Goal: Task Accomplishment & Management: Manage account settings

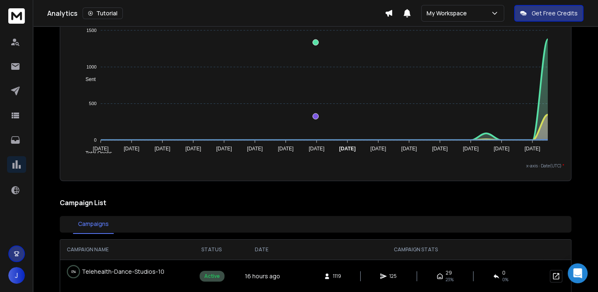
scroll to position [41, 0]
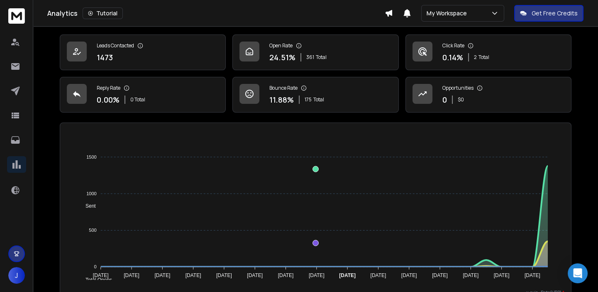
click at [499, 14] on icon "button" at bounding box center [494, 13] width 8 height 8
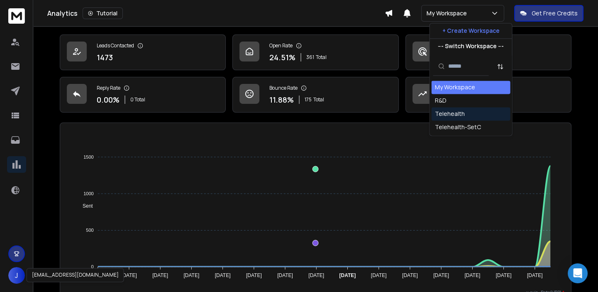
click at [18, 274] on span "J" at bounding box center [16, 275] width 17 height 17
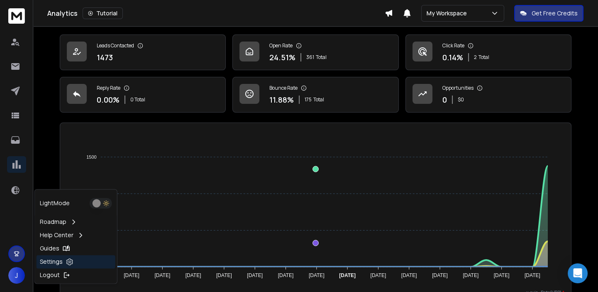
click at [49, 264] on p "Settings" at bounding box center [51, 261] width 23 height 8
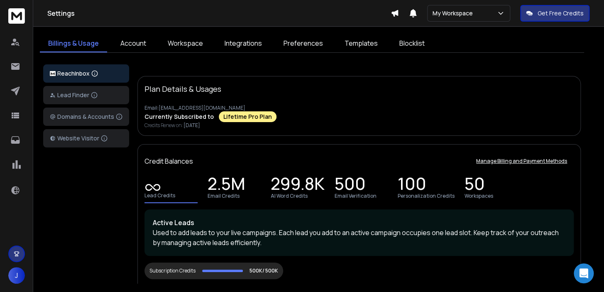
click at [500, 12] on icon "button" at bounding box center [500, 13] width 8 height 8
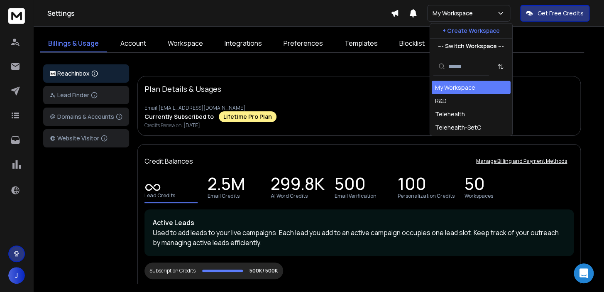
click at [457, 31] on p "+ Create Workspace" at bounding box center [470, 31] width 57 height 8
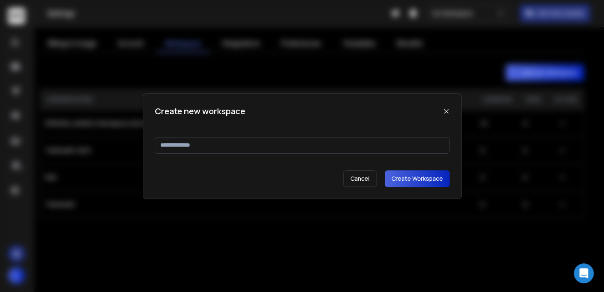
click at [184, 147] on input at bounding box center [302, 145] width 295 height 17
type input "**********"
click at [411, 182] on button "Create Workspace" at bounding box center [417, 178] width 65 height 17
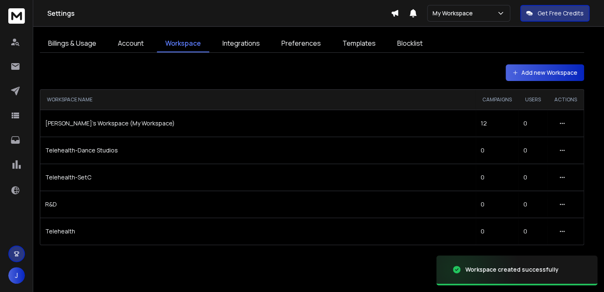
click at [530, 74] on button "Add new Workspace" at bounding box center [544, 72] width 78 height 17
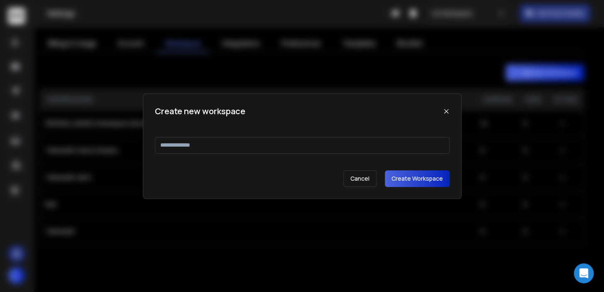
click at [225, 142] on input at bounding box center [302, 145] width 295 height 17
type input "**********"
click at [429, 178] on button "Create Workspace" at bounding box center [417, 178] width 65 height 17
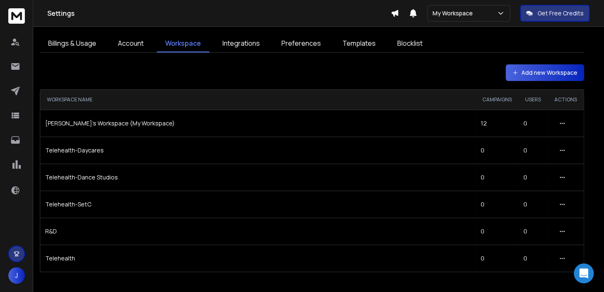
click at [15, 91] on icon at bounding box center [15, 91] width 10 height 10
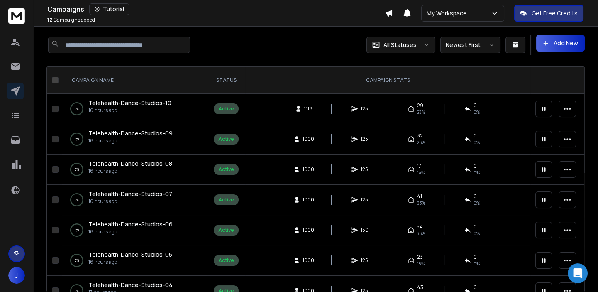
click at [133, 104] on span "Telehealth-Dance-Studios-10" at bounding box center [129, 103] width 83 height 8
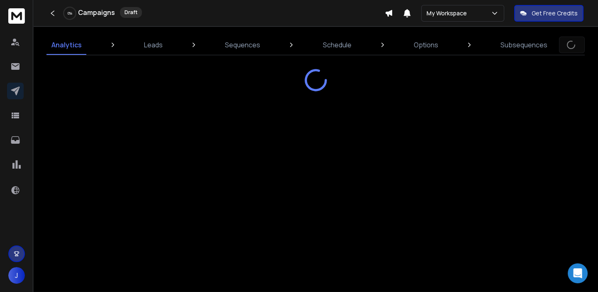
click at [50, 15] on icon at bounding box center [52, 13] width 7 height 7
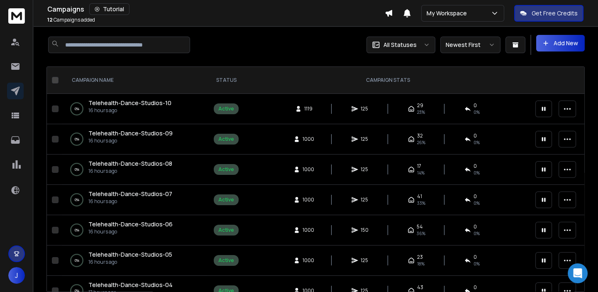
click at [56, 109] on button "button" at bounding box center [55, 108] width 7 height 7
click at [58, 144] on td at bounding box center [54, 139] width 15 height 30
click at [56, 137] on button "button" at bounding box center [55, 139] width 7 height 7
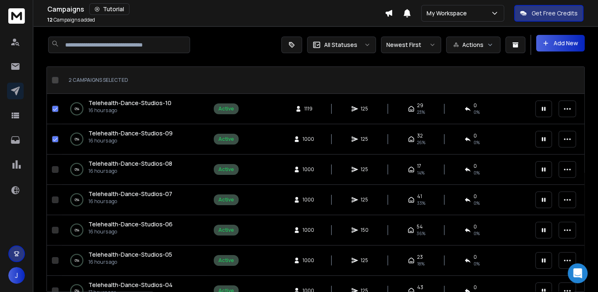
click at [54, 170] on button "button" at bounding box center [55, 169] width 7 height 7
click at [52, 199] on button "button" at bounding box center [55, 199] width 7 height 7
click at [54, 231] on button "button" at bounding box center [55, 230] width 7 height 7
click at [55, 260] on button "button" at bounding box center [55, 260] width 7 height 7
click at [53, 290] on button "button" at bounding box center [55, 290] width 7 height 7
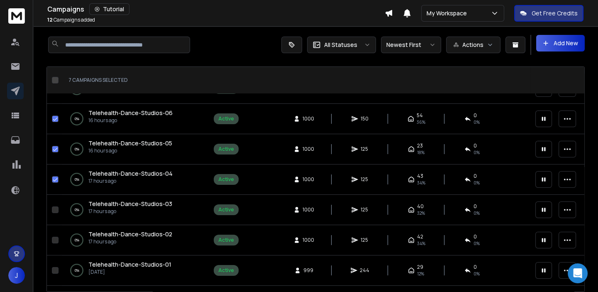
scroll to position [117, 0]
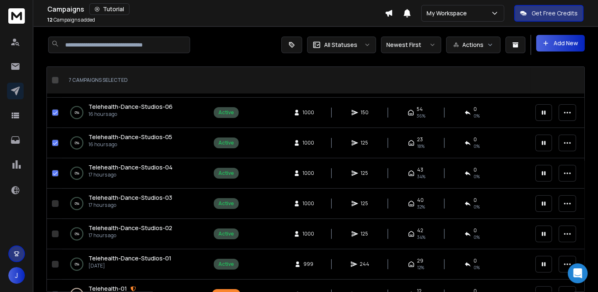
click at [55, 204] on button "button" at bounding box center [55, 203] width 7 height 7
click at [53, 232] on button "button" at bounding box center [55, 233] width 7 height 7
click at [54, 262] on button "button" at bounding box center [55, 264] width 7 height 7
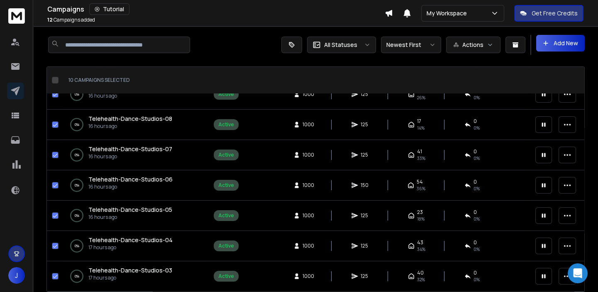
scroll to position [0, 0]
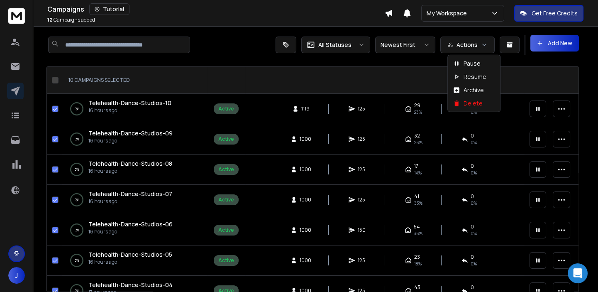
click at [492, 51] on button "Actions" at bounding box center [467, 45] width 54 height 17
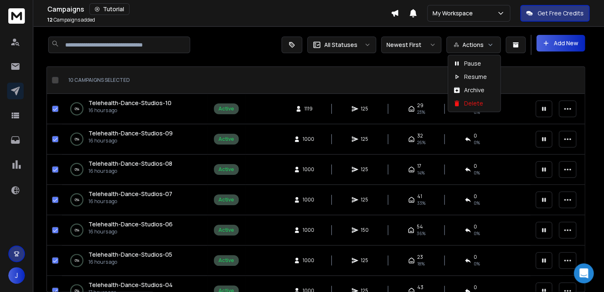
click at [396, 29] on div "Campaigns 12 Campaigns Added All Statuses Newest First Actions Add New 10 campa…" at bounding box center [315, 181] width 565 height 308
click at [492, 45] on icon "button" at bounding box center [490, 44] width 7 height 7
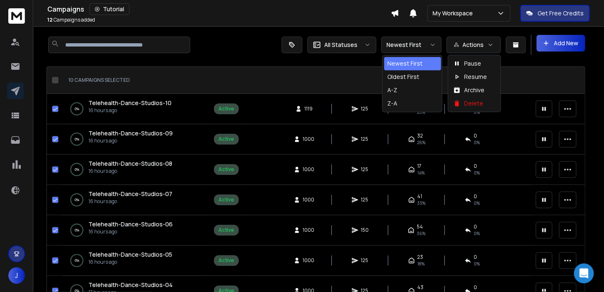
click at [436, 45] on icon "button" at bounding box center [432, 44] width 7 height 7
click at [365, 44] on icon "button" at bounding box center [367, 44] width 7 height 7
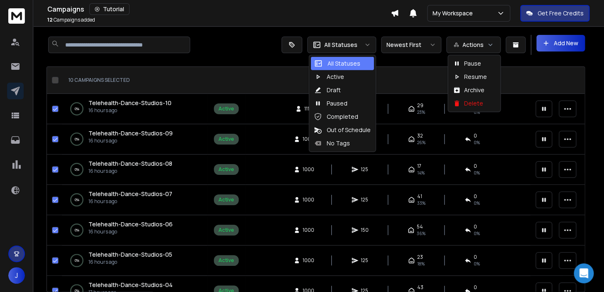
click at [348, 29] on div "Campaigns 12 Campaigns Added All Statuses Newest First Actions Add New 10 campa…" at bounding box center [315, 181] width 565 height 308
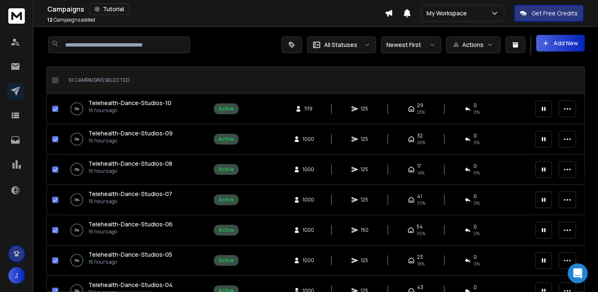
click at [581, 275] on icon "Open Intercom Messenger" at bounding box center [577, 273] width 9 height 10
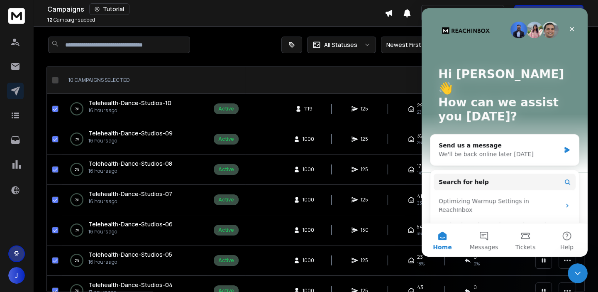
click at [469, 178] on span "Search for help" at bounding box center [463, 182] width 50 height 9
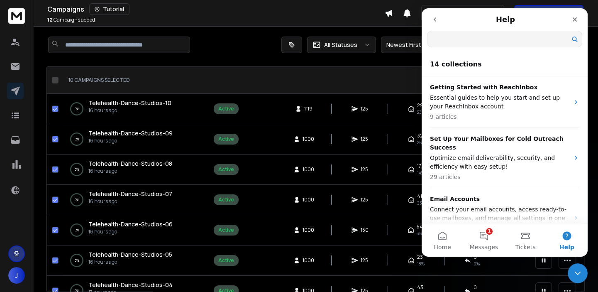
click at [435, 39] on input "Search for help" at bounding box center [504, 39] width 154 height 16
type input "**********"
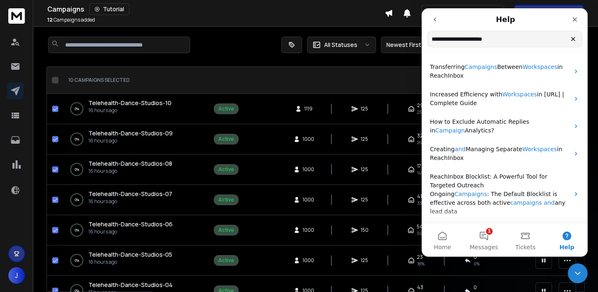
drag, startPoint x: 482, startPoint y: 69, endPoint x: 491, endPoint y: 80, distance: 13.9
click at [491, 80] on div "Transferring Campaigns Between Workspaces in ReachInbox" at bounding box center [504, 71] width 166 height 27
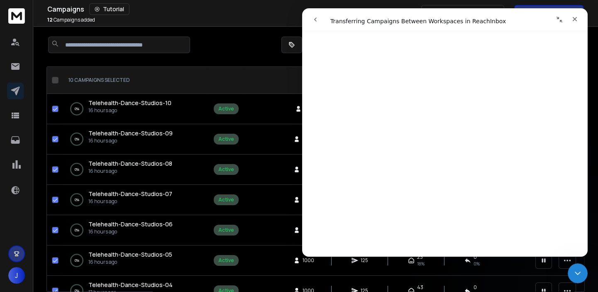
scroll to position [117, 0]
click at [313, 20] on icon "go back" at bounding box center [315, 19] width 7 height 7
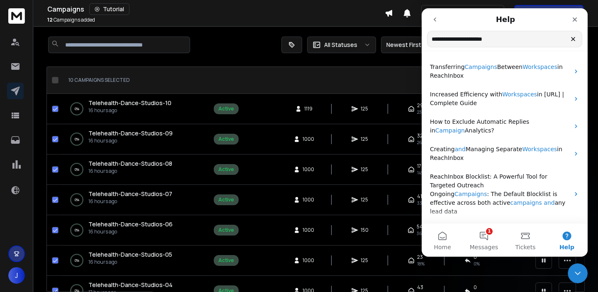
click at [572, 96] on icon "Intercom messenger" at bounding box center [575, 98] width 7 height 7
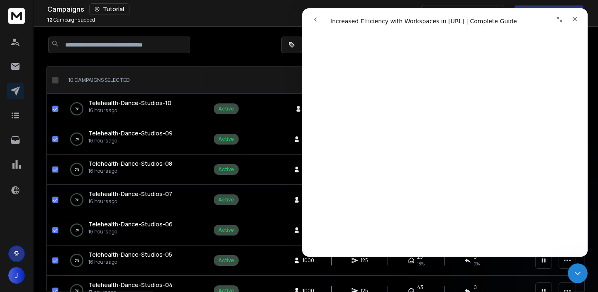
scroll to position [432, 0]
click at [577, 17] on icon "Close" at bounding box center [574, 19] width 7 height 7
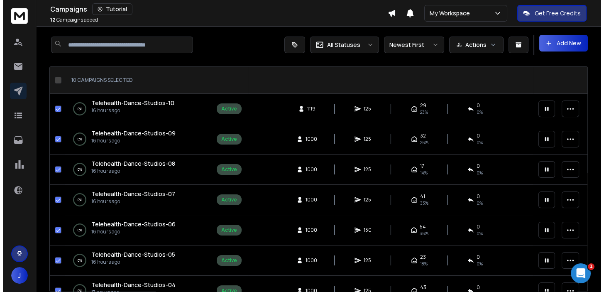
scroll to position [0, 0]
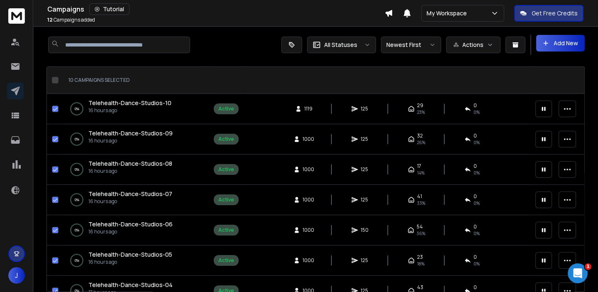
click at [83, 79] on th "10 campaigns selected" at bounding box center [134, 80] width 145 height 27
click at [53, 77] on button "Select first 12" at bounding box center [55, 80] width 7 height 7
click at [54, 78] on button "Select first 12" at bounding box center [55, 80] width 7 height 7
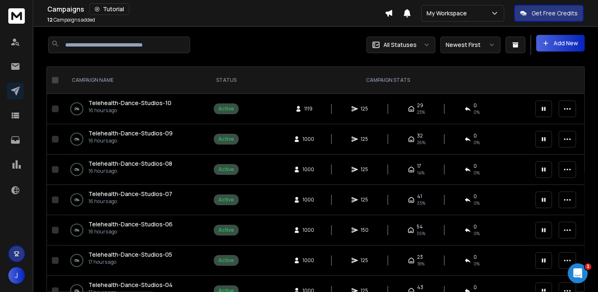
click at [54, 107] on button "button" at bounding box center [55, 108] width 7 height 7
click at [563, 110] on icon "button" at bounding box center [567, 109] width 8 height 8
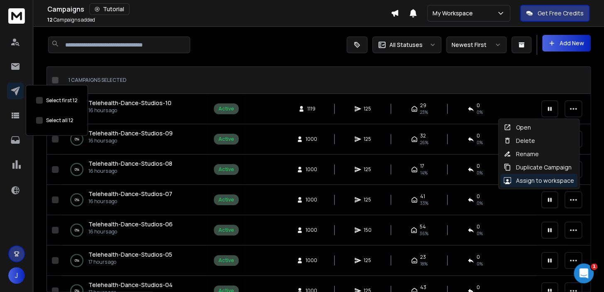
click at [53, 77] on button "Select first 12" at bounding box center [55, 80] width 7 height 7
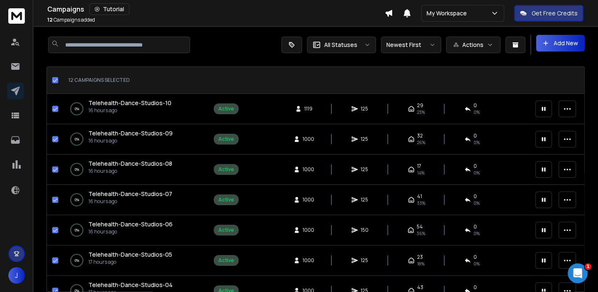
click at [563, 112] on icon "button" at bounding box center [567, 109] width 8 height 8
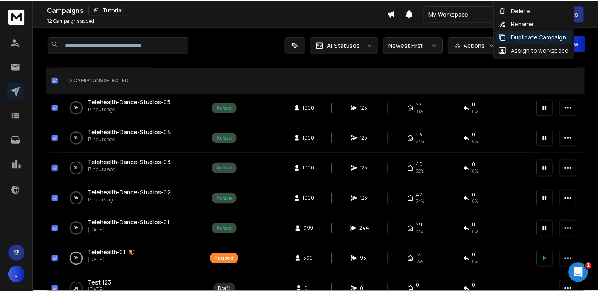
scroll to position [171, 0]
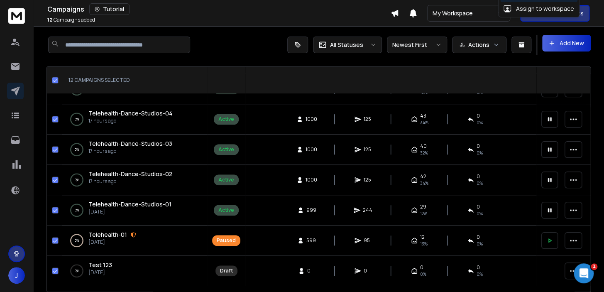
click at [49, 240] on td at bounding box center [54, 240] width 15 height 30
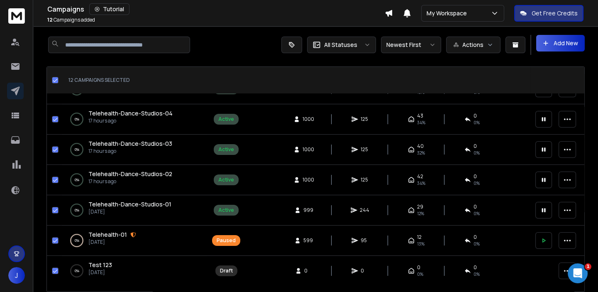
click at [54, 272] on button "button" at bounding box center [55, 270] width 7 height 7
click at [52, 239] on button "button" at bounding box center [55, 240] width 7 height 7
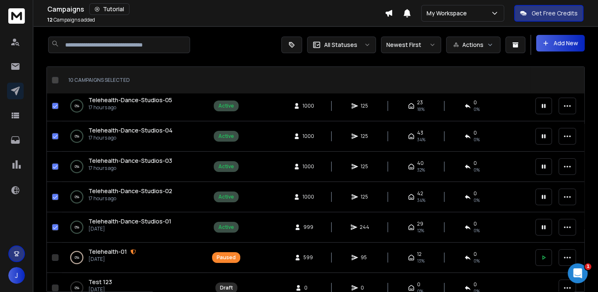
scroll to position [0, 0]
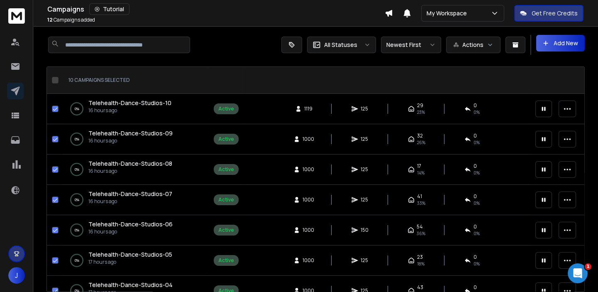
click at [563, 111] on icon "button" at bounding box center [567, 109] width 8 height 8
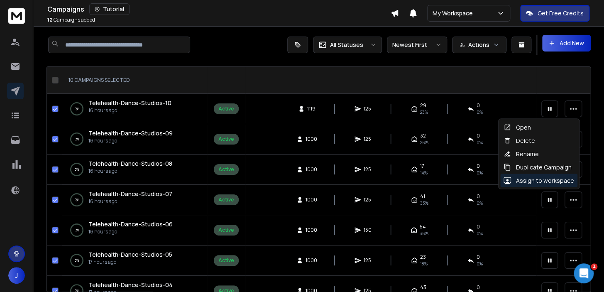
click at [528, 178] on div "Assign to workspace" at bounding box center [538, 180] width 71 height 8
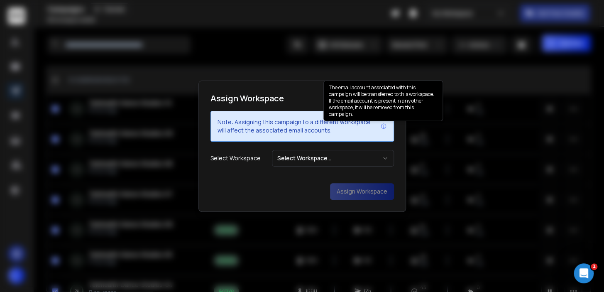
click at [382, 126] on icon at bounding box center [383, 126] width 7 height 7
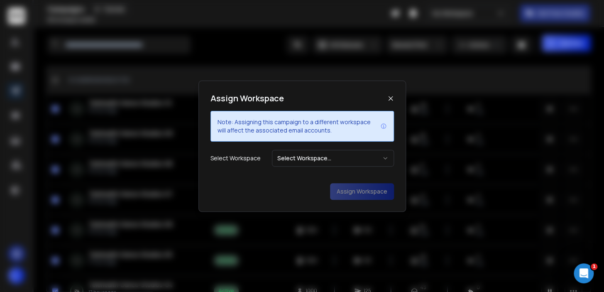
click at [382, 126] on icon at bounding box center [383, 126] width 7 height 7
click at [376, 158] on button "Select Workspace..." at bounding box center [333, 158] width 122 height 17
click at [370, 192] on button "Assign Workspace" at bounding box center [362, 191] width 64 height 17
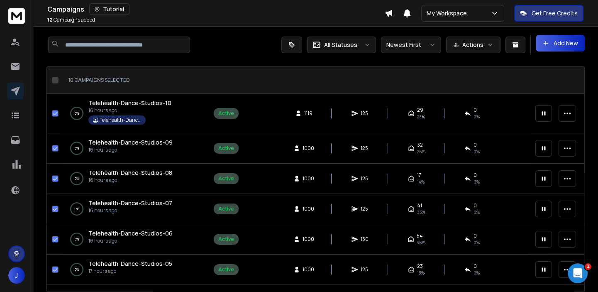
click at [563, 146] on icon "button" at bounding box center [567, 148] width 8 height 8
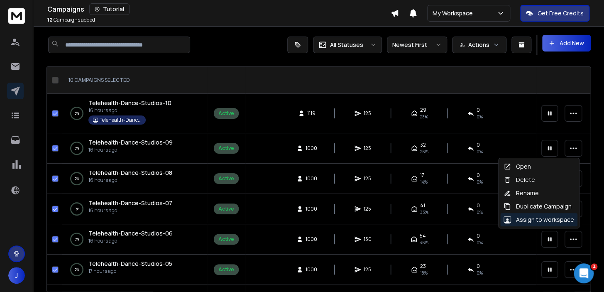
click at [538, 223] on div "Assign to workspace" at bounding box center [538, 219] width 71 height 8
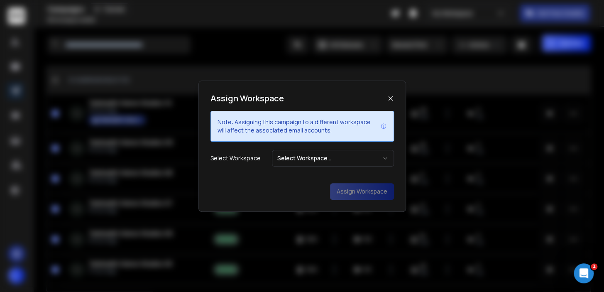
click at [325, 158] on button "Select Workspace..." at bounding box center [333, 158] width 122 height 17
click at [361, 193] on button "Assign Workspace" at bounding box center [362, 191] width 64 height 17
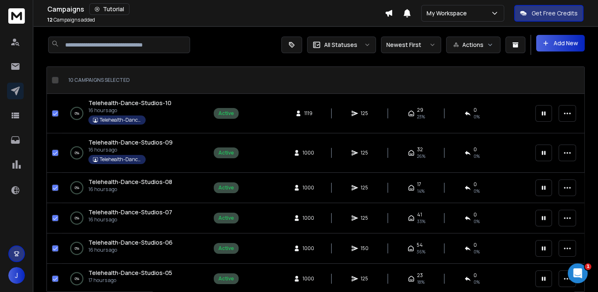
click at [563, 190] on icon "button" at bounding box center [567, 187] width 8 height 8
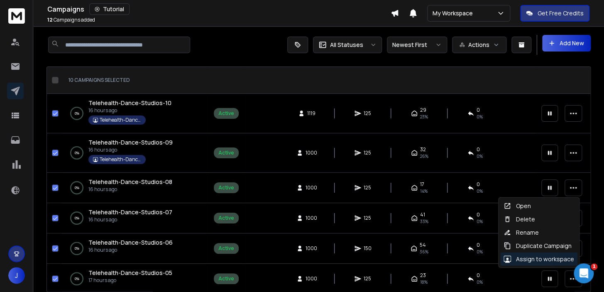
click at [520, 260] on div "Assign to workspace" at bounding box center [538, 259] width 71 height 8
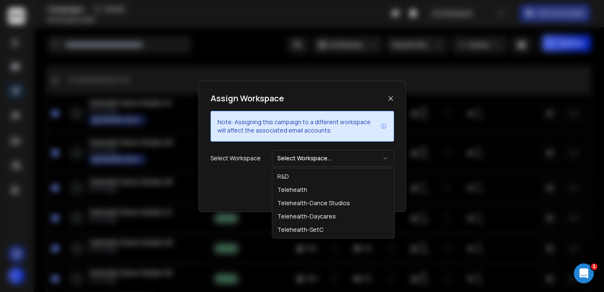
click at [298, 154] on button "Select Workspace..." at bounding box center [333, 158] width 122 height 17
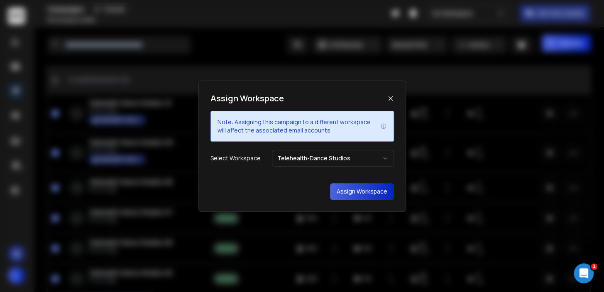
click at [372, 193] on button "Assign Workspace" at bounding box center [362, 191] width 64 height 17
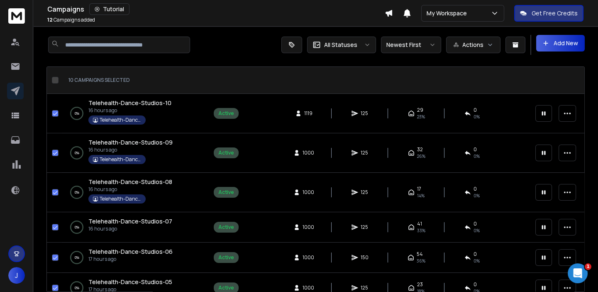
click at [564, 227] on icon "button" at bounding box center [567, 227] width 7 height 2
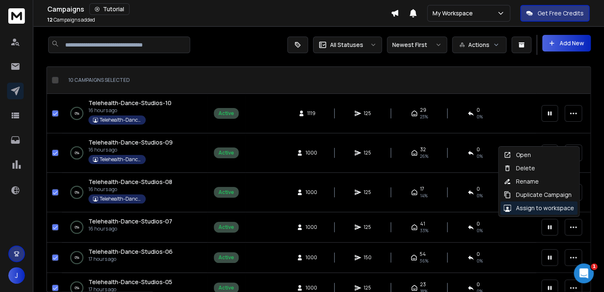
click at [546, 210] on div "Assign to workspace" at bounding box center [538, 208] width 71 height 8
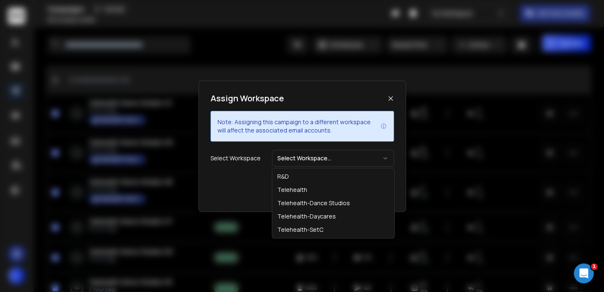
click at [315, 159] on button "Select Workspace..." at bounding box center [333, 158] width 122 height 17
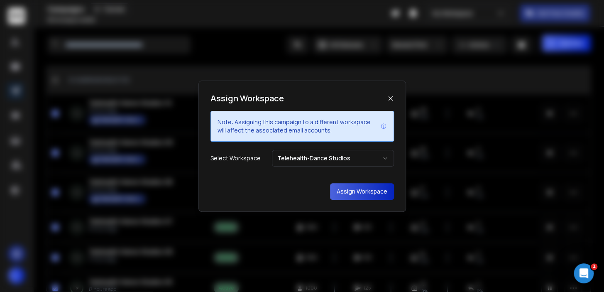
click at [341, 192] on button "Assign Workspace" at bounding box center [362, 191] width 64 height 17
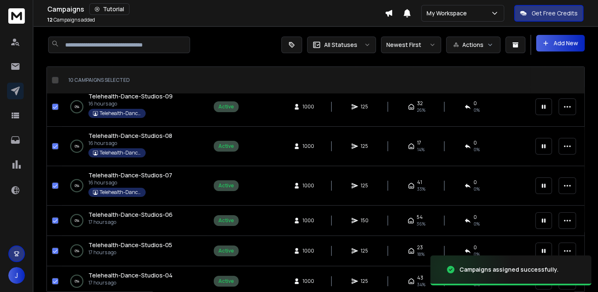
scroll to position [78, 0]
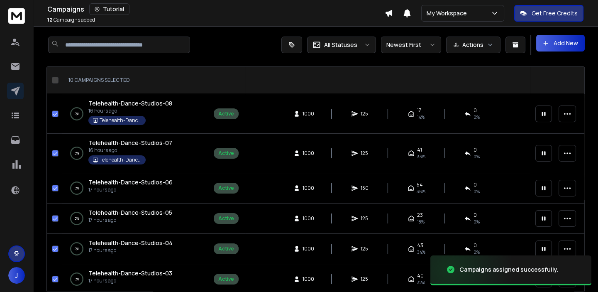
click at [563, 188] on icon "button" at bounding box center [567, 188] width 8 height 8
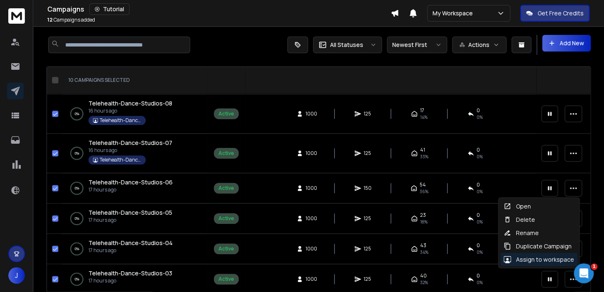
click at [531, 260] on div "Assign to workspace" at bounding box center [538, 259] width 71 height 8
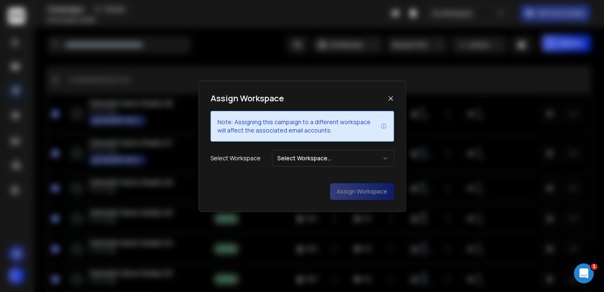
click at [321, 158] on button "Select Workspace..." at bounding box center [333, 158] width 122 height 17
click at [370, 196] on button "Assign Workspace" at bounding box center [362, 191] width 64 height 17
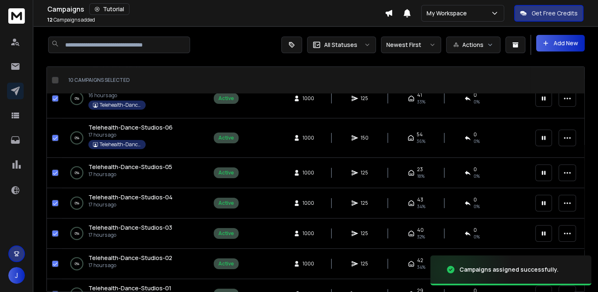
scroll to position [157, 0]
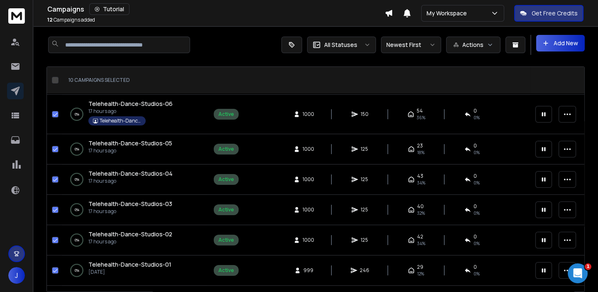
click at [563, 177] on icon "button" at bounding box center [567, 179] width 8 height 8
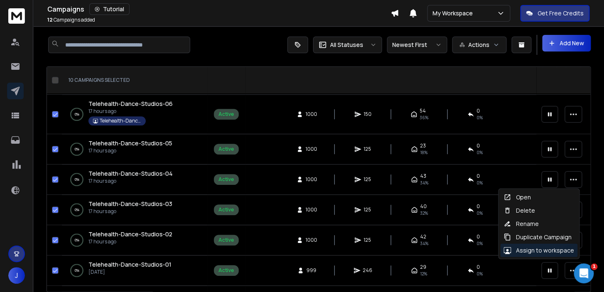
click at [540, 249] on div "Assign to workspace" at bounding box center [538, 250] width 71 height 8
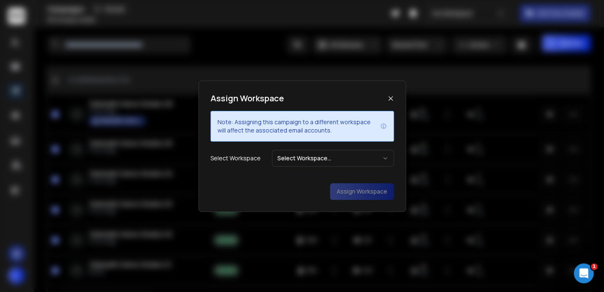
click at [354, 162] on button "Select Workspace..." at bounding box center [333, 158] width 122 height 17
click at [376, 191] on button "Assign Workspace" at bounding box center [362, 191] width 64 height 17
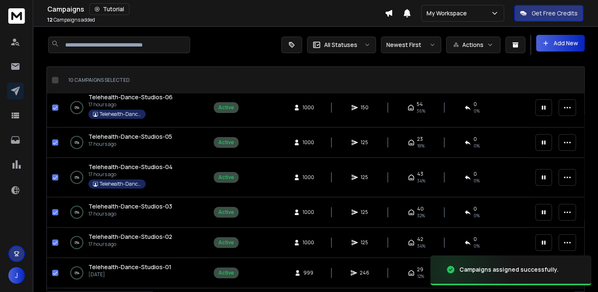
scroll to position [157, 0]
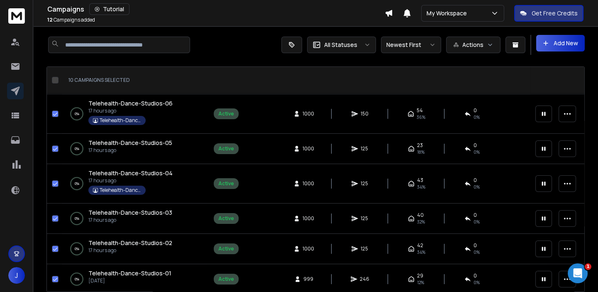
click at [565, 150] on icon "button" at bounding box center [567, 148] width 8 height 8
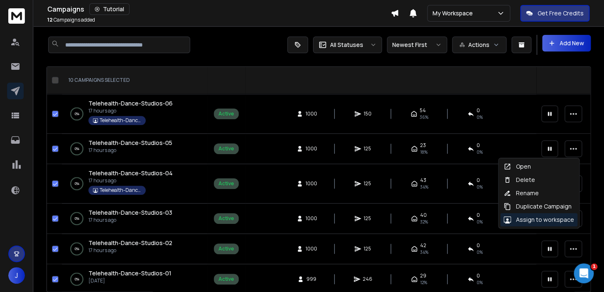
click at [524, 217] on div "Assign to workspace" at bounding box center [538, 219] width 71 height 8
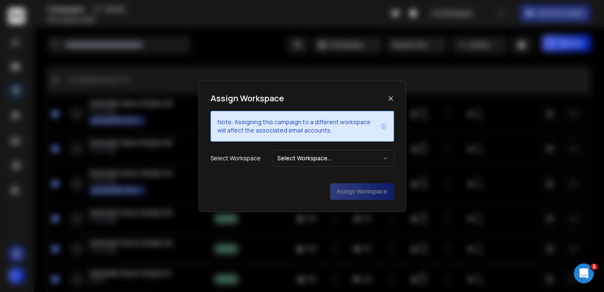
click at [338, 164] on body "ReferralStack Unlock AI-powered affiliate growth Lifetime Deals available! Clai…" at bounding box center [302, 146] width 604 height 292
click at [369, 196] on button "Assign Workspace" at bounding box center [362, 191] width 64 height 17
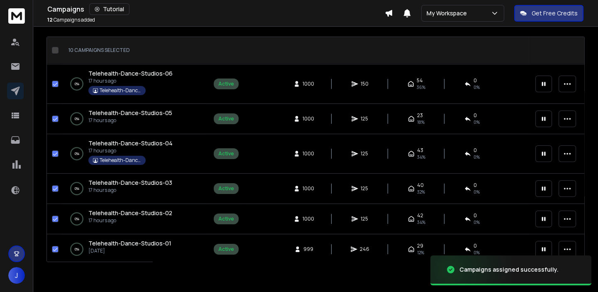
scroll to position [43, 0]
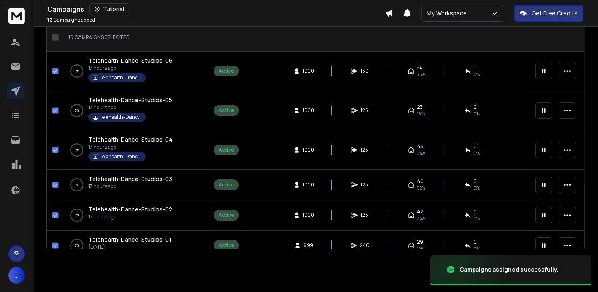
click at [563, 184] on icon "button" at bounding box center [567, 184] width 8 height 8
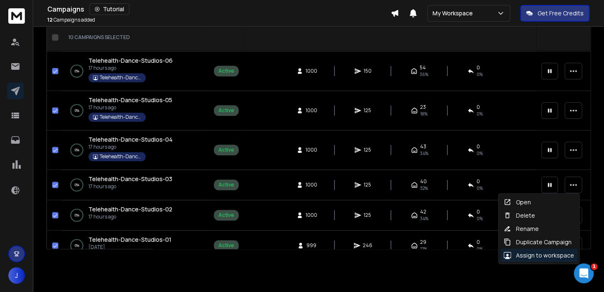
click at [528, 253] on div "Assign to workspace" at bounding box center [538, 255] width 71 height 8
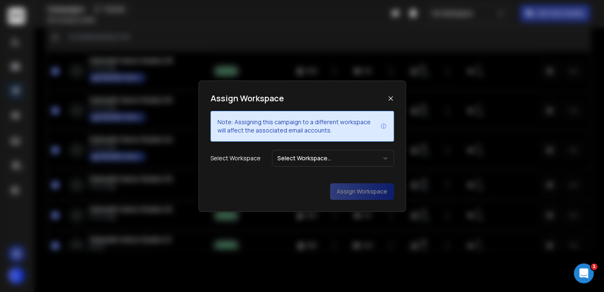
click at [348, 162] on button "Select Workspace..." at bounding box center [333, 158] width 122 height 17
click at [373, 193] on button "Assign Workspace" at bounding box center [362, 191] width 64 height 17
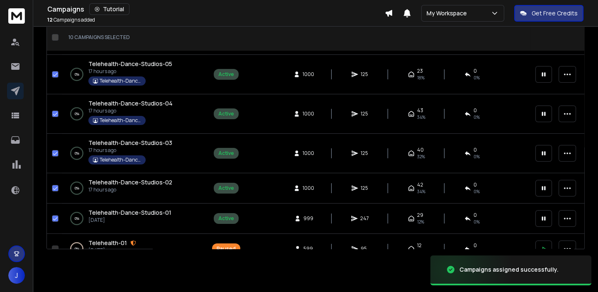
scroll to position [196, 0]
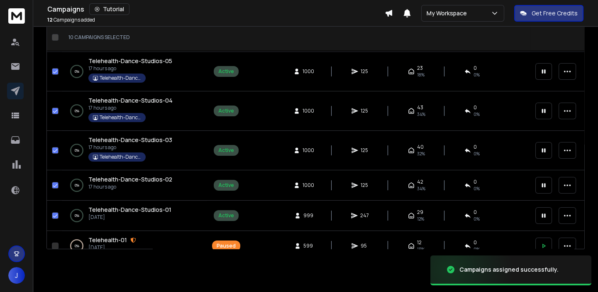
click at [563, 181] on icon "button" at bounding box center [567, 185] width 8 height 8
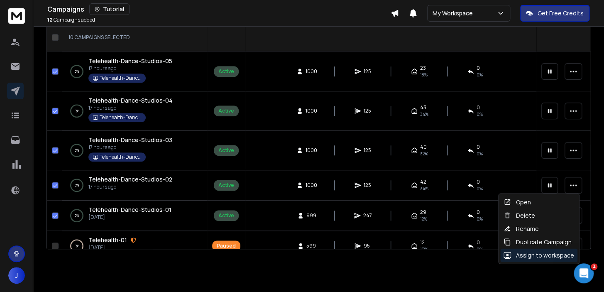
click at [531, 256] on div "Assign to workspace" at bounding box center [538, 255] width 71 height 8
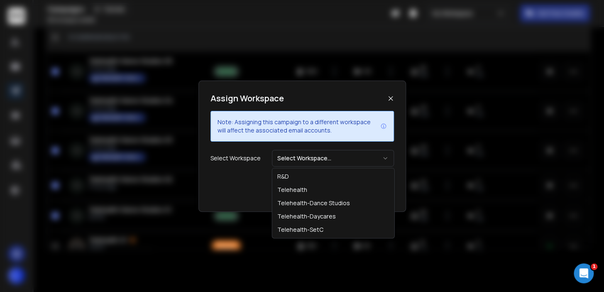
click at [353, 158] on button "Select Workspace..." at bounding box center [333, 158] width 122 height 17
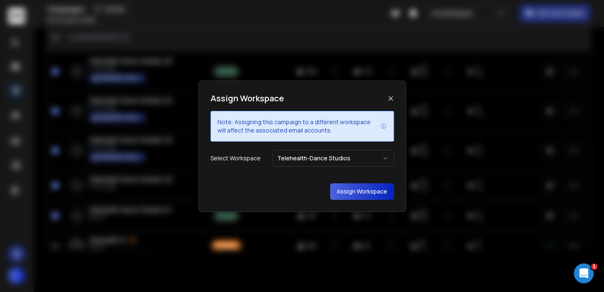
click at [358, 192] on button "Assign Workspace" at bounding box center [362, 191] width 64 height 17
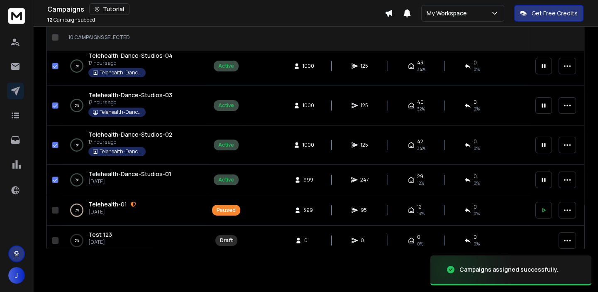
scroll to position [253, 0]
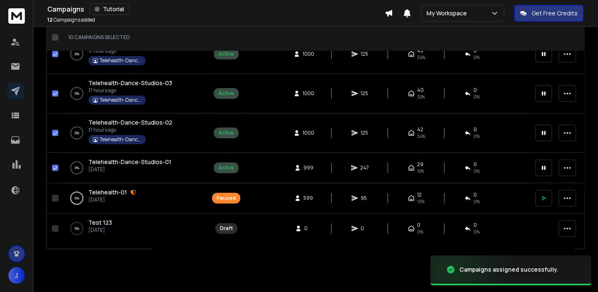
click at [564, 168] on icon "button" at bounding box center [567, 167] width 8 height 8
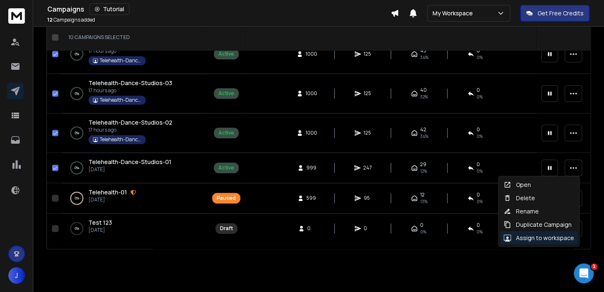
click at [523, 241] on div "Assign to workspace" at bounding box center [538, 237] width 77 height 13
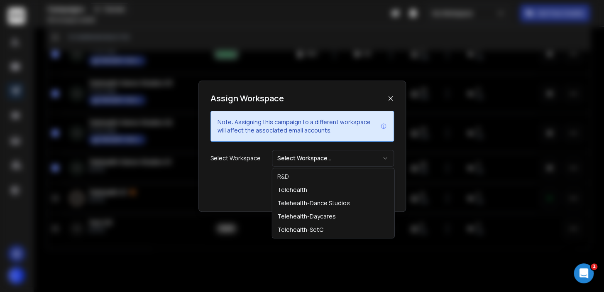
click at [353, 158] on button "Select Workspace..." at bounding box center [333, 158] width 122 height 17
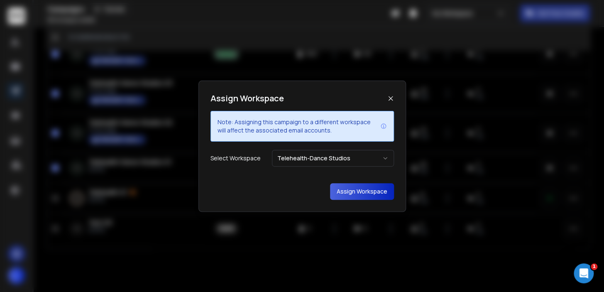
click at [365, 192] on button "Assign Workspace" at bounding box center [362, 191] width 64 height 17
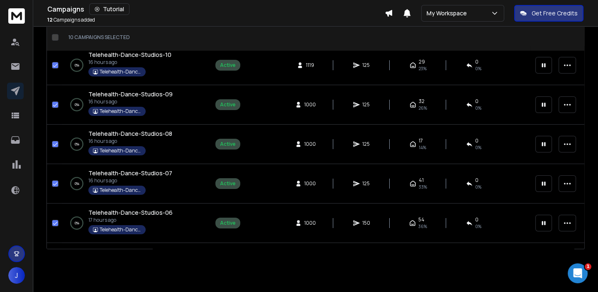
scroll to position [0, 0]
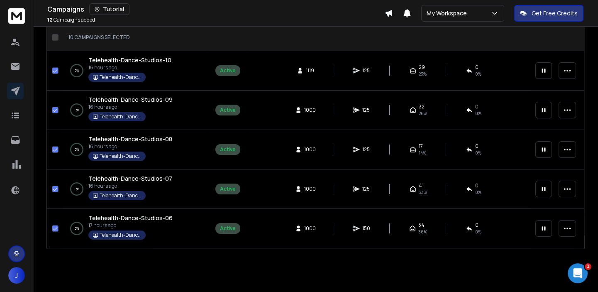
click at [491, 17] on div "My Workspace" at bounding box center [462, 13] width 72 height 8
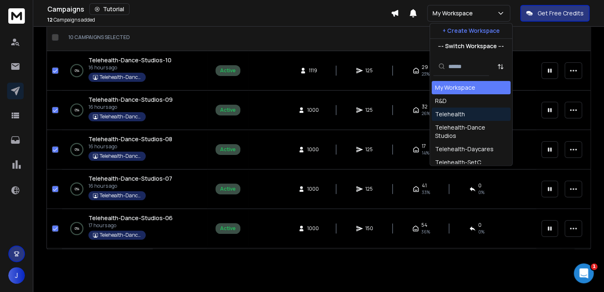
click at [442, 114] on div "Telehealth" at bounding box center [450, 114] width 30 height 8
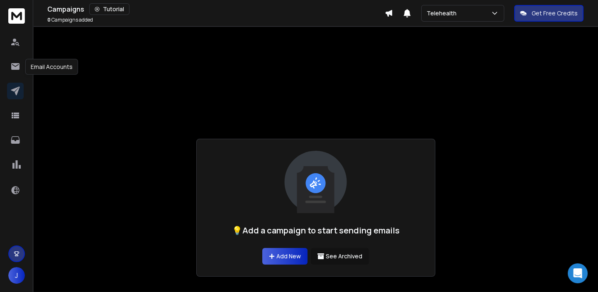
click at [14, 71] on icon at bounding box center [15, 66] width 10 height 10
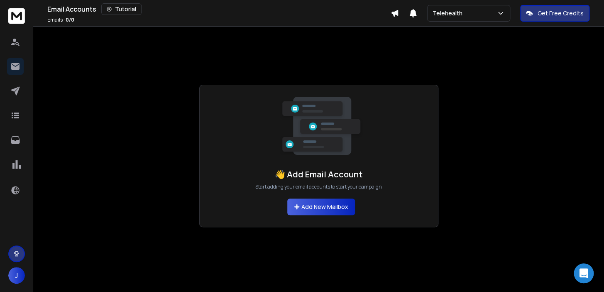
click at [467, 15] on div "Telehealth" at bounding box center [468, 13] width 72 height 8
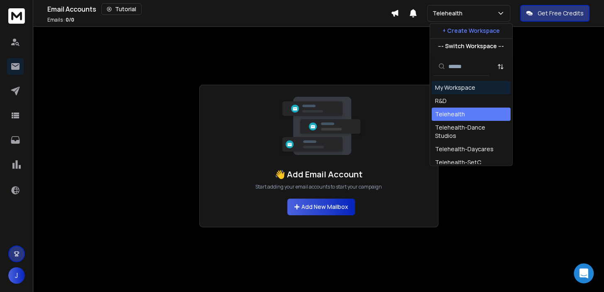
click at [455, 83] on div "My Workspace" at bounding box center [455, 87] width 40 height 8
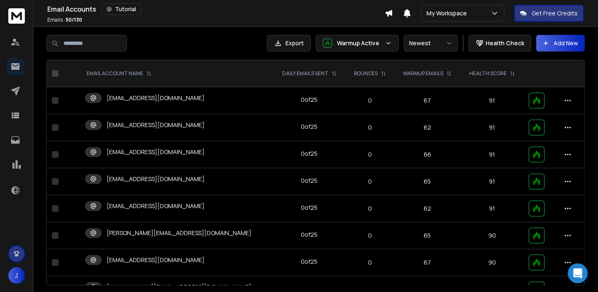
click at [387, 43] on icon at bounding box center [388, 43] width 7 height 7
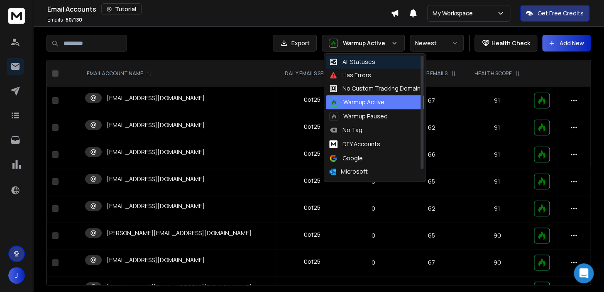
click at [448, 43] on button "Newest" at bounding box center [436, 43] width 54 height 17
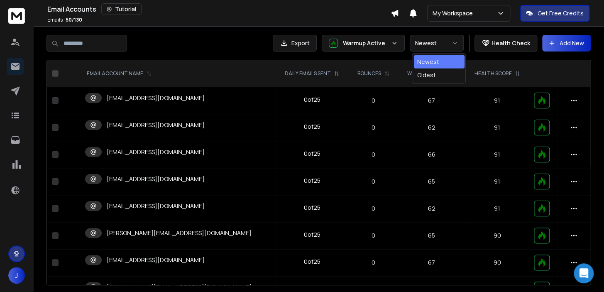
click at [448, 43] on button "Newest" at bounding box center [436, 43] width 54 height 17
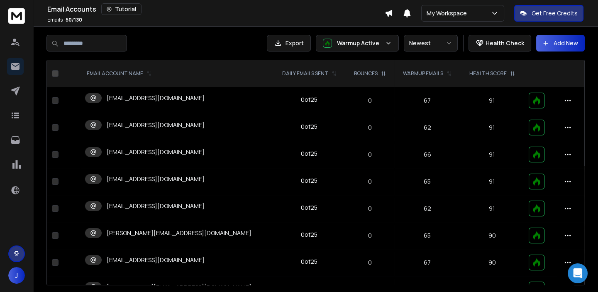
click at [412, 71] on p "WARMUP EMAILS" at bounding box center [423, 73] width 40 height 7
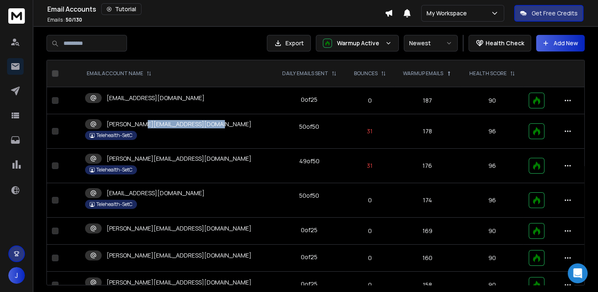
drag, startPoint x: 216, startPoint y: 125, endPoint x: 133, endPoint y: 126, distance: 83.0
click at [133, 126] on div "jim-silver@setcforselfemployed.com" at bounding box center [176, 124] width 183 height 10
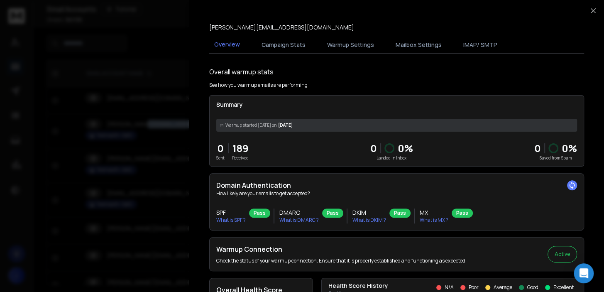
click at [292, 44] on button "Campaign Stats" at bounding box center [283, 45] width 54 height 18
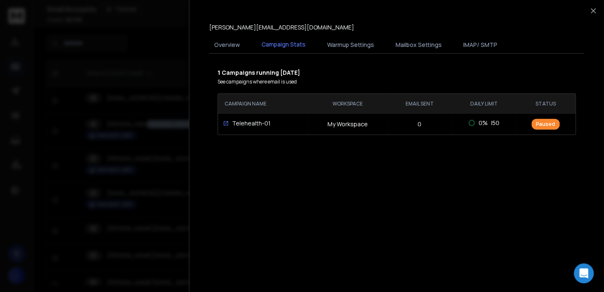
click at [151, 58] on div at bounding box center [302, 146] width 604 height 292
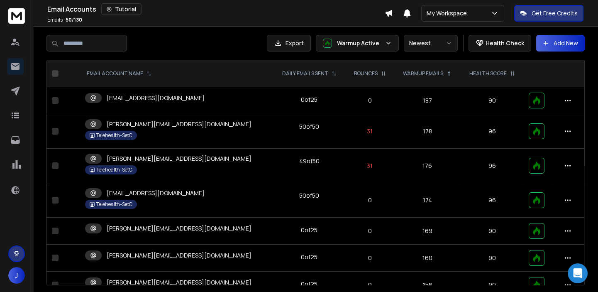
click at [73, 45] on input at bounding box center [86, 43] width 80 height 17
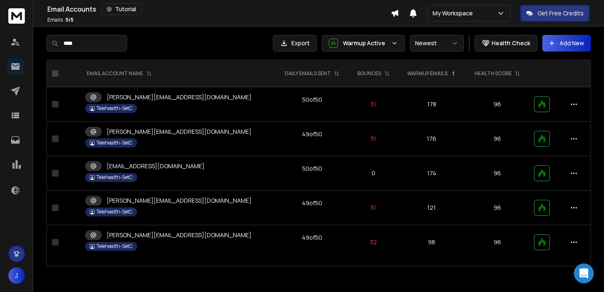
type input "****"
click at [55, 106] on button "button" at bounding box center [55, 104] width 7 height 7
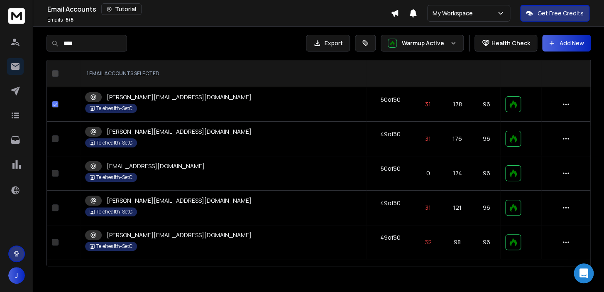
click at [54, 137] on button "button" at bounding box center [55, 138] width 7 height 7
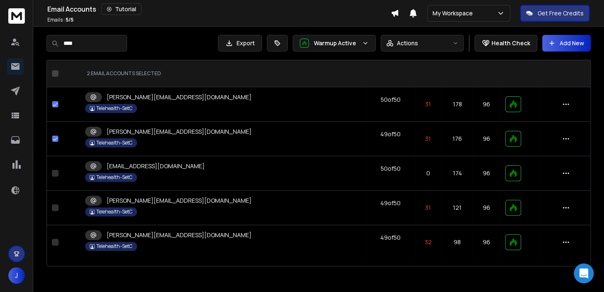
click at [54, 173] on button "button" at bounding box center [55, 173] width 7 height 7
click at [54, 207] on button "button" at bounding box center [55, 207] width 7 height 7
click at [56, 241] on button "button" at bounding box center [55, 242] width 7 height 7
click at [416, 44] on p "Actions" at bounding box center [407, 43] width 21 height 8
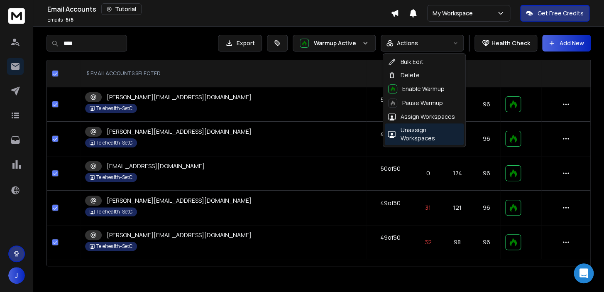
click at [414, 133] on div "Unassign Workspaces" at bounding box center [424, 134] width 72 height 17
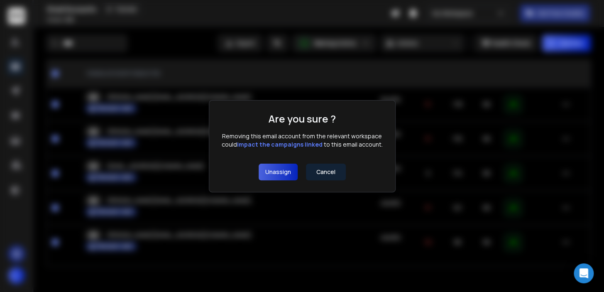
click at [292, 169] on button "Unassign" at bounding box center [277, 171] width 39 height 17
click at [286, 171] on button "Unassign" at bounding box center [277, 171] width 39 height 17
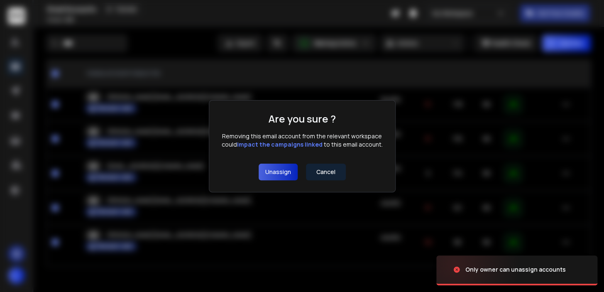
click at [312, 171] on button "Cancel" at bounding box center [326, 171] width 40 height 17
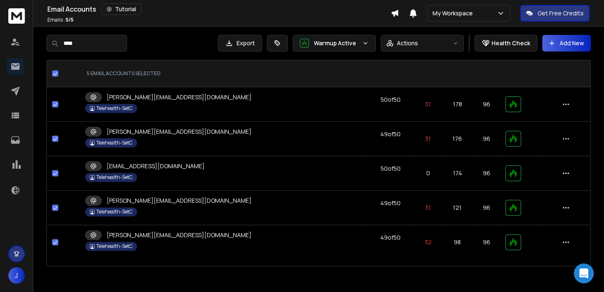
click at [488, 15] on div "My Workspace" at bounding box center [468, 13] width 72 height 8
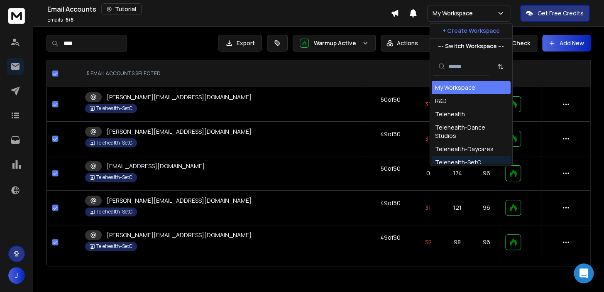
click at [459, 158] on div "Telehealth-SetC" at bounding box center [458, 162] width 46 height 8
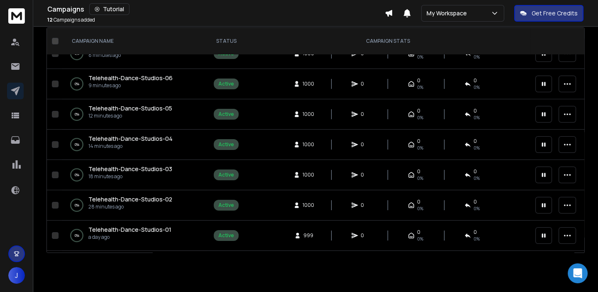
scroll to position [171, 0]
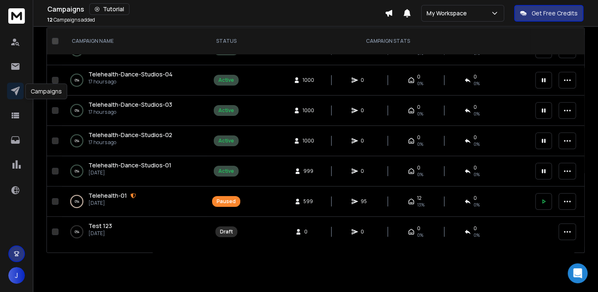
click at [497, 12] on icon "button" at bounding box center [494, 13] width 4 height 2
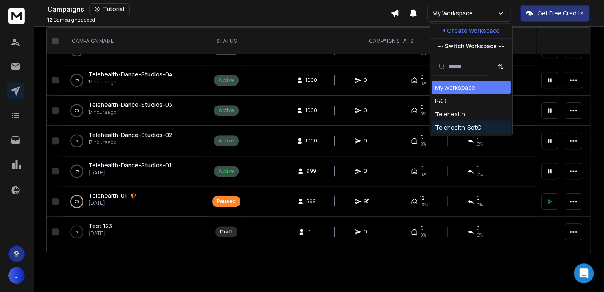
click at [450, 129] on div "Telehealth-SetC" at bounding box center [458, 127] width 46 height 8
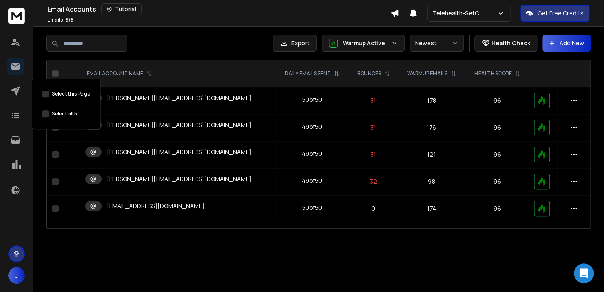
click at [53, 76] on button "Select this Page" at bounding box center [55, 73] width 7 height 7
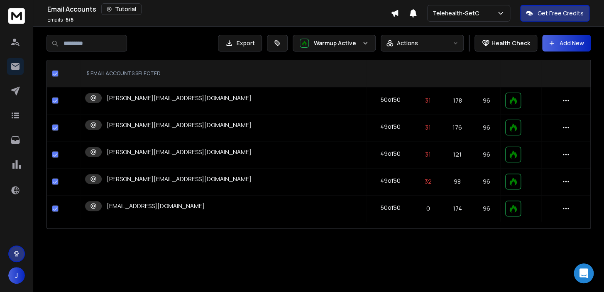
click at [430, 46] on div "Actions" at bounding box center [417, 43] width 63 height 8
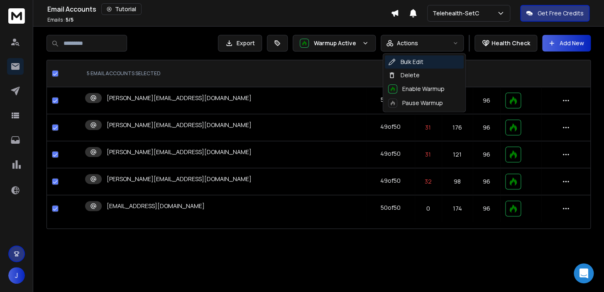
click at [498, 14] on div "Telehealth-SetC" at bounding box center [468, 13] width 72 height 8
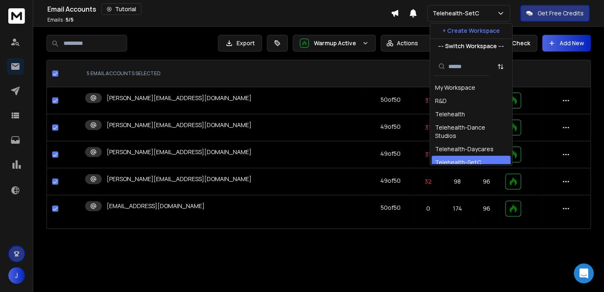
click at [192, 30] on div "Export Warmup Active Actions Health Check Add New 5 EMAIL ACCOUNTS SELECTED jim…" at bounding box center [318, 132] width 570 height 210
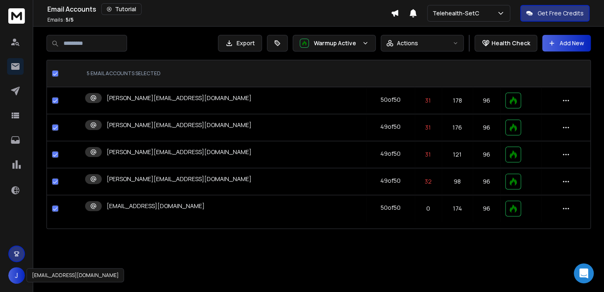
click at [19, 278] on span "J" at bounding box center [16, 275] width 17 height 17
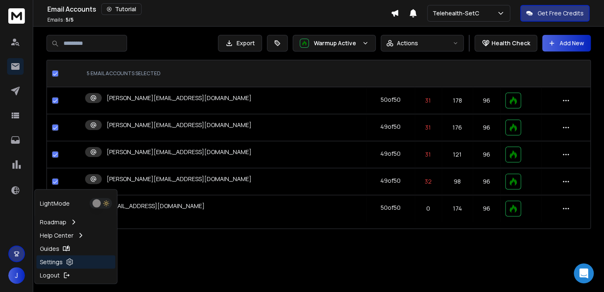
click at [57, 260] on p "Settings" at bounding box center [51, 261] width 23 height 8
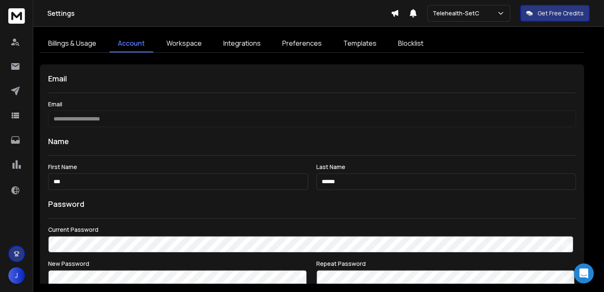
click at [186, 44] on link "Workspace" at bounding box center [184, 43] width 52 height 17
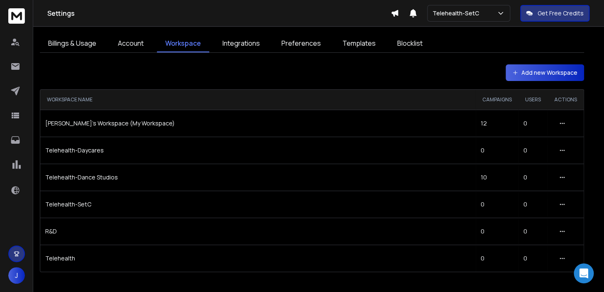
click at [565, 204] on icon "button" at bounding box center [562, 204] width 6 height 6
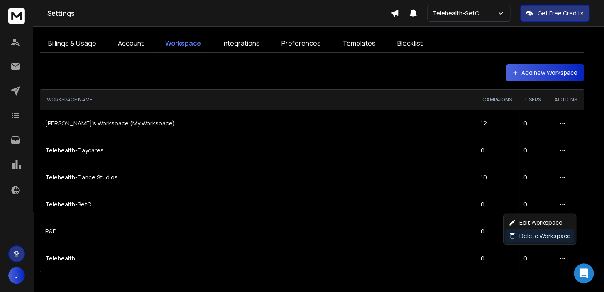
click at [536, 236] on p "Delete Workspace" at bounding box center [544, 235] width 51 height 8
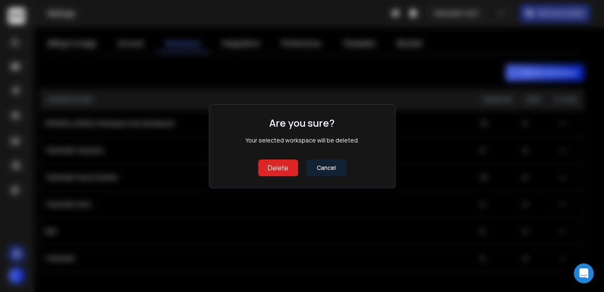
click at [274, 170] on button "Delete" at bounding box center [278, 167] width 40 height 17
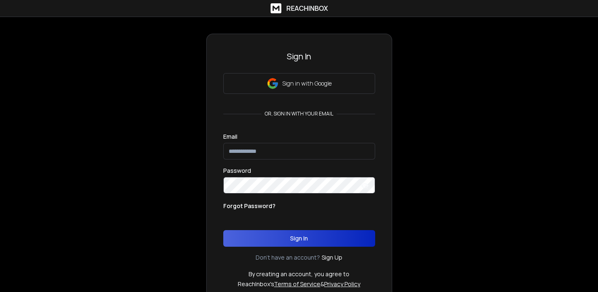
type input "**********"
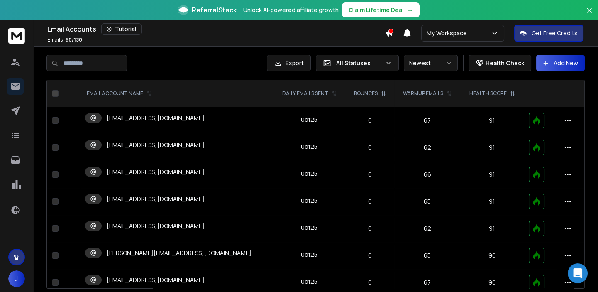
click at [589, 8] on icon "Close banner" at bounding box center [588, 10] width 7 height 7
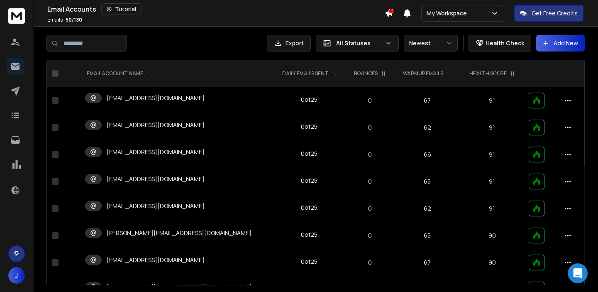
click at [496, 13] on icon "button" at bounding box center [494, 13] width 4 height 2
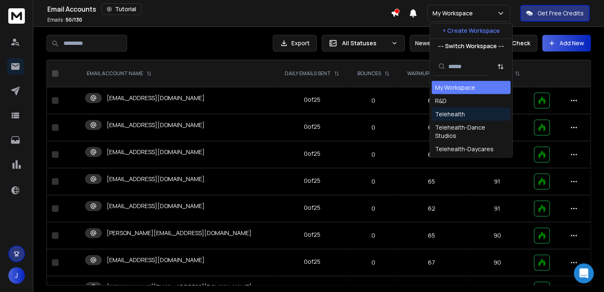
click at [89, 49] on input at bounding box center [86, 43] width 80 height 17
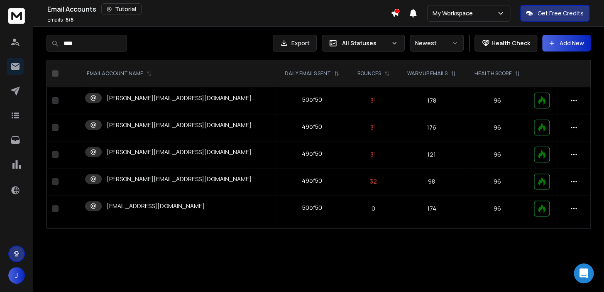
type input "****"
click at [54, 100] on button "button" at bounding box center [55, 100] width 7 height 7
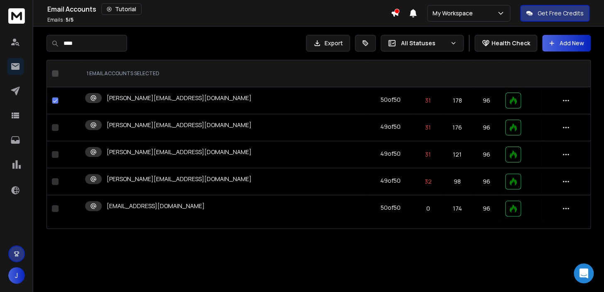
click at [56, 128] on button "button" at bounding box center [55, 127] width 7 height 7
click at [56, 156] on button "button" at bounding box center [55, 154] width 7 height 7
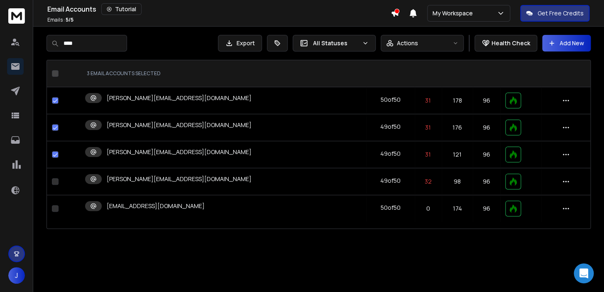
click at [54, 181] on button "button" at bounding box center [55, 181] width 7 height 7
click at [54, 208] on button "button" at bounding box center [55, 208] width 7 height 7
click at [431, 42] on div "Actions" at bounding box center [417, 43] width 63 height 8
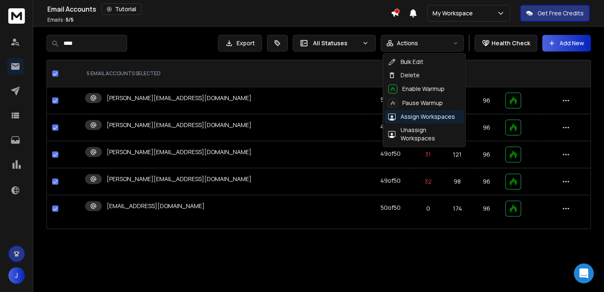
click at [419, 116] on div "Assign Workspaces" at bounding box center [421, 116] width 67 height 8
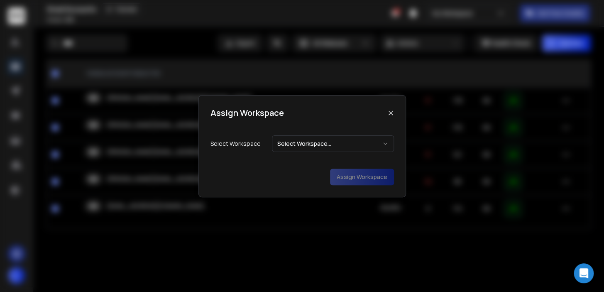
click at [369, 143] on button "Select Workspace..." at bounding box center [333, 143] width 122 height 17
click at [365, 175] on button "Assign Workspace" at bounding box center [362, 176] width 64 height 17
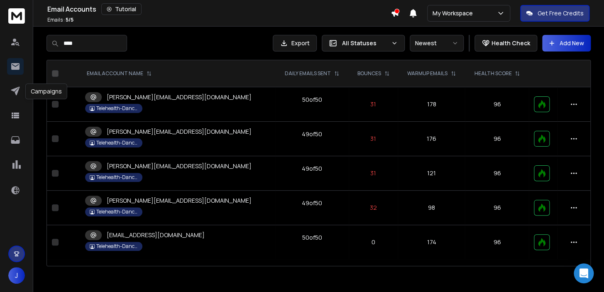
click at [20, 93] on link at bounding box center [15, 91] width 17 height 17
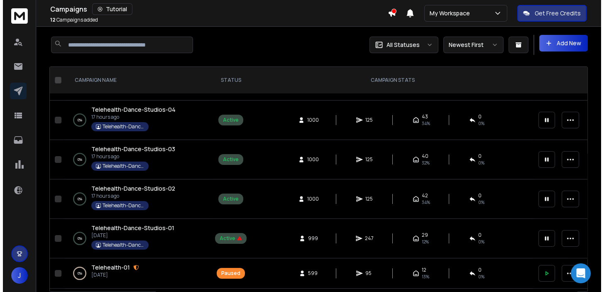
scroll to position [261, 0]
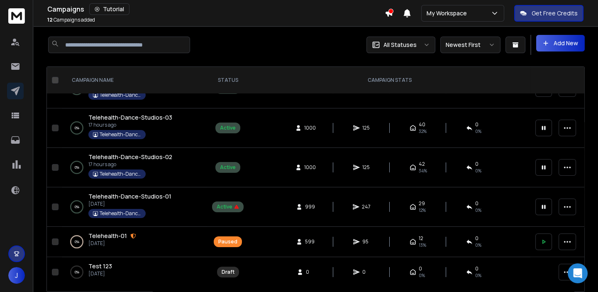
click at [127, 210] on p "Telehealth-Dance Studios" at bounding box center [120, 213] width 41 height 7
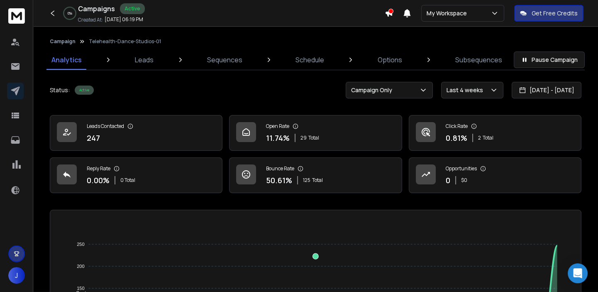
click at [393, 58] on p "Options" at bounding box center [390, 60] width 24 height 10
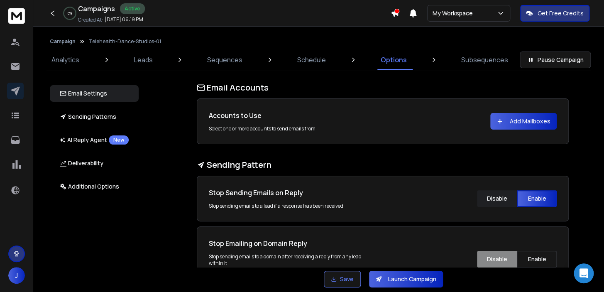
click at [513, 121] on button "Add Mailboxes" at bounding box center [523, 121] width 66 height 17
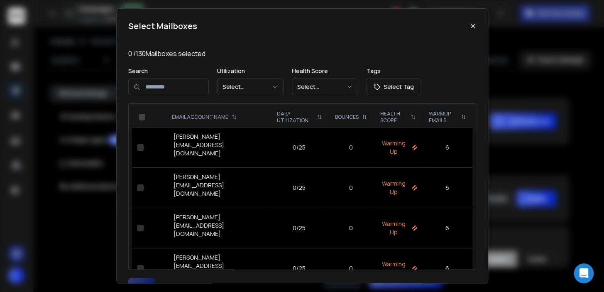
click at [173, 90] on input at bounding box center [168, 86] width 80 height 17
type input "****"
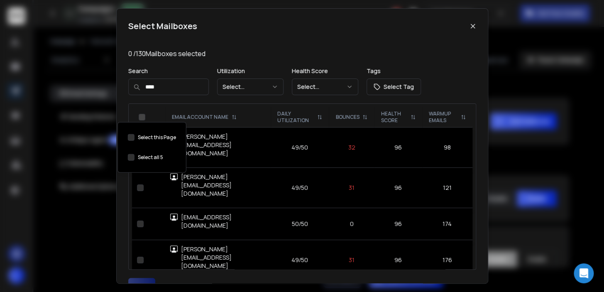
click at [145, 116] on div at bounding box center [152, 117] width 27 height 7
click at [141, 116] on button "button" at bounding box center [142, 117] width 7 height 7
click at [131, 158] on button "Select this Page" at bounding box center [131, 157] width 7 height 7
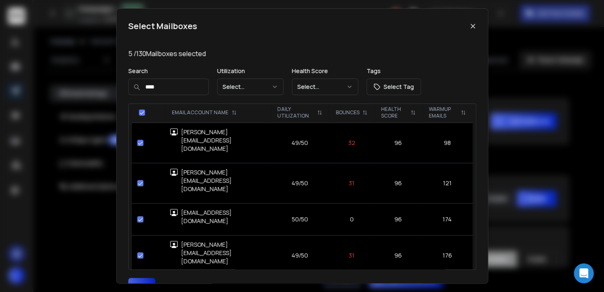
scroll to position [5, 0]
click at [149, 283] on div "Select Mailboxes 5 / 130 Mailboxes selected Search **** Utilization Select... H…" at bounding box center [302, 145] width 372 height 275
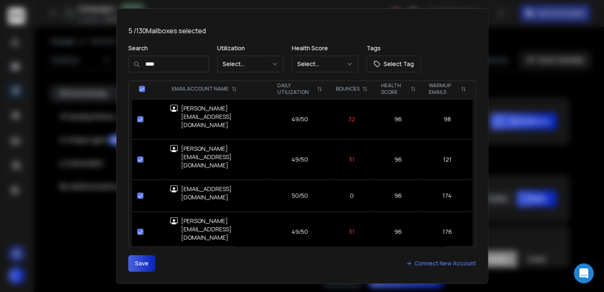
click at [148, 265] on button "Save" at bounding box center [141, 263] width 27 height 17
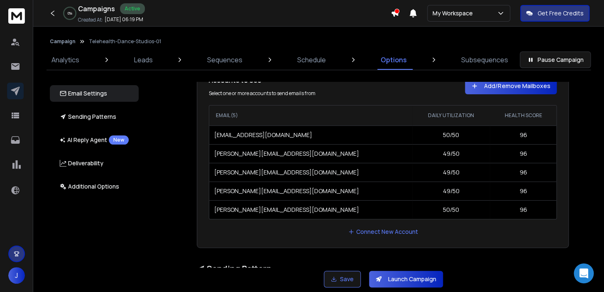
scroll to position [39, 0]
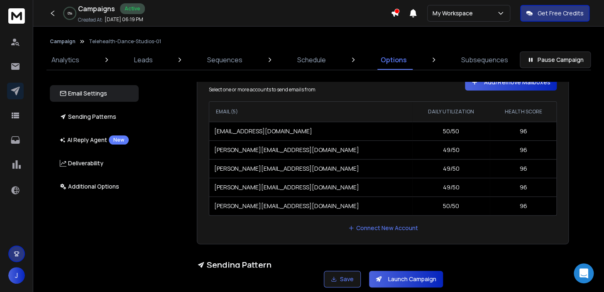
click at [355, 283] on button "Save" at bounding box center [342, 278] width 37 height 17
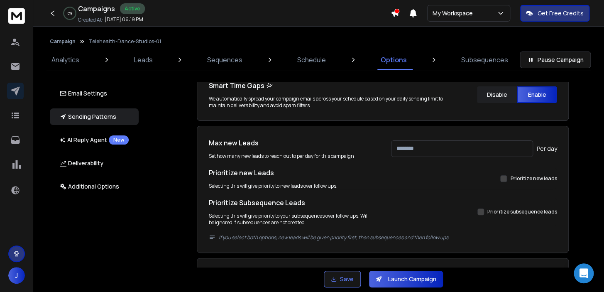
scroll to position [471, 0]
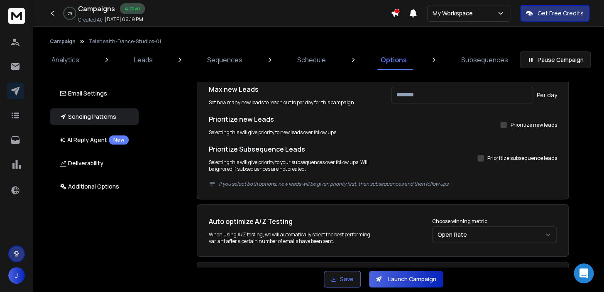
click at [417, 278] on button "Launch Campaign" at bounding box center [406, 278] width 74 height 17
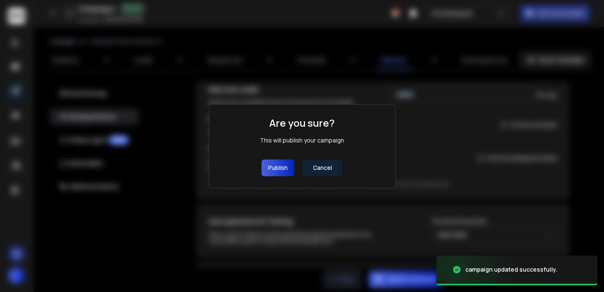
click at [283, 171] on button "Publish" at bounding box center [277, 167] width 33 height 17
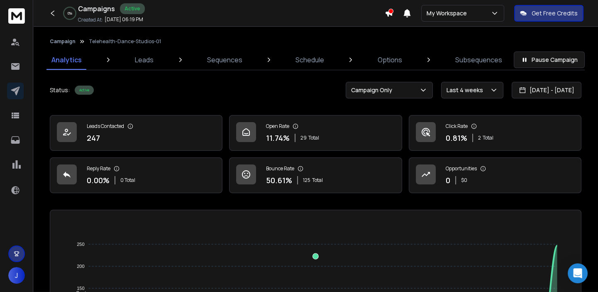
click at [493, 16] on icon "button" at bounding box center [494, 13] width 8 height 8
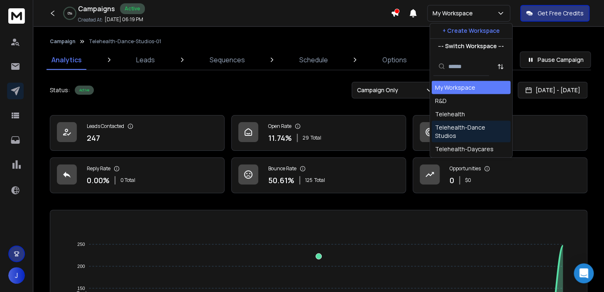
click at [448, 127] on div "Telehealth-Dance Studios" at bounding box center [471, 131] width 72 height 17
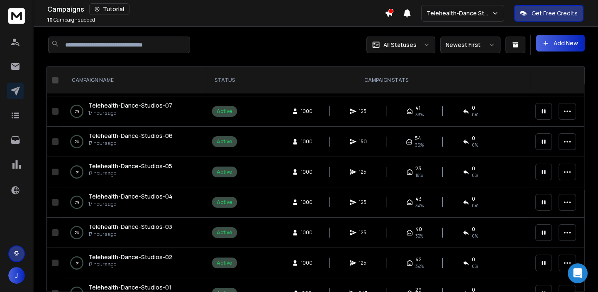
scroll to position [111, 0]
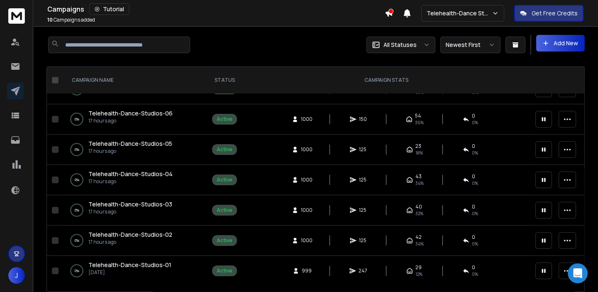
click at [577, 273] on icon "Open Intercom Messenger" at bounding box center [577, 273] width 9 height 10
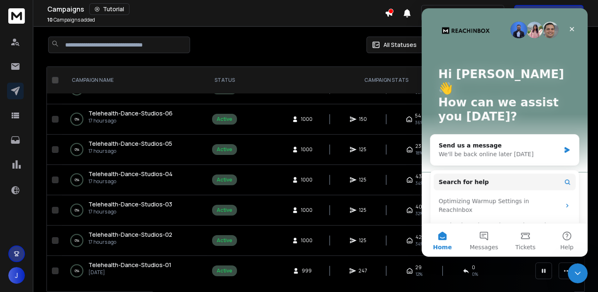
scroll to position [0, 0]
click at [461, 178] on span "Search for help" at bounding box center [463, 182] width 50 height 9
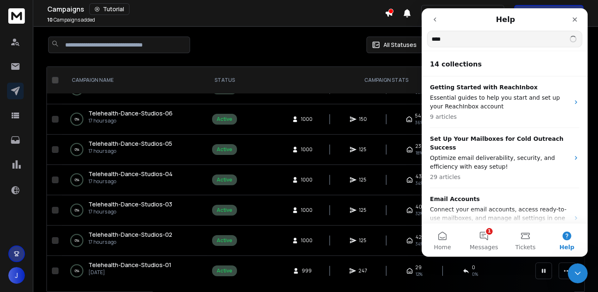
type input "****"
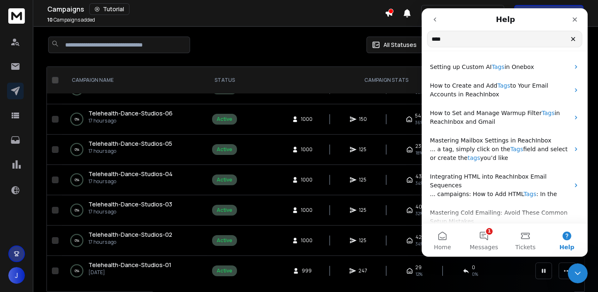
click at [572, 88] on icon "Intercom messenger" at bounding box center [575, 90] width 7 height 7
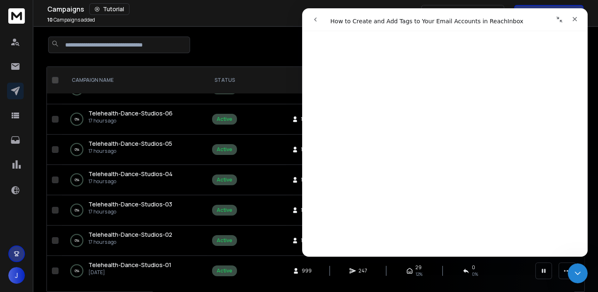
scroll to position [139, 0]
drag, startPoint x: 596, startPoint y: 107, endPoint x: 603, endPoint y: 107, distance: 7.1
click at [598, 107] on html "ReferralStack Unlock AI-powered affiliate growth Lifetime Deals available! Clai…" at bounding box center [299, 146] width 598 height 292
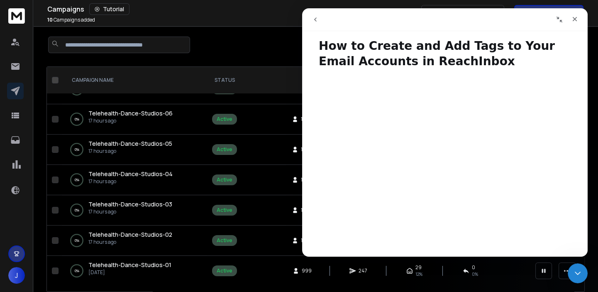
scroll to position [0, 0]
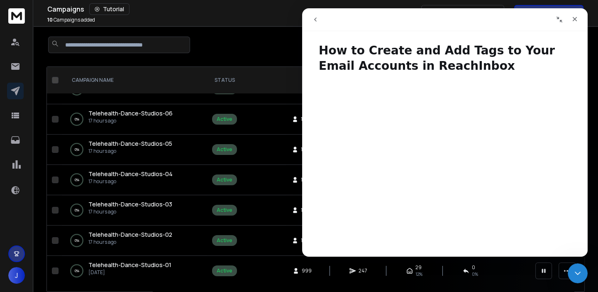
click at [577, 21] on icon "Close" at bounding box center [574, 19] width 7 height 7
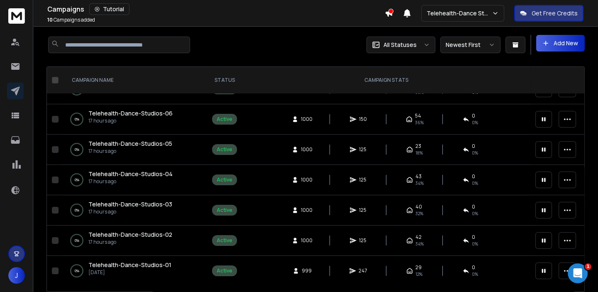
click at [82, 46] on input at bounding box center [119, 45] width 142 height 17
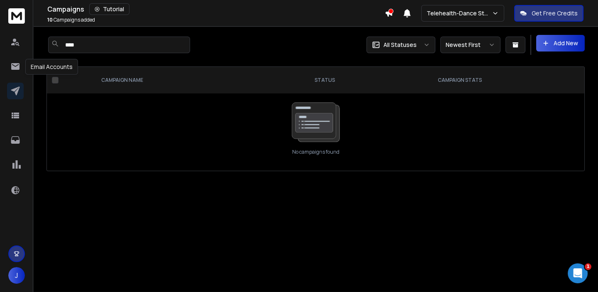
type input "****"
click at [12, 68] on icon at bounding box center [15, 66] width 8 height 7
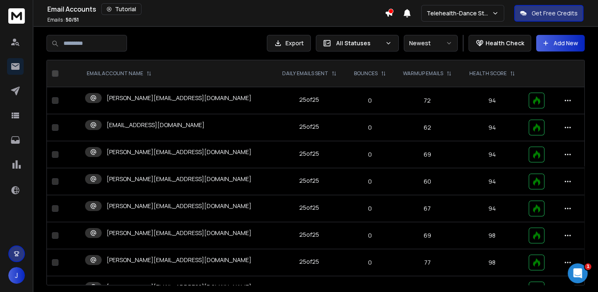
click at [91, 39] on input at bounding box center [86, 43] width 80 height 17
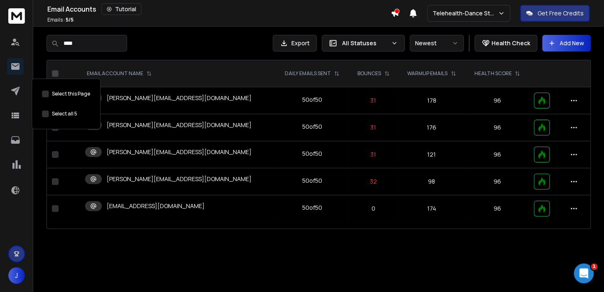
type input "****"
click at [52, 74] on button "Select this Page" at bounding box center [55, 73] width 7 height 7
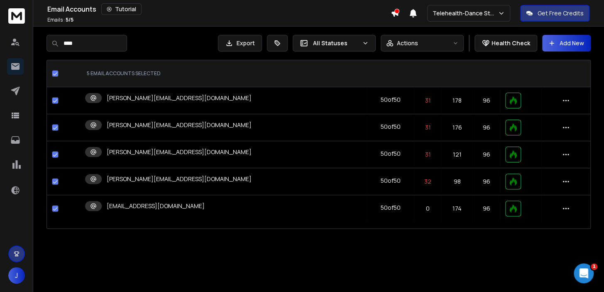
click at [280, 46] on icon at bounding box center [277, 43] width 7 height 7
click at [314, 75] on p "+ Create Tag" at bounding box center [319, 73] width 37 height 8
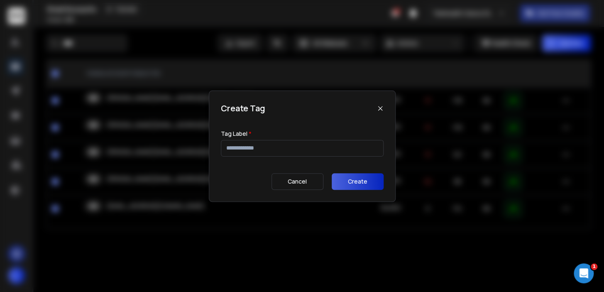
click at [258, 149] on input "text" at bounding box center [302, 148] width 163 height 17
click at [250, 150] on input "****" at bounding box center [302, 148] width 163 height 17
type input "*********"
click at [341, 183] on button "Create" at bounding box center [357, 181] width 52 height 17
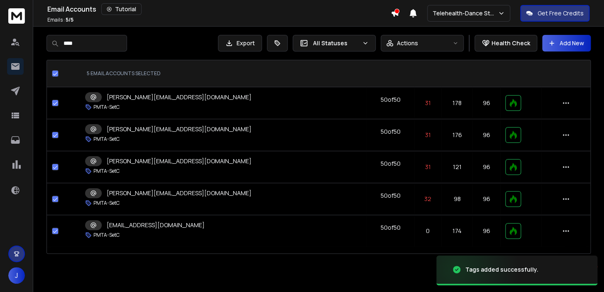
click at [91, 46] on input "****" at bounding box center [86, 43] width 80 height 17
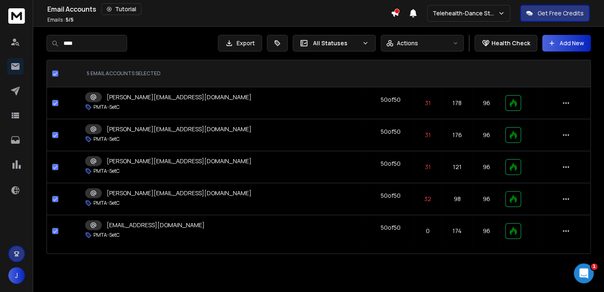
click at [90, 35] on input "****" at bounding box center [86, 43] width 80 height 17
click at [77, 51] on input "***" at bounding box center [86, 43] width 80 height 17
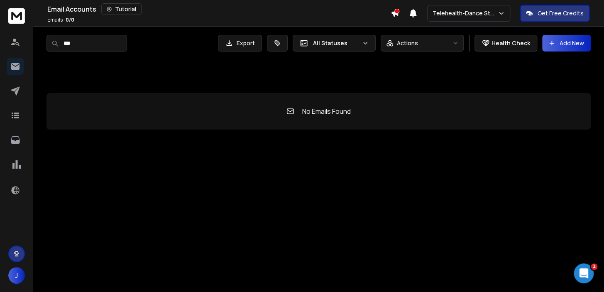
click at [77, 51] on input "***" at bounding box center [86, 43] width 80 height 17
type input "****"
click at [501, 15] on icon "button" at bounding box center [500, 13] width 7 height 8
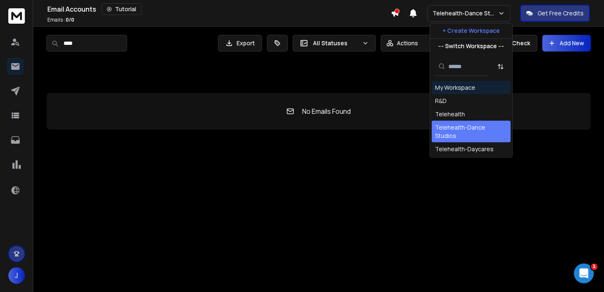
click at [452, 86] on div "My Workspace" at bounding box center [455, 87] width 40 height 8
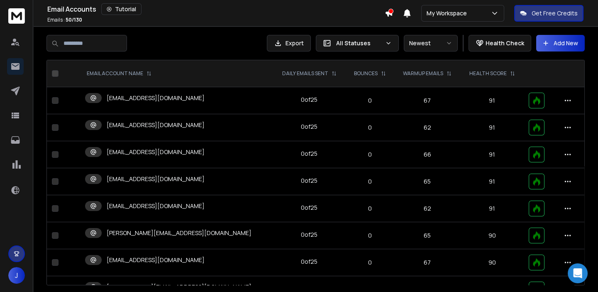
click at [75, 51] on input at bounding box center [86, 43] width 80 height 17
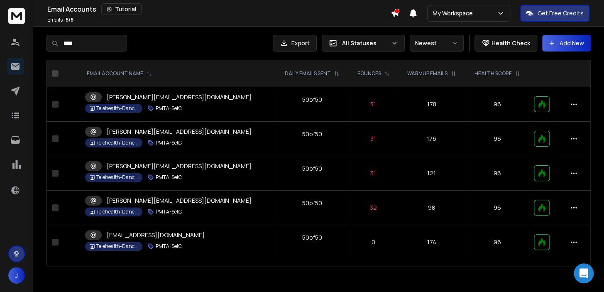
drag, startPoint x: 80, startPoint y: 41, endPoint x: 47, endPoint y: 41, distance: 32.8
click at [47, 41] on input "****" at bounding box center [86, 43] width 80 height 17
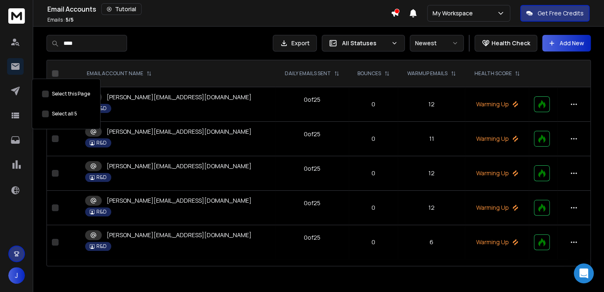
type input "****"
click at [54, 73] on button "Select this Page" at bounding box center [55, 73] width 7 height 7
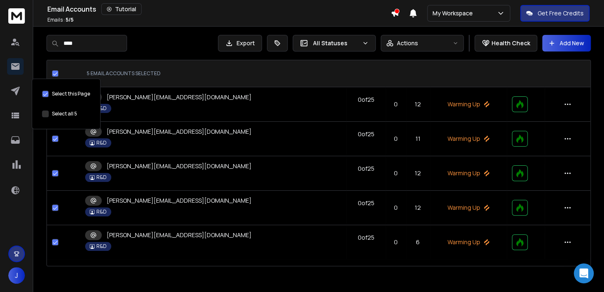
click at [46, 113] on button "Select this Page" at bounding box center [45, 113] width 7 height 7
click at [280, 43] on icon at bounding box center [276, 42] width 5 height 5
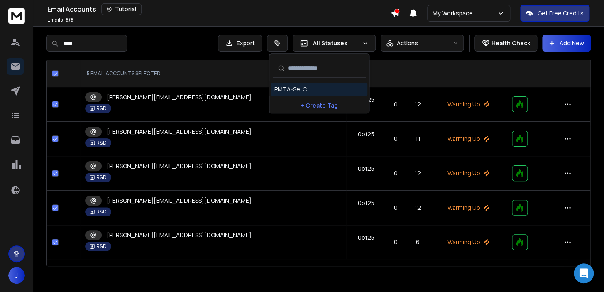
click at [314, 107] on p "+ Create Tag" at bounding box center [319, 105] width 37 height 8
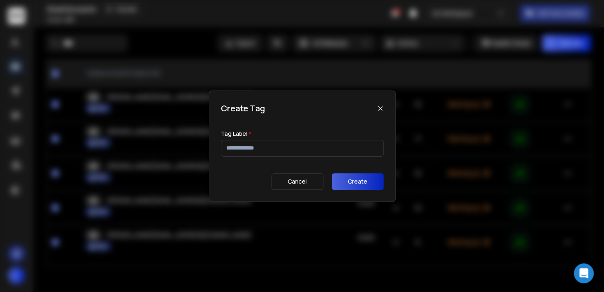
click at [292, 157] on form "Tag Label Cancel Create" at bounding box center [302, 160] width 163 height 59
click at [290, 152] on input "text" at bounding box center [302, 148] width 163 height 17
drag, startPoint x: 247, startPoint y: 150, endPoint x: 257, endPoint y: 149, distance: 10.0
click at [257, 149] on input "**********" at bounding box center [302, 148] width 163 height 17
type input "********"
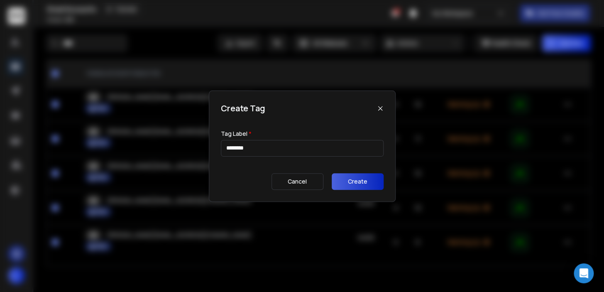
click at [355, 183] on button "Create" at bounding box center [357, 181] width 52 height 17
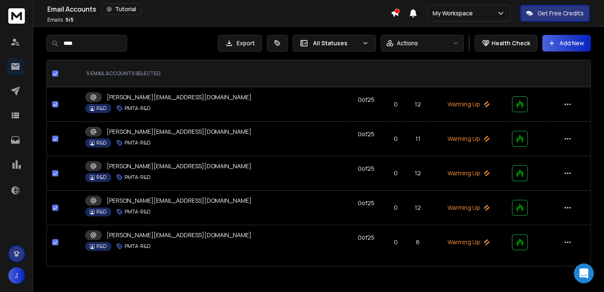
click at [156, 97] on p "[PERSON_NAME][EMAIL_ADDRESS][DOMAIN_NAME]" at bounding box center [179, 97] width 145 height 8
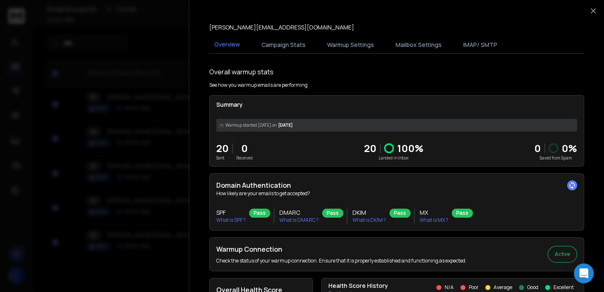
click at [295, 41] on button "Campaign Stats" at bounding box center [283, 45] width 54 height 18
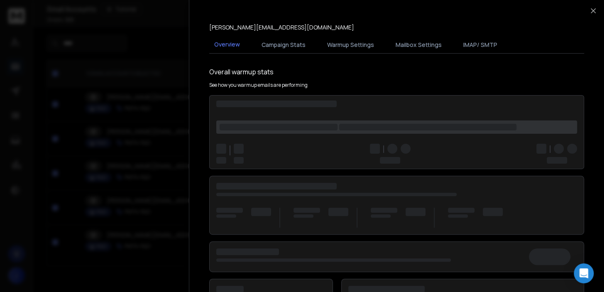
click at [177, 41] on div at bounding box center [302, 146] width 604 height 292
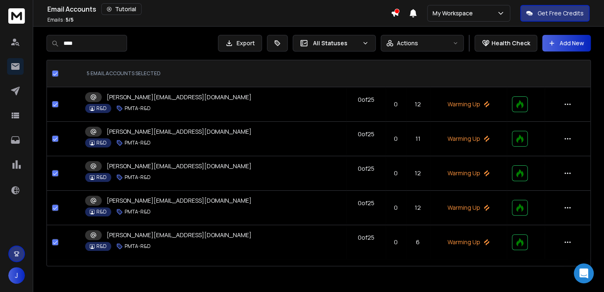
click at [95, 41] on input "****" at bounding box center [86, 43] width 80 height 17
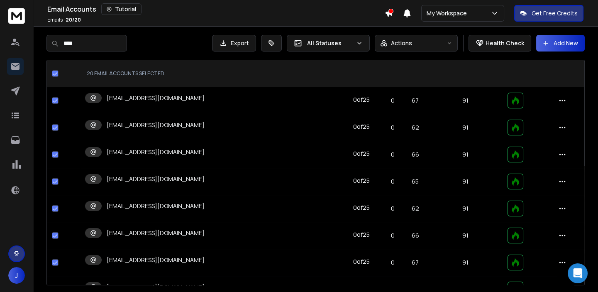
click at [68, 251] on td at bounding box center [63, 262] width 33 height 27
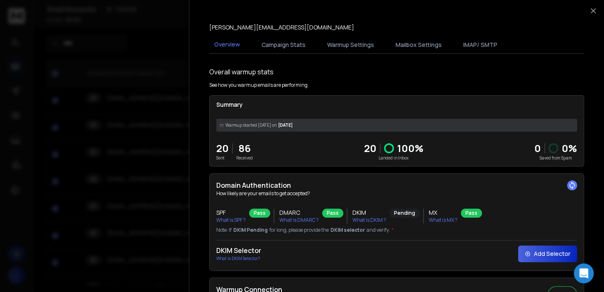
click at [68, 250] on div at bounding box center [302, 146] width 604 height 292
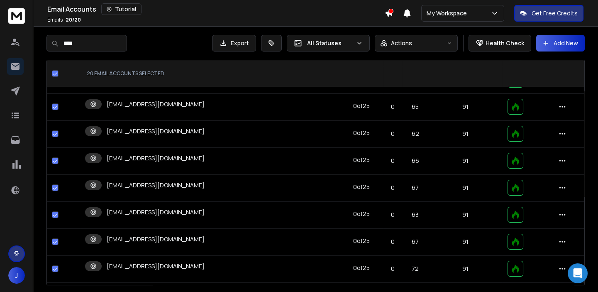
scroll to position [70, 0]
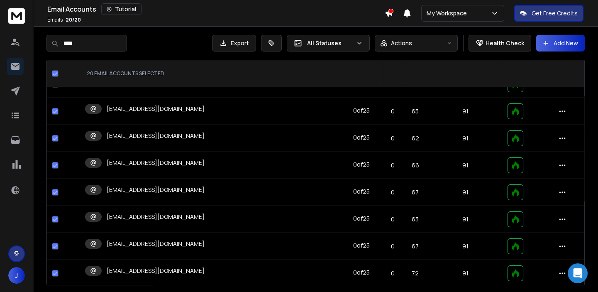
click at [84, 48] on input "****" at bounding box center [86, 43] width 80 height 17
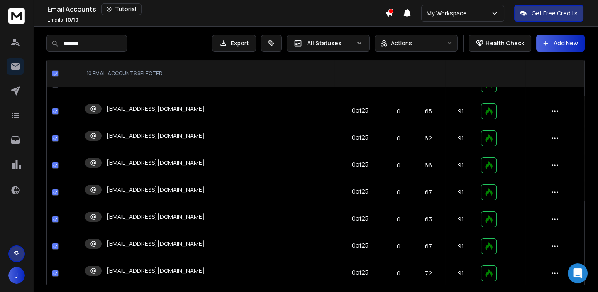
click at [67, 39] on input "*******" at bounding box center [86, 43] width 80 height 17
paste input "**********"
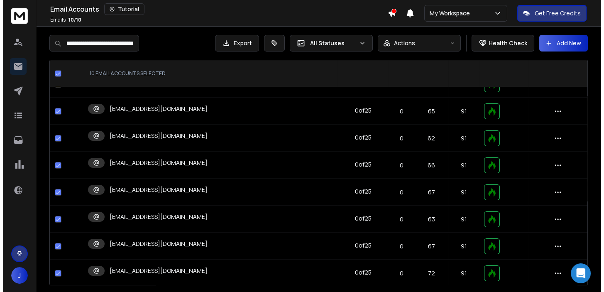
scroll to position [0, 0]
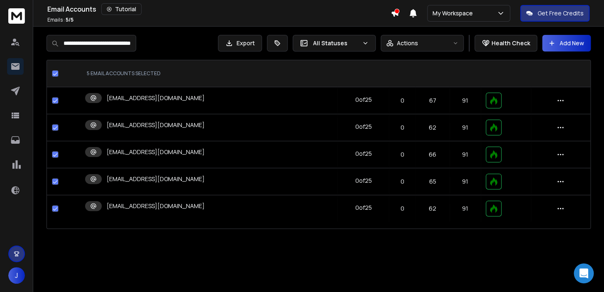
type input "**********"
click at [283, 42] on button at bounding box center [277, 43] width 21 height 17
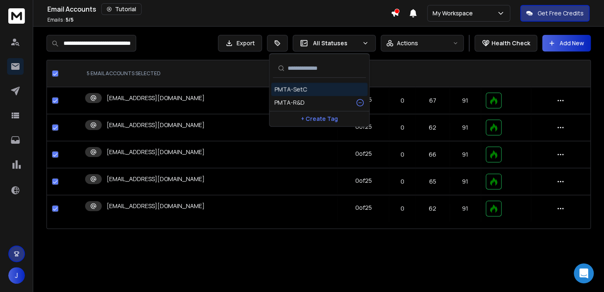
click at [299, 69] on input "text" at bounding box center [323, 68] width 73 height 18
click at [311, 121] on p "+ Create Tag" at bounding box center [319, 118] width 37 height 8
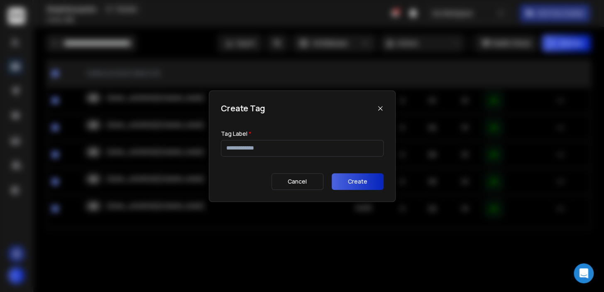
click at [270, 144] on input "text" at bounding box center [302, 148] width 163 height 17
type input "*"
type input "*********"
click at [366, 182] on button "Create" at bounding box center [357, 181] width 52 height 17
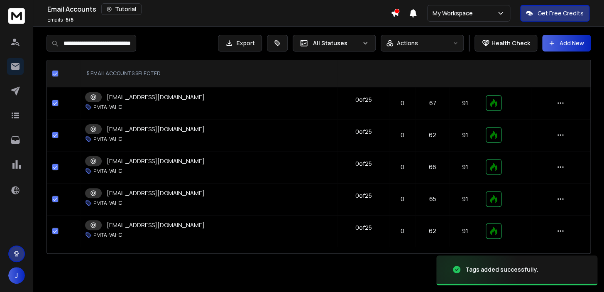
click at [178, 100] on p "[EMAIL_ADDRESS][DOMAIN_NAME]" at bounding box center [156, 97] width 98 height 8
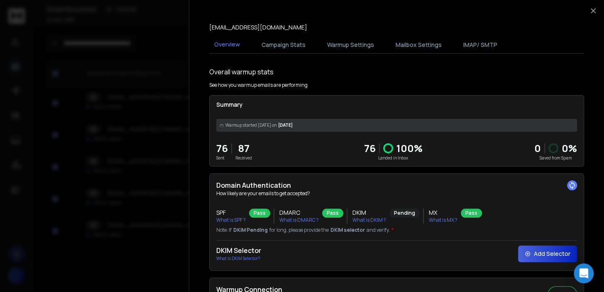
click at [290, 37] on button "Campaign Stats" at bounding box center [283, 45] width 54 height 18
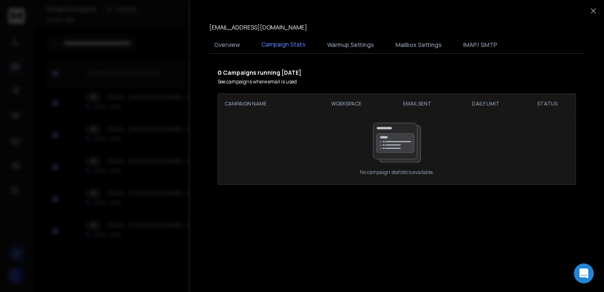
click at [152, 43] on div at bounding box center [302, 146] width 604 height 292
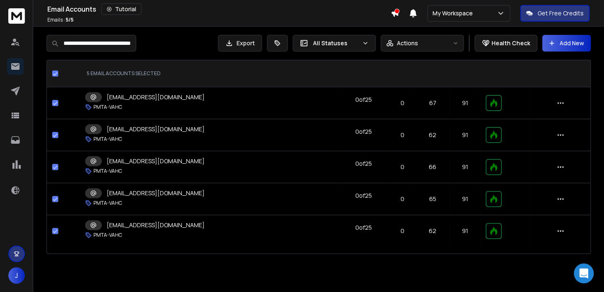
click at [71, 41] on input "**********" at bounding box center [91, 43] width 90 height 17
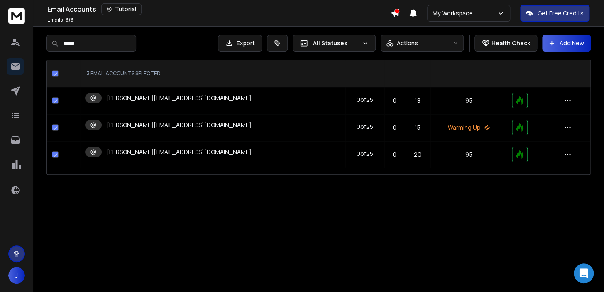
type input "*****"
click at [133, 96] on p "[PERSON_NAME][EMAIL_ADDRESS][DOMAIN_NAME]" at bounding box center [179, 98] width 145 height 8
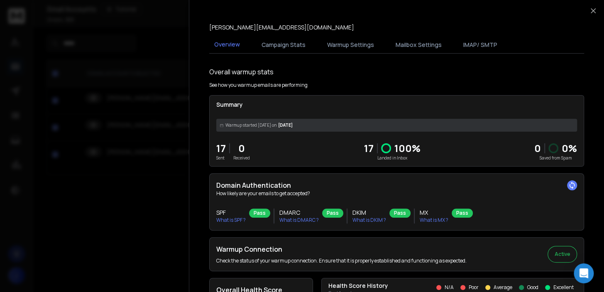
click at [273, 40] on button "Campaign Stats" at bounding box center [283, 45] width 54 height 18
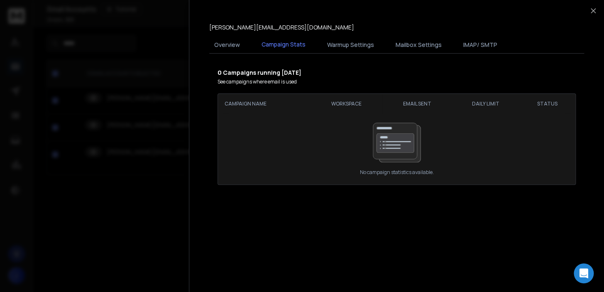
click at [222, 43] on button "Overview" at bounding box center [227, 45] width 36 height 18
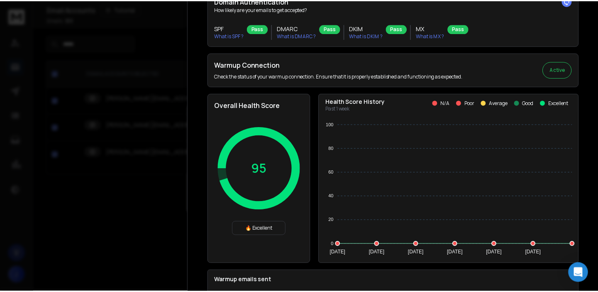
scroll to position [141, 0]
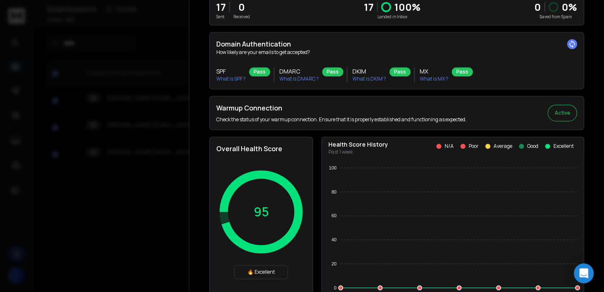
click at [164, 174] on div at bounding box center [302, 146] width 604 height 292
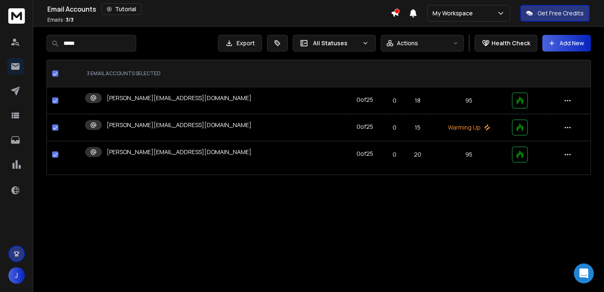
click at [280, 40] on icon at bounding box center [277, 43] width 7 height 7
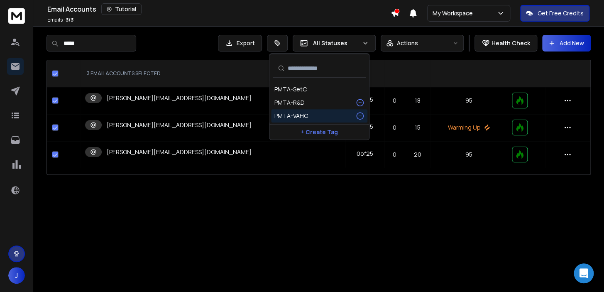
click at [320, 134] on p "+ Create Tag" at bounding box center [319, 132] width 37 height 8
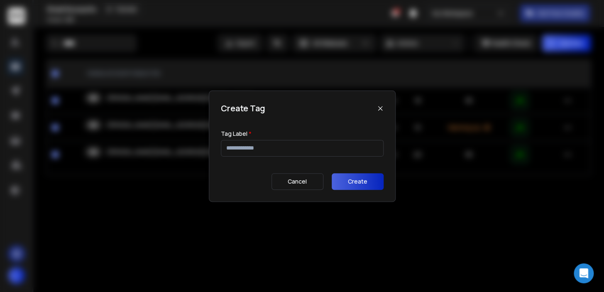
click at [321, 146] on input "text" at bounding box center [302, 148] width 163 height 17
click at [256, 146] on input "**********" at bounding box center [302, 148] width 163 height 17
click at [270, 149] on input "**********" at bounding box center [302, 148] width 163 height 17
click at [353, 182] on button "Create" at bounding box center [357, 181] width 52 height 17
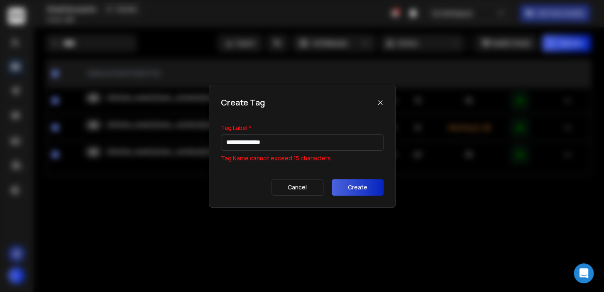
drag, startPoint x: 274, startPoint y: 141, endPoint x: 290, endPoint y: 143, distance: 16.7
click at [290, 143] on input "**********" at bounding box center [302, 142] width 163 height 17
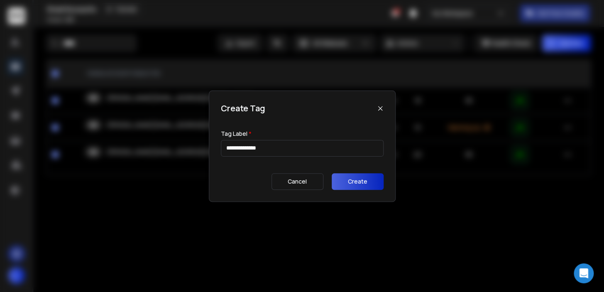
type input "**********"
click at [342, 180] on button "Create" at bounding box center [357, 181] width 52 height 17
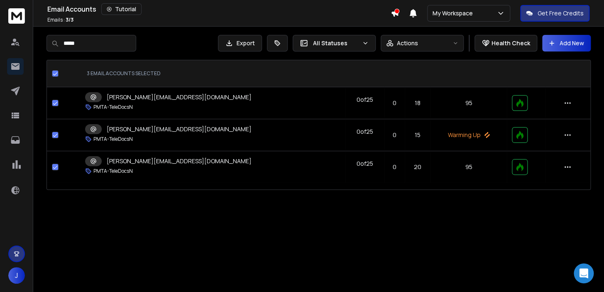
click at [85, 40] on input "*****" at bounding box center [91, 43] width 90 height 17
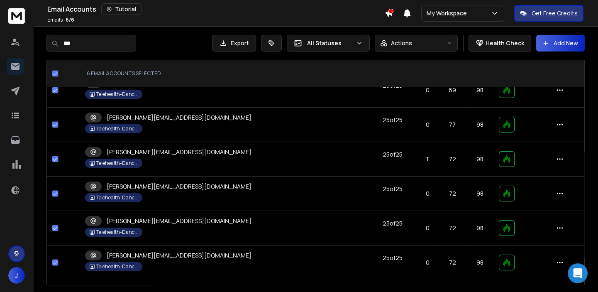
scroll to position [0, 0]
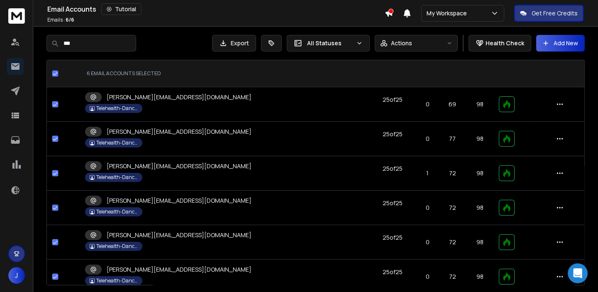
type input "***"
click at [164, 97] on p "[PERSON_NAME][EMAIL_ADDRESS][DOMAIN_NAME]" at bounding box center [179, 97] width 145 height 8
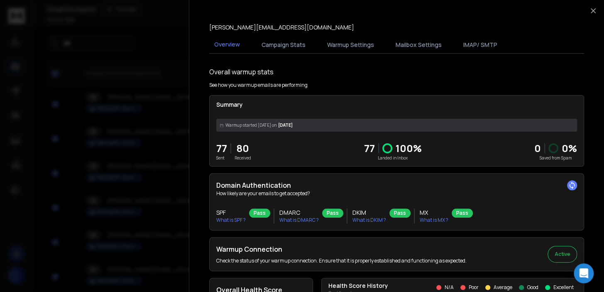
click at [292, 41] on button "Campaign Stats" at bounding box center [283, 45] width 54 height 18
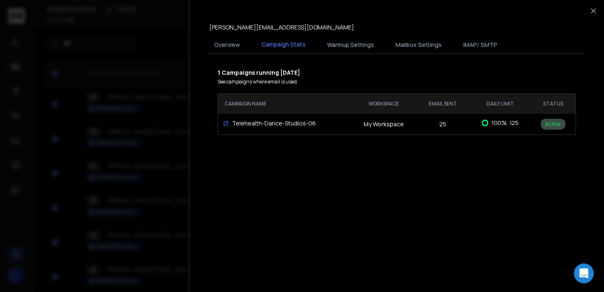
click at [174, 57] on div at bounding box center [302, 146] width 604 height 292
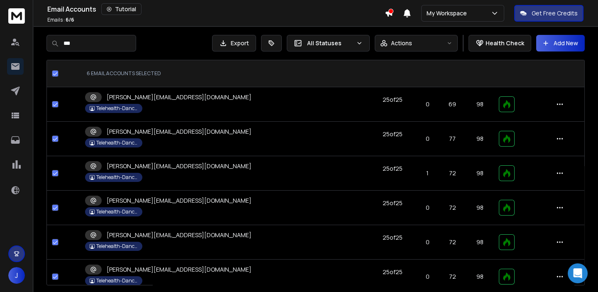
click at [278, 43] on button at bounding box center [271, 43] width 21 height 17
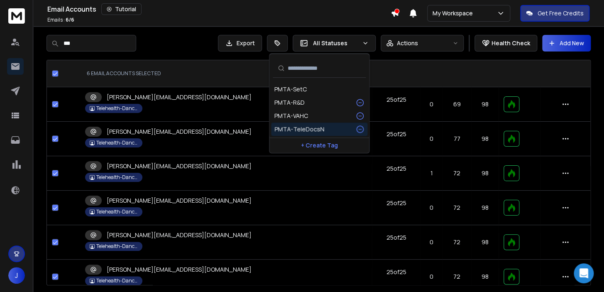
click at [318, 148] on p "+ Create Tag" at bounding box center [319, 145] width 37 height 8
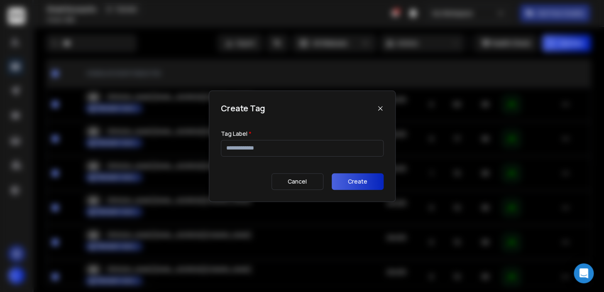
click at [292, 150] on input "text" at bounding box center [302, 148] width 163 height 17
click at [339, 179] on button "Create" at bounding box center [357, 181] width 52 height 17
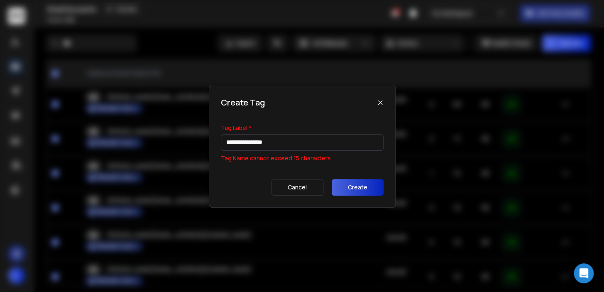
click at [262, 144] on input "**********" at bounding box center [302, 142] width 163 height 17
drag, startPoint x: 276, startPoint y: 143, endPoint x: 298, endPoint y: 145, distance: 22.1
click at [298, 145] on input "**********" at bounding box center [302, 142] width 163 height 17
click at [370, 185] on button "Create" at bounding box center [357, 187] width 52 height 17
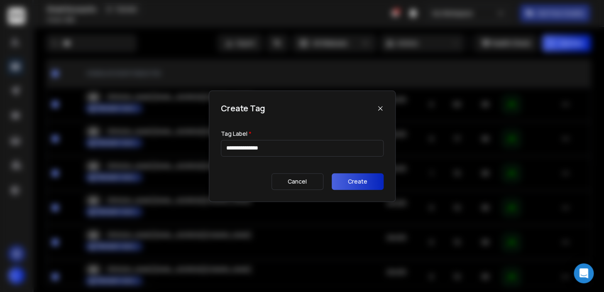
click at [256, 149] on input "**********" at bounding box center [302, 148] width 163 height 17
click at [274, 151] on input "**********" at bounding box center [302, 148] width 163 height 17
type input "**********"
click at [363, 185] on button "Create" at bounding box center [357, 181] width 52 height 17
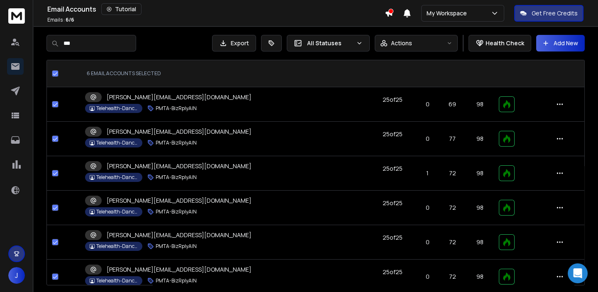
click at [457, 17] on p "My Workspace" at bounding box center [448, 13] width 44 height 8
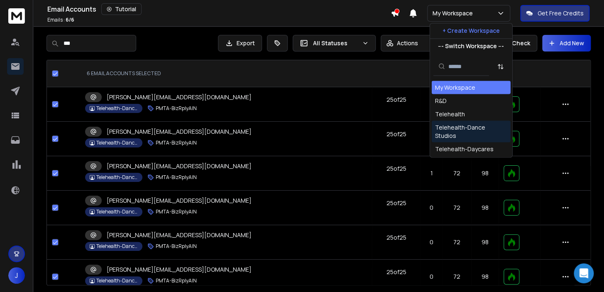
click at [73, 44] on input "***" at bounding box center [91, 43] width 90 height 17
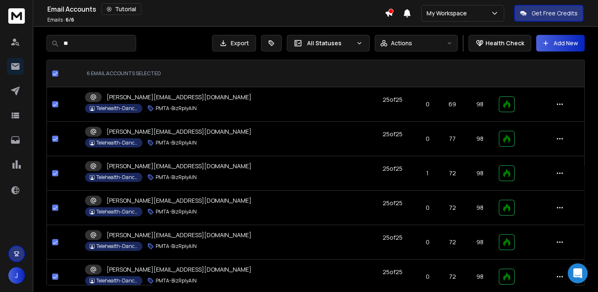
type input "*"
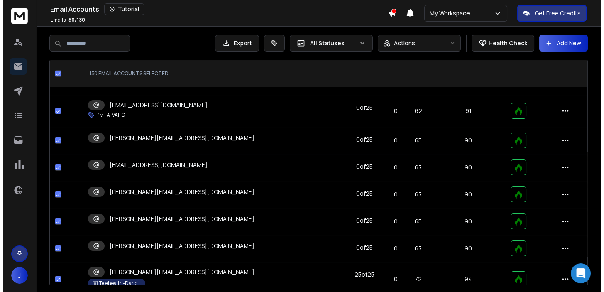
scroll to position [157, 0]
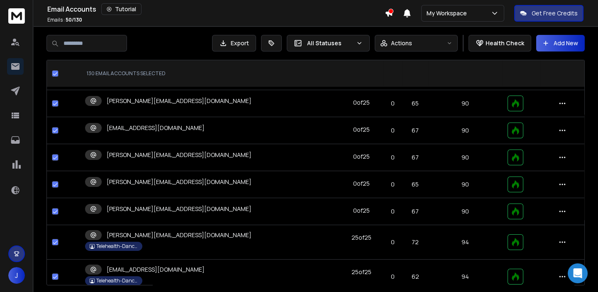
click at [147, 179] on p "[PERSON_NAME][EMAIL_ADDRESS][DOMAIN_NAME]" at bounding box center [179, 182] width 145 height 8
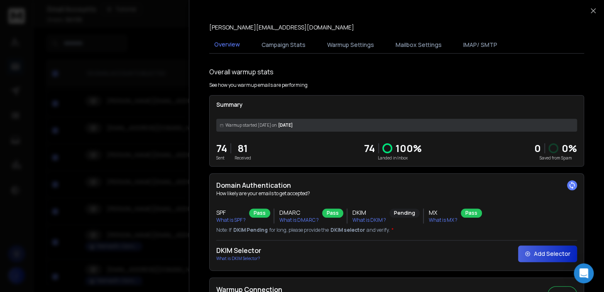
click at [282, 39] on button "Campaign Stats" at bounding box center [283, 45] width 54 height 18
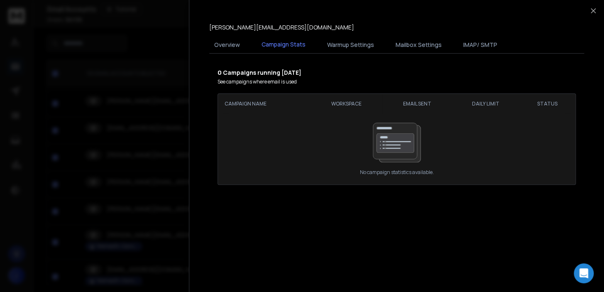
click at [134, 101] on div at bounding box center [302, 146] width 604 height 292
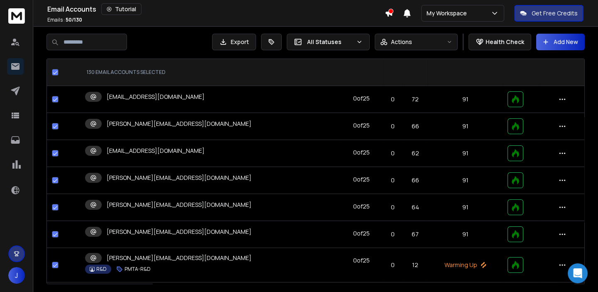
scroll to position [628, 0]
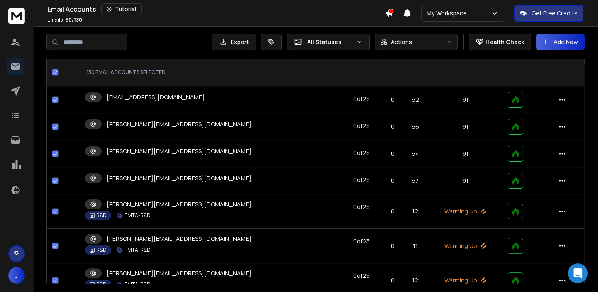
click at [152, 174] on p "[PERSON_NAME][EMAIL_ADDRESS][DOMAIN_NAME]" at bounding box center [179, 178] width 145 height 8
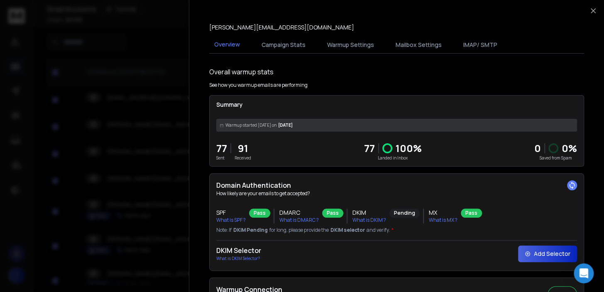
click at [285, 42] on button "Campaign Stats" at bounding box center [283, 45] width 54 height 18
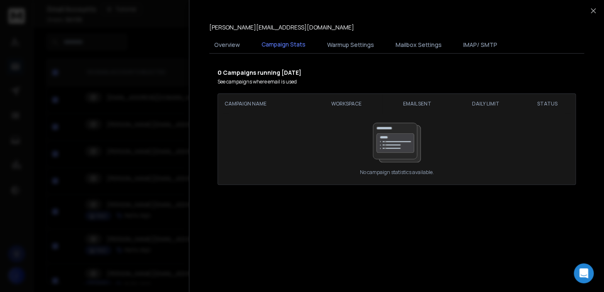
click at [158, 46] on div at bounding box center [302, 146] width 604 height 292
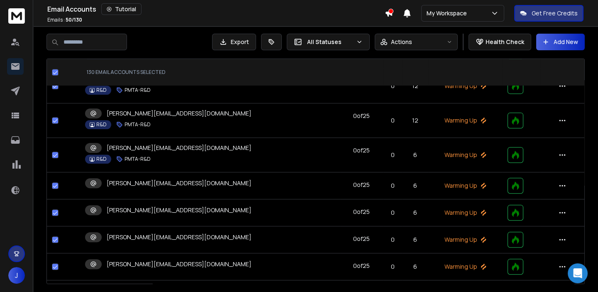
scroll to position [825, 0]
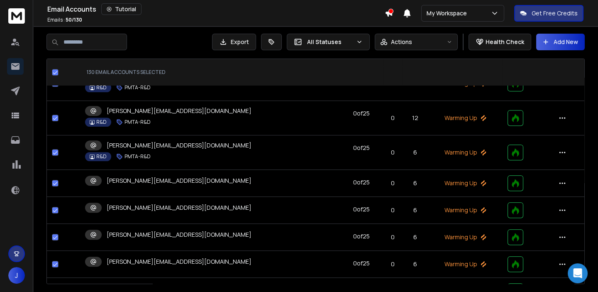
click at [161, 207] on p "james@reviewsbringcustomers.com" at bounding box center [179, 207] width 145 height 8
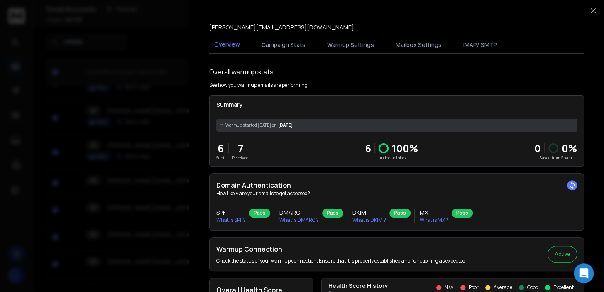
click at [266, 44] on button "Campaign Stats" at bounding box center [283, 45] width 54 height 18
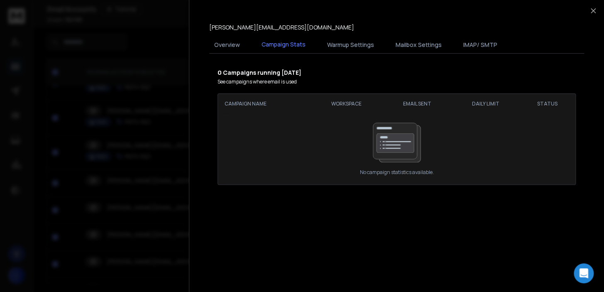
click at [161, 47] on div at bounding box center [302, 146] width 604 height 292
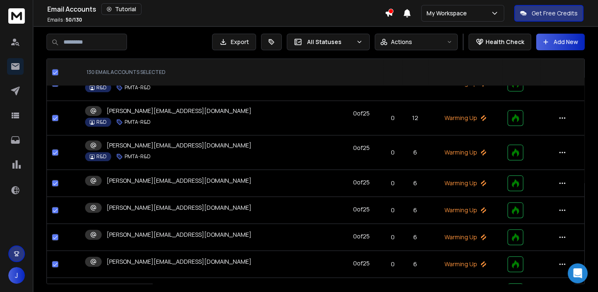
click at [200, 230] on p "james-silver@reviewsbringcustomers.com" at bounding box center [179, 234] width 145 height 8
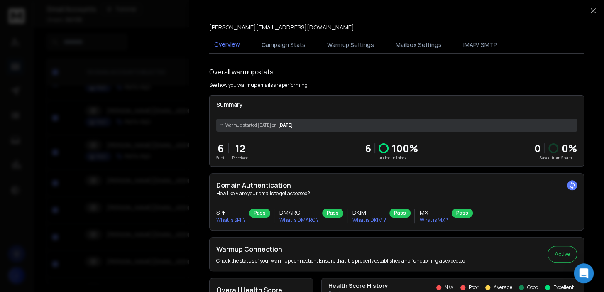
click at [166, 31] on div at bounding box center [302, 146] width 604 height 292
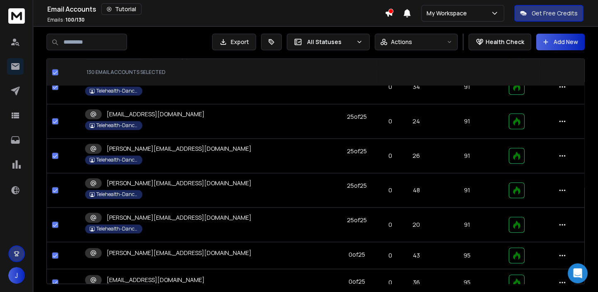
scroll to position [1622, 0]
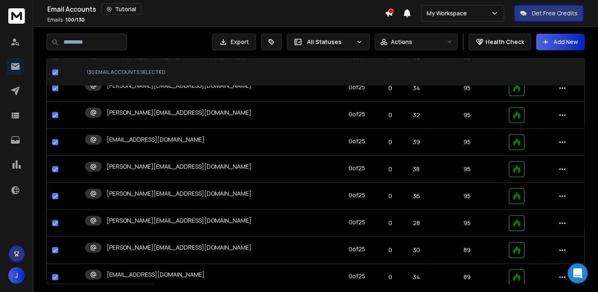
click at [139, 162] on p "lisa@remotehealthmanagement.com" at bounding box center [179, 166] width 145 height 8
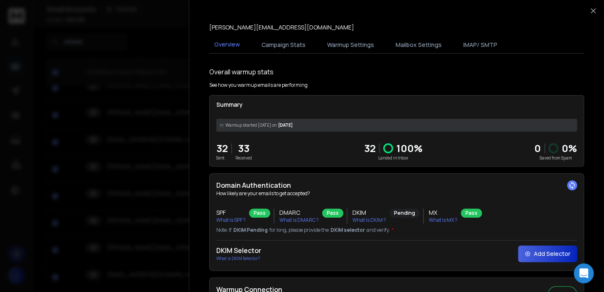
click at [275, 41] on button "Campaign Stats" at bounding box center [283, 45] width 54 height 18
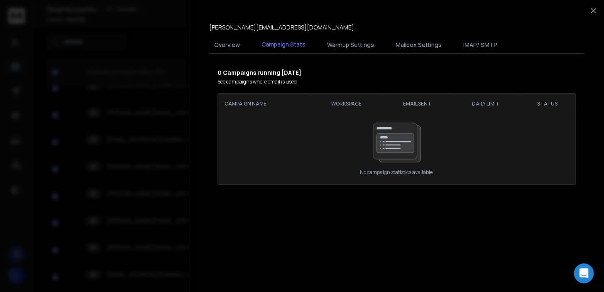
click at [156, 55] on div at bounding box center [302, 146] width 604 height 292
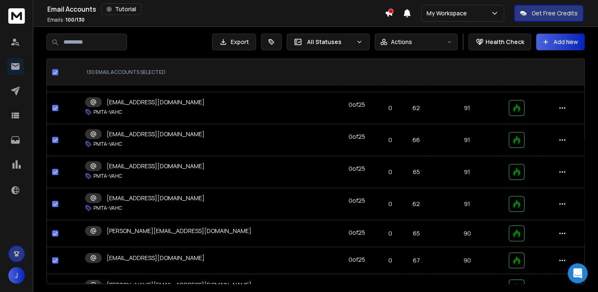
scroll to position [0, 0]
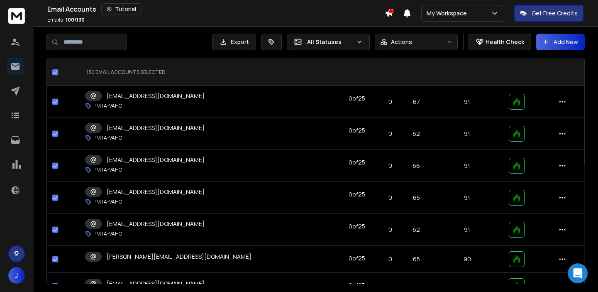
click at [483, 16] on div "My Workspace" at bounding box center [462, 13] width 72 height 8
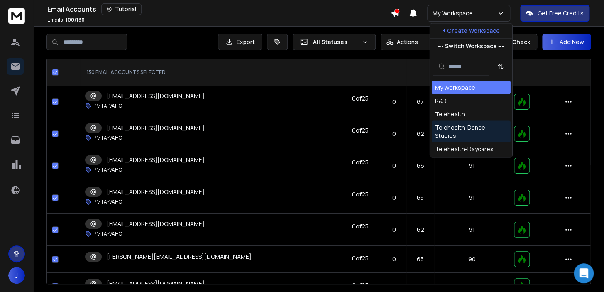
click at [462, 129] on div "Telehealth-Dance Studios" at bounding box center [471, 131] width 72 height 17
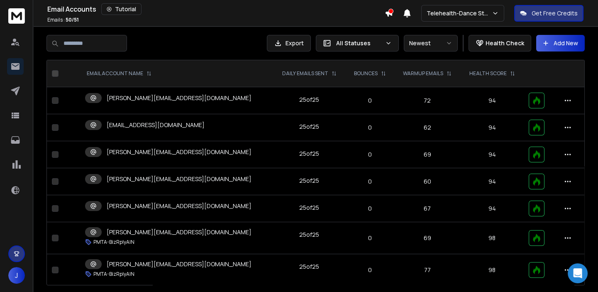
click at [141, 97] on p "[PERSON_NAME][EMAIL_ADDRESS][DOMAIN_NAME]" at bounding box center [179, 98] width 145 height 8
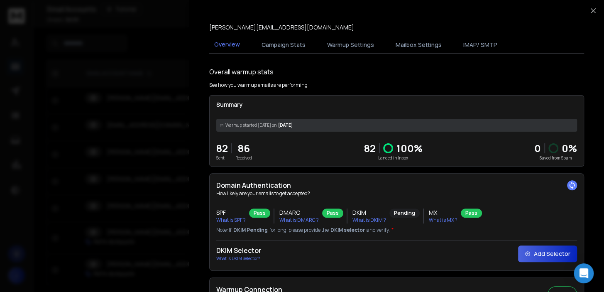
click at [294, 45] on button "Campaign Stats" at bounding box center [283, 45] width 54 height 18
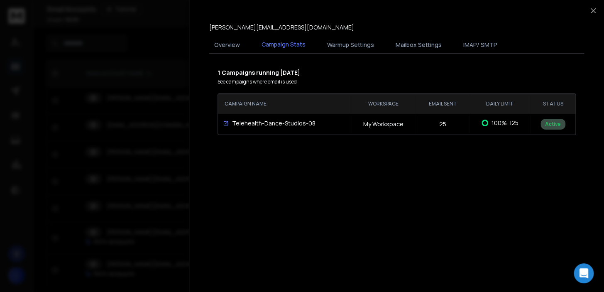
click at [173, 47] on div at bounding box center [302, 146] width 604 height 292
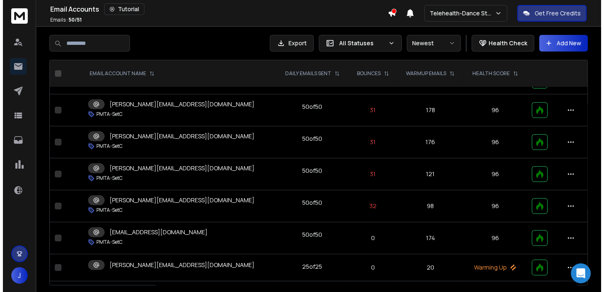
scroll to position [706, 0]
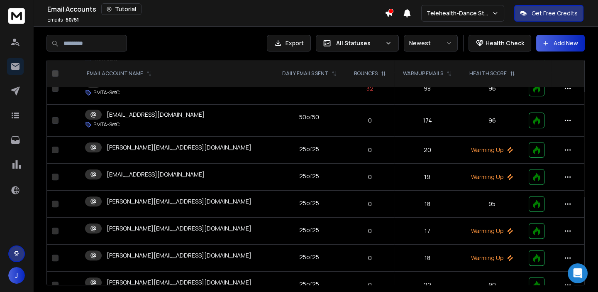
click at [148, 113] on p "[EMAIL_ADDRESS][DOMAIN_NAME]" at bounding box center [156, 114] width 98 height 8
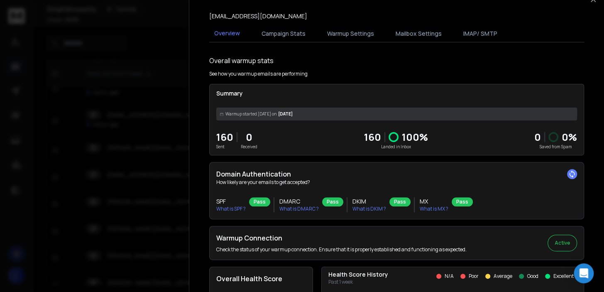
scroll to position [0, 0]
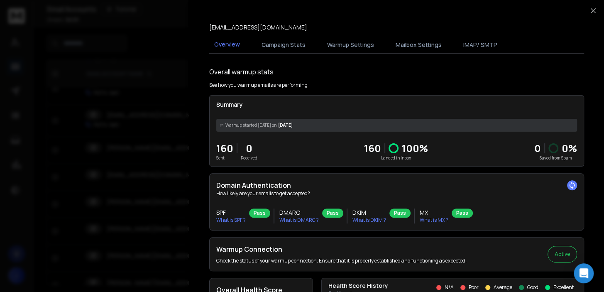
click at [406, 44] on button "Mailbox Settings" at bounding box center [418, 45] width 56 height 18
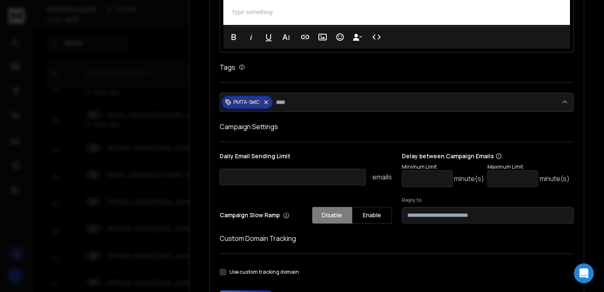
scroll to position [157, 0]
click at [180, 145] on div at bounding box center [302, 146] width 604 height 292
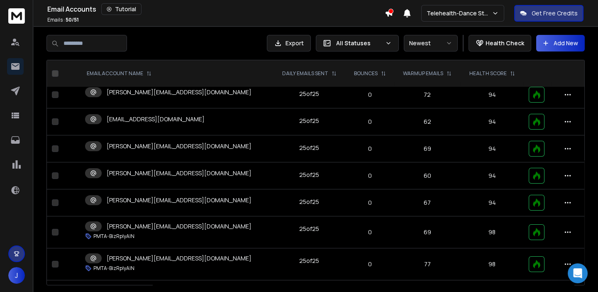
scroll to position [0, 0]
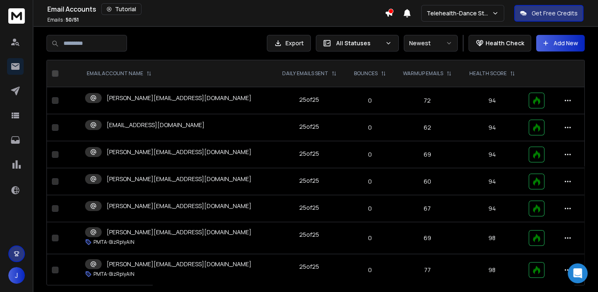
click at [486, 10] on p "Telehealth-Dance Studios" at bounding box center [458, 13] width 65 height 8
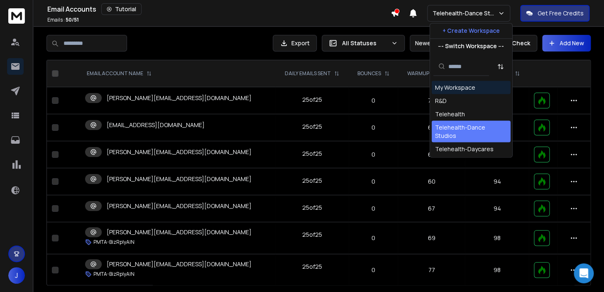
click at [153, 44] on div at bounding box center [156, 43] width 221 height 17
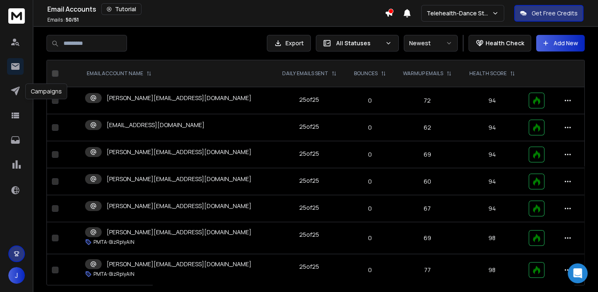
click at [13, 91] on icon at bounding box center [15, 91] width 10 height 10
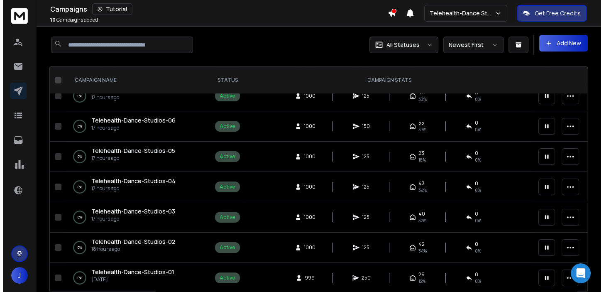
scroll to position [111, 0]
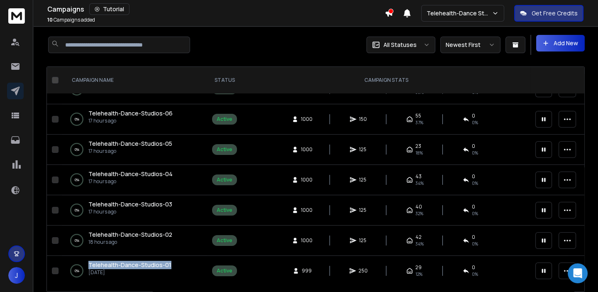
drag, startPoint x: 150, startPoint y: 263, endPoint x: 88, endPoint y: 262, distance: 61.4
click at [88, 262] on div "0 % Telehealth-Dance-Studios-01 2 days ago" at bounding box center [134, 271] width 129 height 20
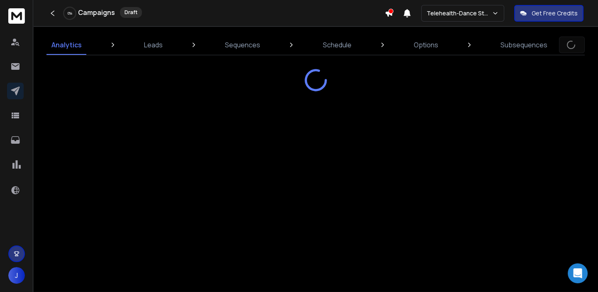
click at [51, 15] on icon at bounding box center [52, 13] width 7 height 7
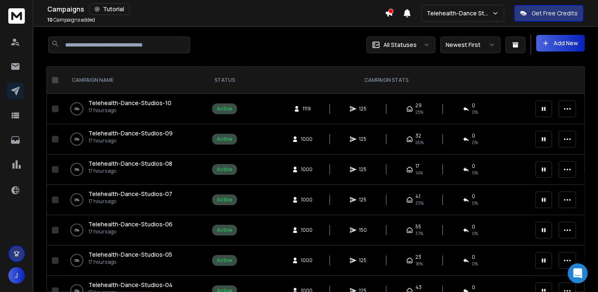
click at [563, 106] on icon "button" at bounding box center [567, 109] width 8 height 8
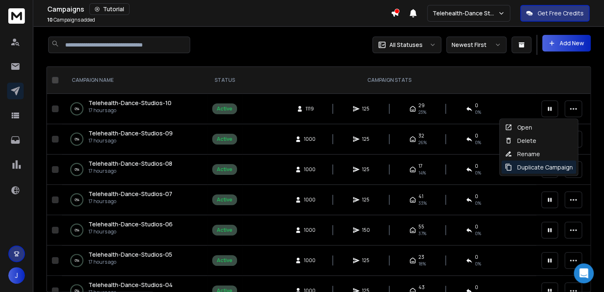
click at [527, 171] on div "Duplicate Campaign" at bounding box center [538, 166] width 75 height 13
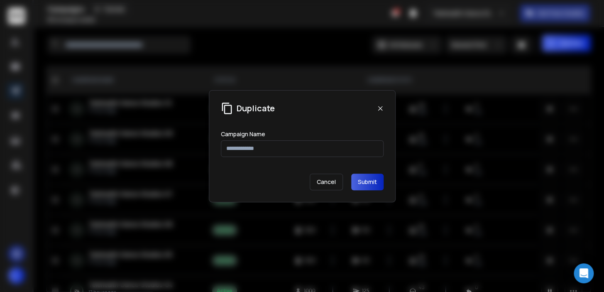
click at [312, 150] on input "text" at bounding box center [302, 148] width 163 height 17
paste input "**********"
click at [257, 146] on input "**********" at bounding box center [302, 148] width 163 height 17
drag, startPoint x: 265, startPoint y: 148, endPoint x: 334, endPoint y: 145, distance: 69.7
click at [334, 145] on input "**********" at bounding box center [302, 148] width 163 height 17
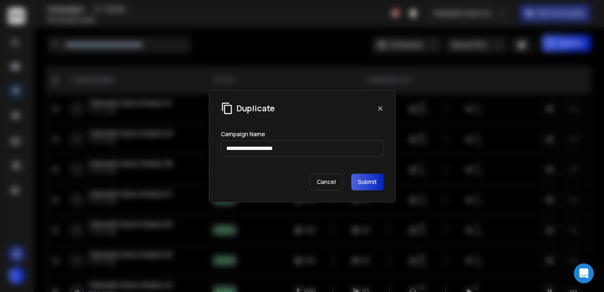
drag, startPoint x: 336, startPoint y: 148, endPoint x: 153, endPoint y: 148, distance: 182.5
click at [153, 148] on div "**********" at bounding box center [302, 146] width 604 height 129
type input "**********"
click at [365, 178] on button "Submit" at bounding box center [367, 181] width 32 height 17
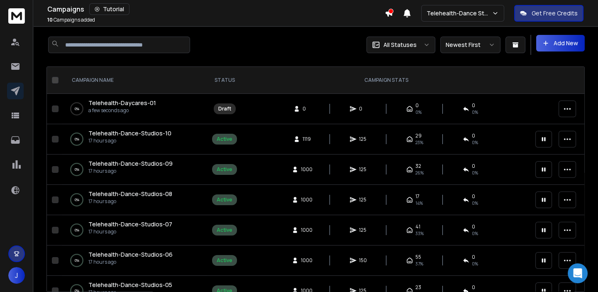
click at [563, 110] on icon "button" at bounding box center [567, 109] width 8 height 8
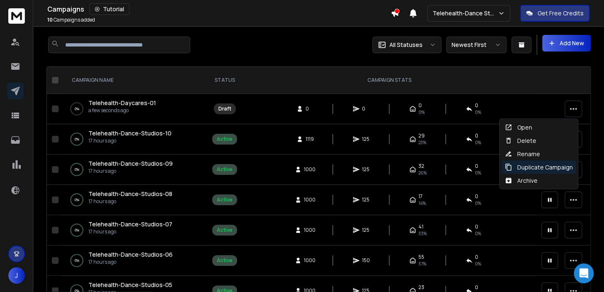
click at [528, 167] on div "Duplicate Campaign" at bounding box center [538, 167] width 68 height 8
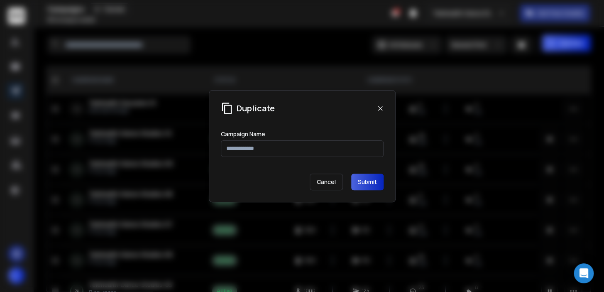
click at [321, 153] on input "text" at bounding box center [302, 148] width 163 height 17
paste input "**********"
drag, startPoint x: 286, startPoint y: 149, endPoint x: 292, endPoint y: 148, distance: 5.4
click at [292, 148] on input "**********" at bounding box center [302, 148] width 163 height 17
type input "**********"
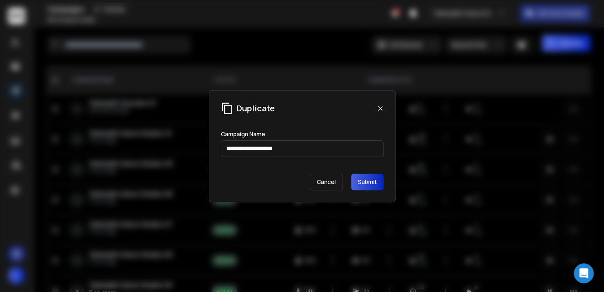
click at [362, 183] on button "Submit" at bounding box center [367, 181] width 32 height 17
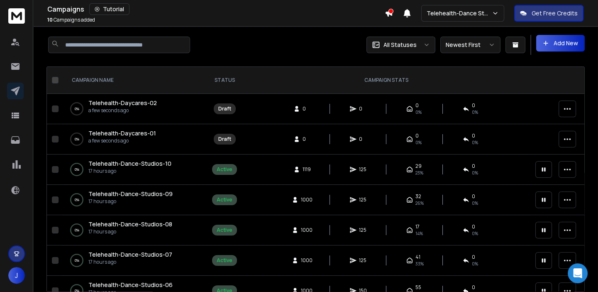
click at [564, 110] on icon "button" at bounding box center [567, 109] width 8 height 8
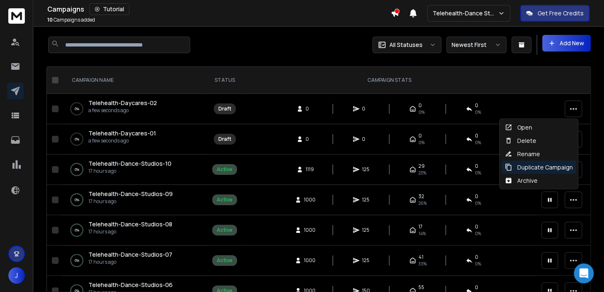
click at [517, 169] on div "Duplicate Campaign" at bounding box center [538, 167] width 68 height 8
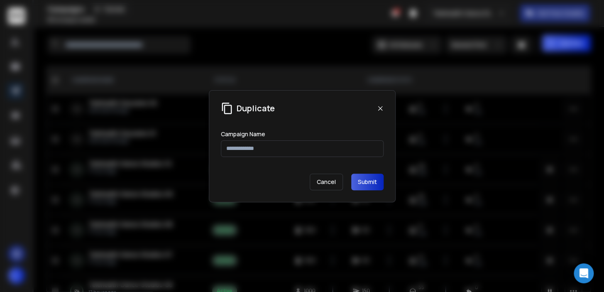
click at [239, 146] on input "text" at bounding box center [302, 148] width 163 height 17
paste input "**********"
drag, startPoint x: 286, startPoint y: 146, endPoint x: 291, endPoint y: 146, distance: 4.6
click at [291, 146] on input "**********" at bounding box center [302, 148] width 163 height 17
type input "**********"
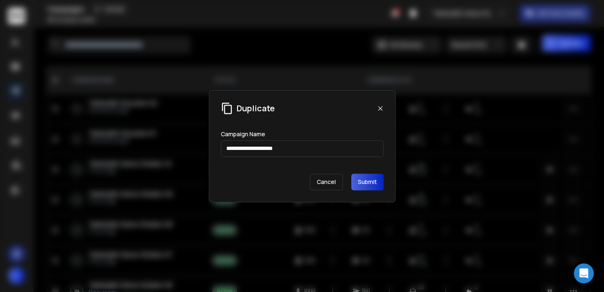
click at [362, 178] on button "Submit" at bounding box center [367, 181] width 32 height 17
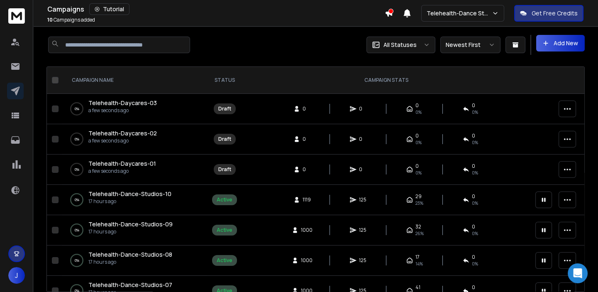
click at [557, 117] on td at bounding box center [557, 109] width 54 height 30
click at [563, 107] on icon "button" at bounding box center [567, 109] width 8 height 8
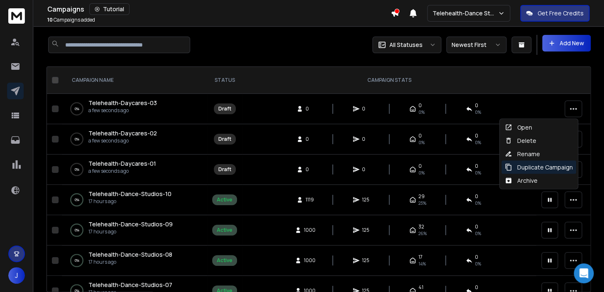
click at [517, 170] on div "Duplicate Campaign" at bounding box center [538, 167] width 68 height 8
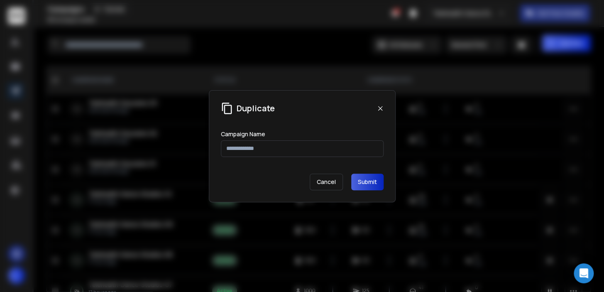
click at [317, 149] on input "text" at bounding box center [302, 148] width 163 height 17
paste input "**********"
type input "**********"
click at [351, 173] on button "Submit" at bounding box center [367, 181] width 32 height 17
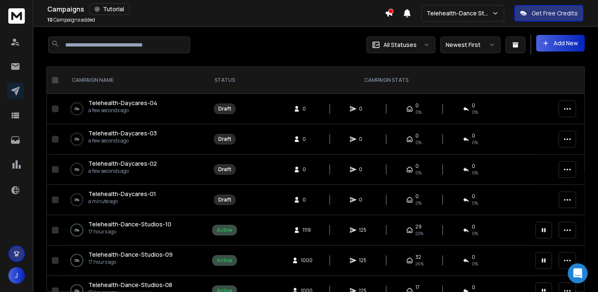
click at [565, 111] on button "button" at bounding box center [566, 108] width 17 height 17
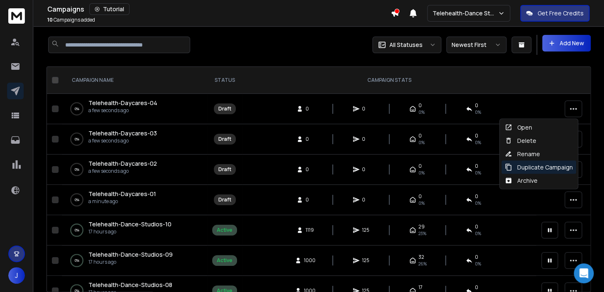
click at [533, 166] on div "Duplicate Campaign" at bounding box center [538, 167] width 68 height 8
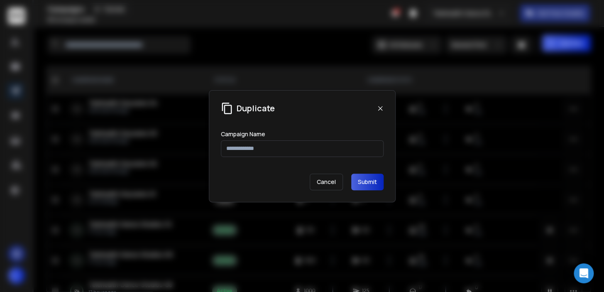
click at [257, 147] on input "text" at bounding box center [302, 148] width 163 height 17
paste input "**********"
drag, startPoint x: 287, startPoint y: 147, endPoint x: 292, endPoint y: 147, distance: 4.6
click at [292, 147] on input "**********" at bounding box center [302, 148] width 163 height 17
type input "**********"
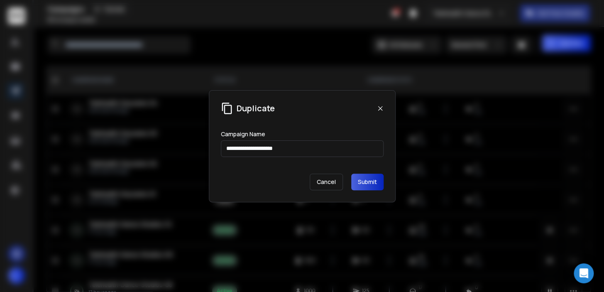
click at [365, 183] on button "Submit" at bounding box center [367, 181] width 32 height 17
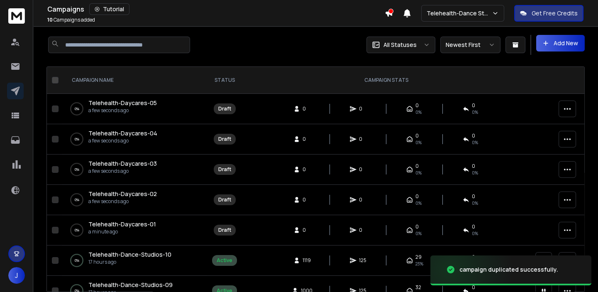
click at [563, 110] on icon "button" at bounding box center [567, 109] width 8 height 8
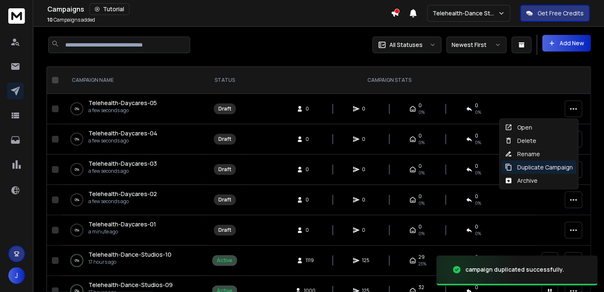
click at [535, 166] on div "Duplicate Campaign" at bounding box center [538, 167] width 68 height 8
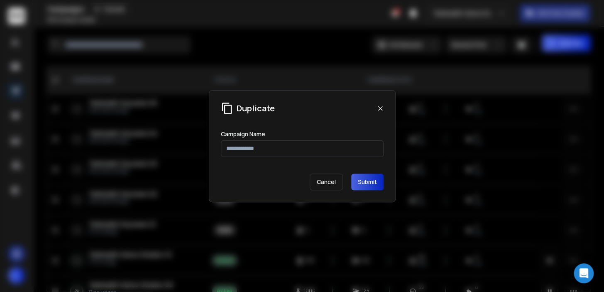
click at [267, 146] on input "text" at bounding box center [302, 148] width 163 height 17
paste input "**********"
drag, startPoint x: 287, startPoint y: 147, endPoint x: 300, endPoint y: 146, distance: 12.9
click at [295, 146] on input "**********" at bounding box center [302, 148] width 163 height 17
type input "**********"
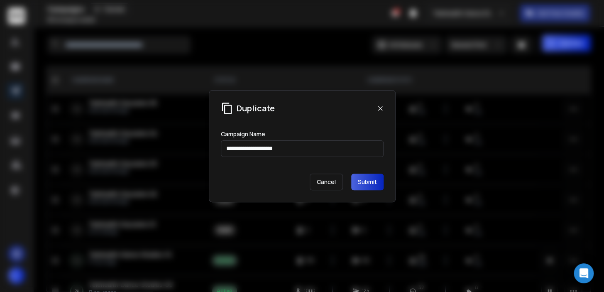
click at [362, 185] on button "Submit" at bounding box center [367, 181] width 32 height 17
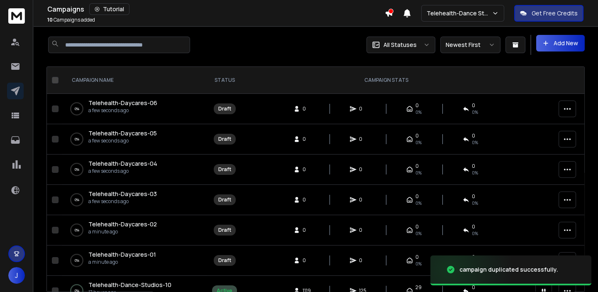
click at [563, 109] on icon "button" at bounding box center [567, 109] width 8 height 8
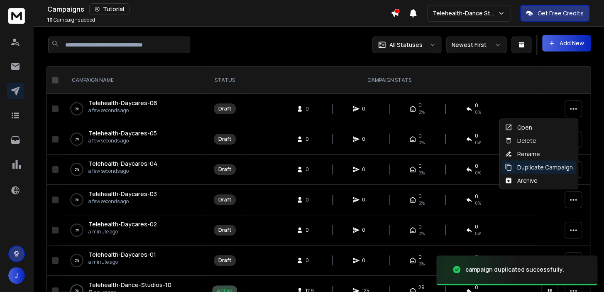
click at [523, 171] on div "Duplicate Campaign" at bounding box center [538, 166] width 75 height 13
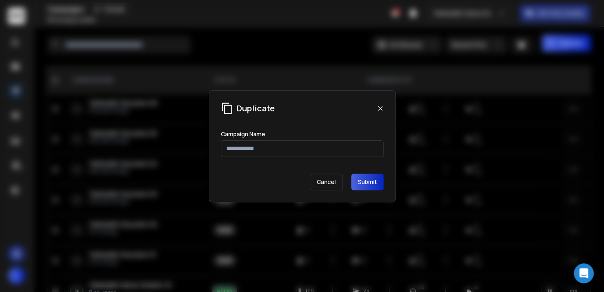
click at [282, 149] on input "text" at bounding box center [302, 148] width 163 height 17
paste input "**********"
drag, startPoint x: 287, startPoint y: 148, endPoint x: 294, endPoint y: 146, distance: 6.4
click at [294, 146] on input "**********" at bounding box center [302, 148] width 163 height 17
type input "**********"
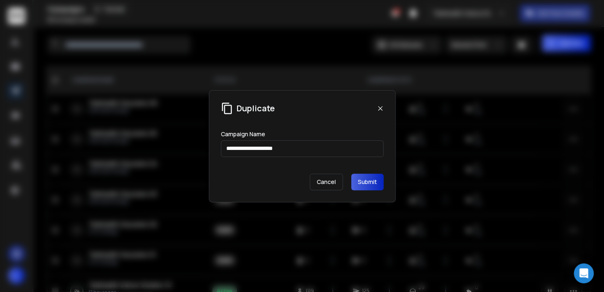
click at [359, 182] on button "Submit" at bounding box center [367, 181] width 32 height 17
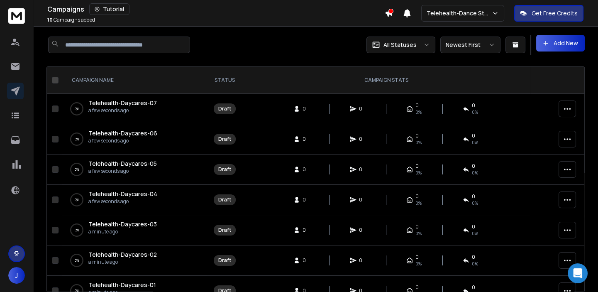
click at [563, 108] on icon "button" at bounding box center [567, 109] width 8 height 8
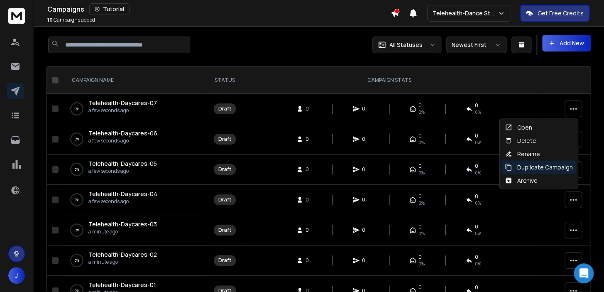
click at [520, 170] on div "Duplicate Campaign" at bounding box center [538, 167] width 68 height 8
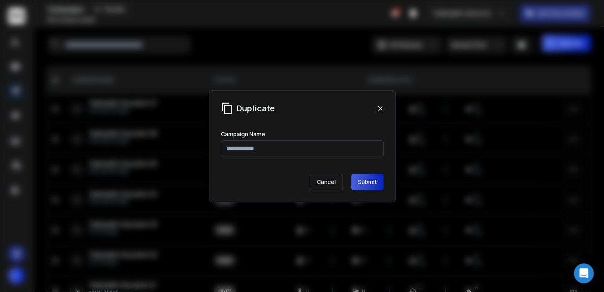
click at [298, 146] on input "text" at bounding box center [302, 148] width 163 height 17
paste input "**********"
type input "**********"
click at [372, 184] on button "Submit" at bounding box center [367, 181] width 32 height 17
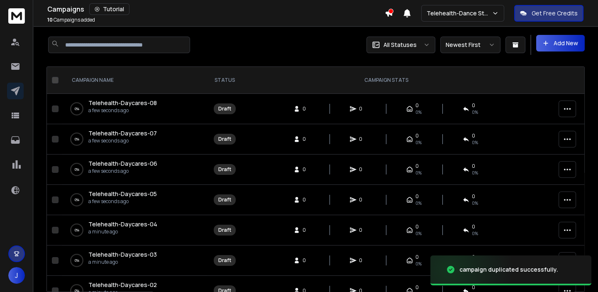
click at [563, 107] on icon "button" at bounding box center [567, 109] width 8 height 8
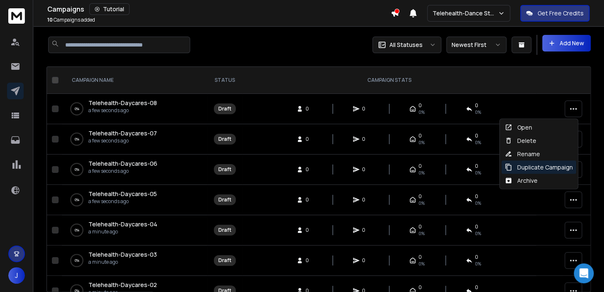
click at [548, 170] on div "Duplicate Campaign" at bounding box center [538, 167] width 68 height 8
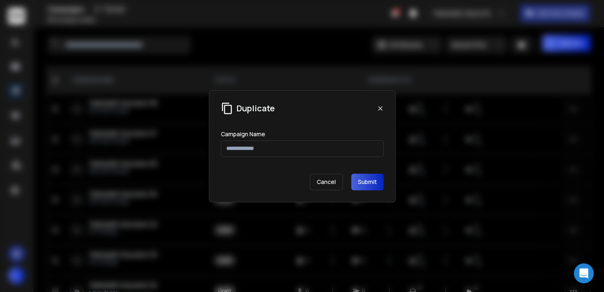
click at [296, 150] on input "text" at bounding box center [302, 148] width 163 height 17
paste input "**********"
click at [289, 148] on input "**********" at bounding box center [302, 148] width 163 height 17
type input "**********"
click at [351, 173] on button "Submit" at bounding box center [367, 181] width 32 height 17
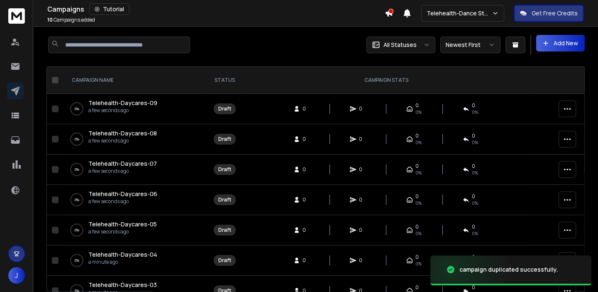
click at [563, 112] on button "button" at bounding box center [566, 108] width 17 height 17
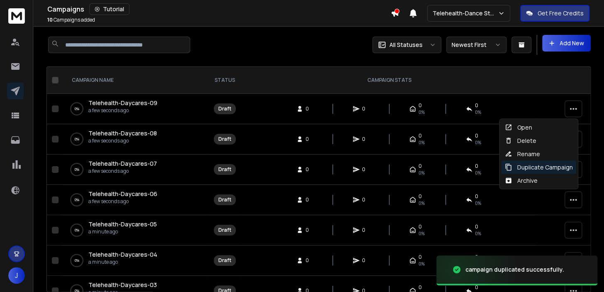
click at [521, 169] on div "Duplicate Campaign" at bounding box center [538, 167] width 68 height 8
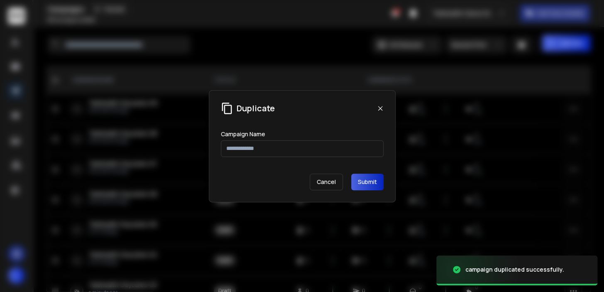
click at [312, 146] on input "text" at bounding box center [302, 148] width 163 height 17
paste input "**********"
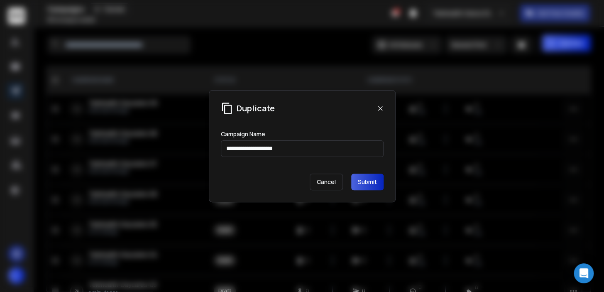
type input "**********"
click at [351, 173] on button "Submit" at bounding box center [367, 181] width 32 height 17
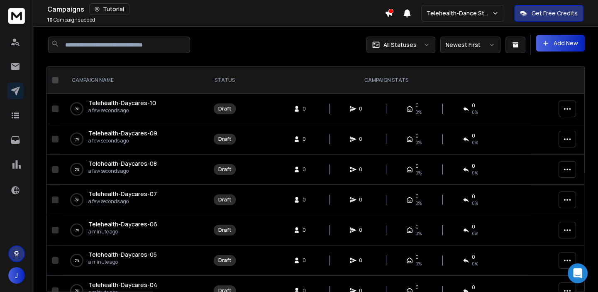
click at [54, 110] on button "button" at bounding box center [55, 108] width 7 height 7
click at [563, 110] on icon "button" at bounding box center [567, 109] width 8 height 8
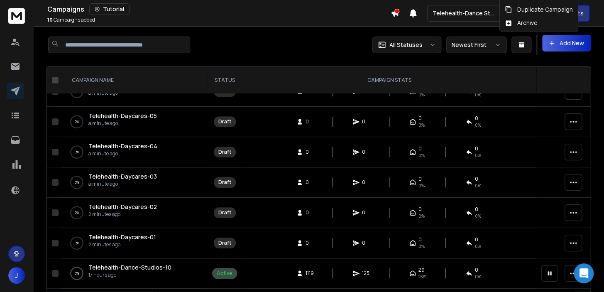
scroll to position [157, 0]
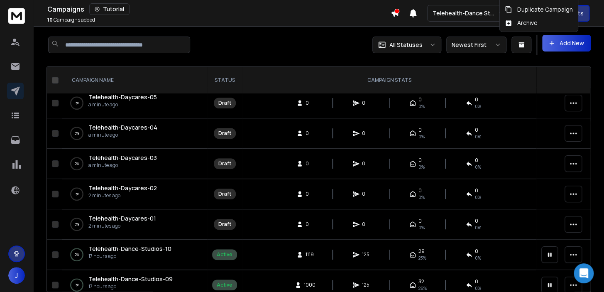
click at [108, 218] on span "Telehealth-Daycares-01" at bounding box center [122, 218] width 68 height 8
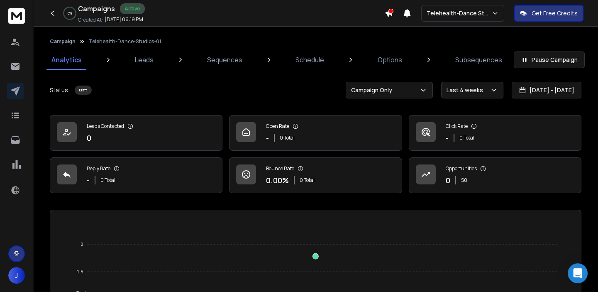
click at [141, 58] on p "Leads" at bounding box center [144, 60] width 19 height 10
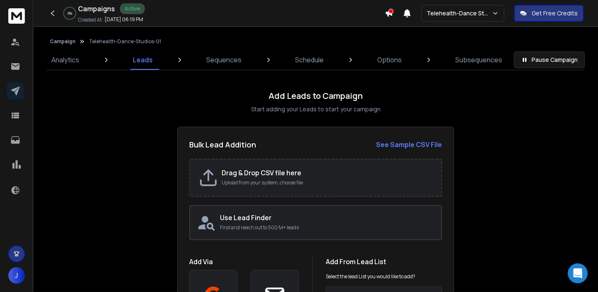
click at [258, 173] on h2 "Drag & Drop CSV file here" at bounding box center [327, 173] width 211 height 10
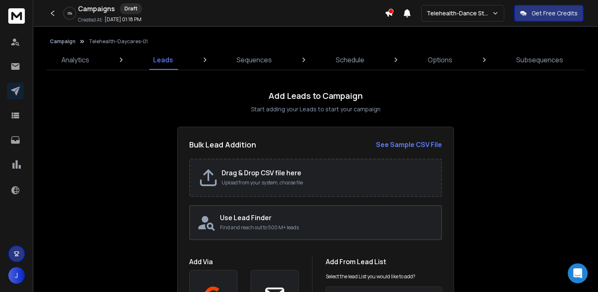
type input "**********"
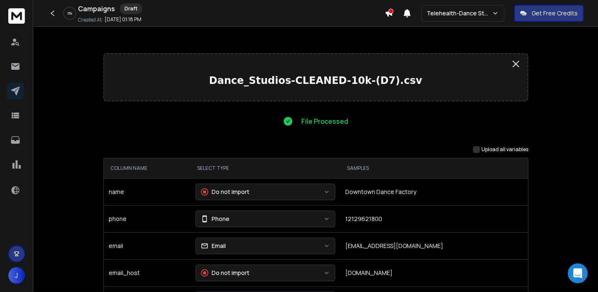
click at [517, 66] on icon at bounding box center [515, 64] width 7 height 7
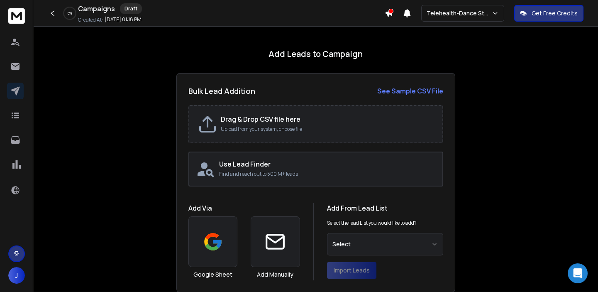
click at [274, 129] on div "Drag & Drop CSV file here Upload from your system, choose file" at bounding box center [327, 124] width 213 height 20
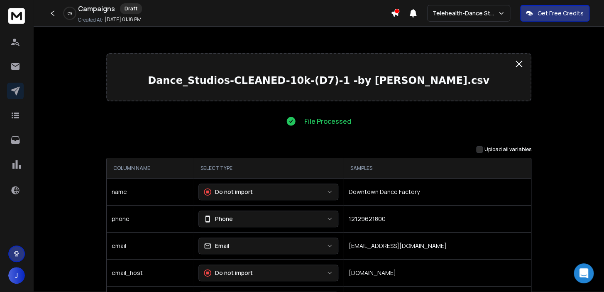
click at [302, 186] on button "Do not import" at bounding box center [268, 191] width 140 height 17
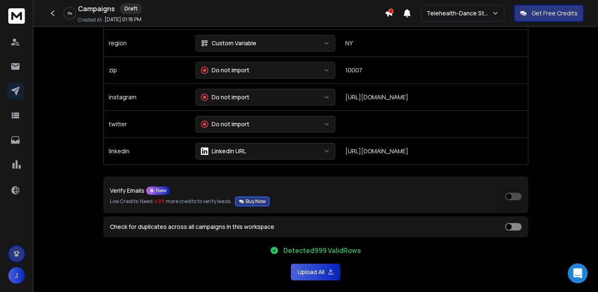
scroll to position [338, 0]
click at [514, 226] on button "Check for duplicates across all campaigns in this workspace" at bounding box center [513, 225] width 17 height 7
click at [402, 273] on div "Upload All" at bounding box center [315, 271] width 425 height 17
click at [315, 272] on button "Upload All" at bounding box center [315, 271] width 49 height 17
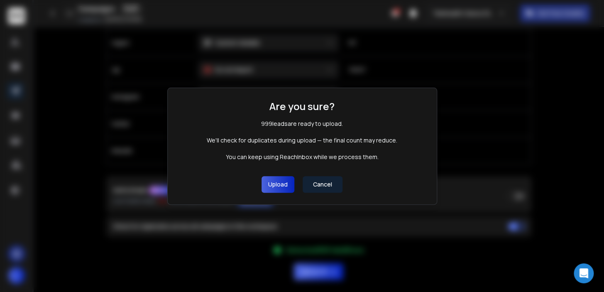
click at [287, 182] on button "Upload" at bounding box center [277, 184] width 33 height 17
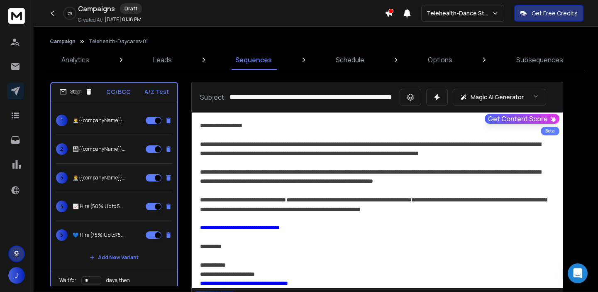
click at [344, 61] on p "Schedule" at bounding box center [350, 60] width 29 height 10
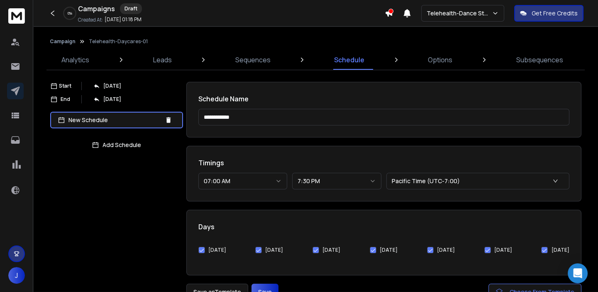
click at [440, 61] on p "Options" at bounding box center [440, 60] width 24 height 10
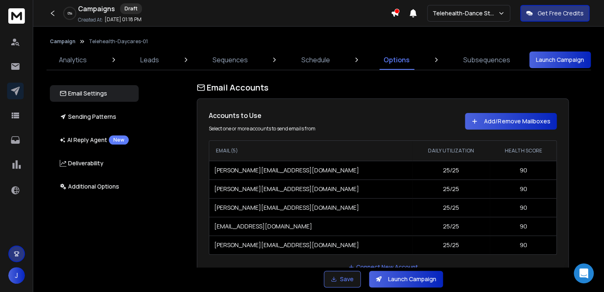
click at [536, 127] on button "Add/Remove Mailboxes" at bounding box center [511, 121] width 92 height 17
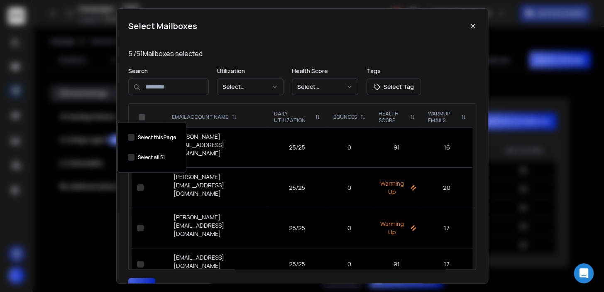
click at [140, 116] on button "Select this Page" at bounding box center [142, 117] width 7 height 7
click at [131, 157] on button "Select this Page" at bounding box center [131, 157] width 7 height 7
click at [131, 156] on button "Select this Page" at bounding box center [131, 157] width 7 height 7
click at [161, 85] on input at bounding box center [168, 86] width 80 height 17
paste input "**********"
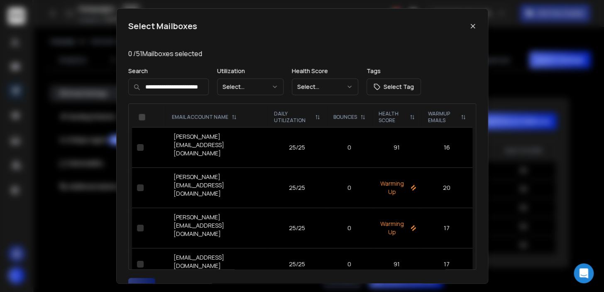
scroll to position [0, 5]
type input "**********"
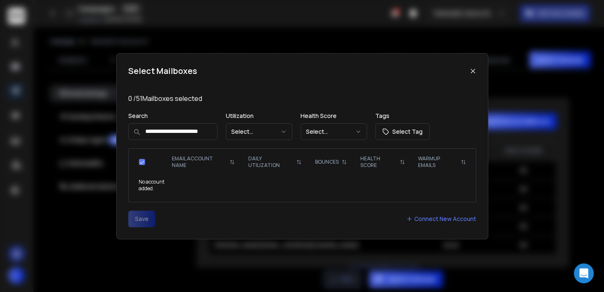
click at [170, 129] on input "**********" at bounding box center [173, 131] width 90 height 17
drag, startPoint x: 164, startPoint y: 132, endPoint x: 71, endPoint y: 133, distance: 92.9
click at [71, 133] on div "**********" at bounding box center [302, 146] width 604 height 202
click at [472, 71] on icon at bounding box center [472, 70] width 5 height 5
click at [472, 71] on div "**********" at bounding box center [318, 60] width 544 height 50
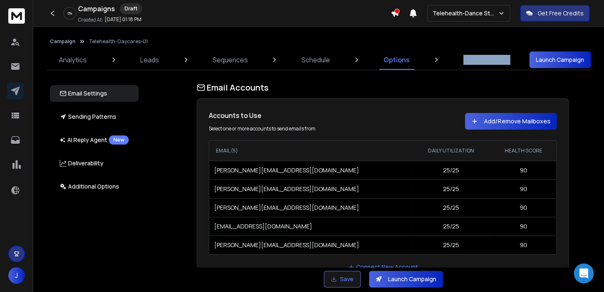
click at [500, 119] on button "Add/Remove Mailboxes" at bounding box center [511, 121] width 92 height 17
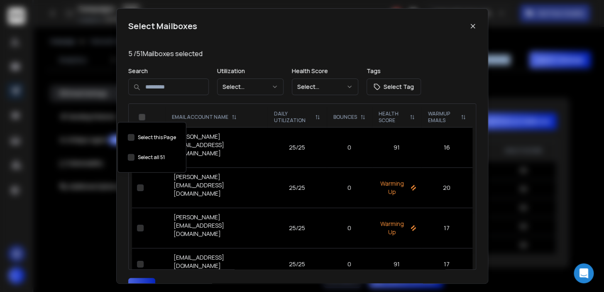
click at [141, 117] on button "Select this Page" at bounding box center [142, 117] width 7 height 7
click at [129, 137] on button "Select this Page" at bounding box center [131, 137] width 7 height 7
click at [174, 88] on input at bounding box center [168, 86] width 80 height 17
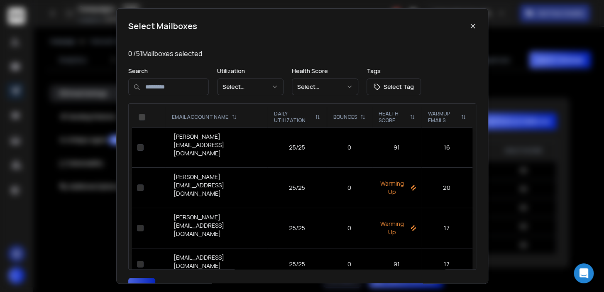
click at [187, 91] on input at bounding box center [168, 86] width 80 height 17
type input "*****"
click at [475, 27] on icon at bounding box center [472, 26] width 7 height 7
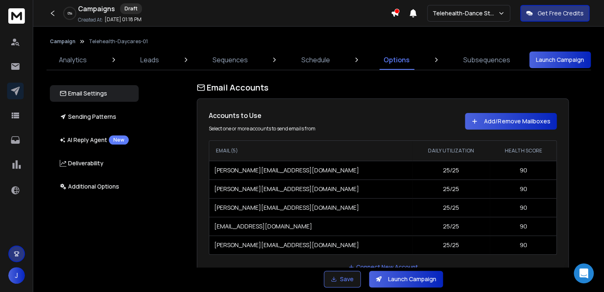
click at [502, 15] on icon "button" at bounding box center [500, 13] width 7 height 8
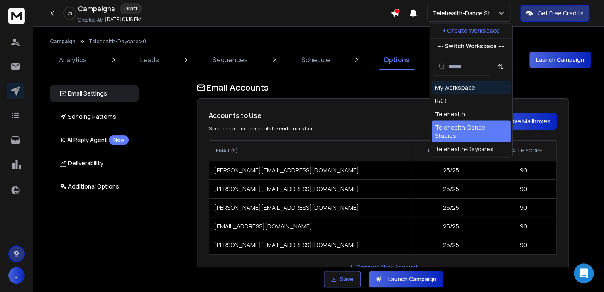
click at [446, 87] on div "My Workspace" at bounding box center [455, 87] width 40 height 8
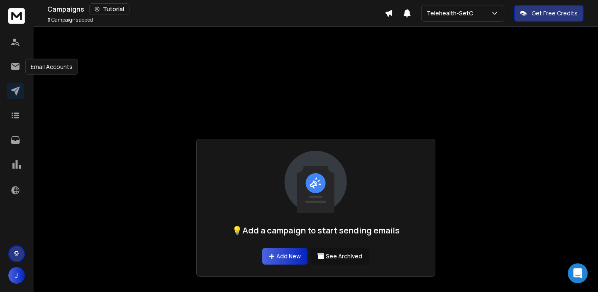
click at [13, 70] on icon at bounding box center [15, 66] width 10 height 10
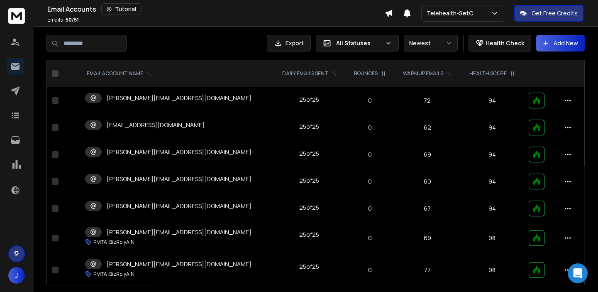
click at [93, 45] on input at bounding box center [86, 43] width 80 height 17
paste input "**********"
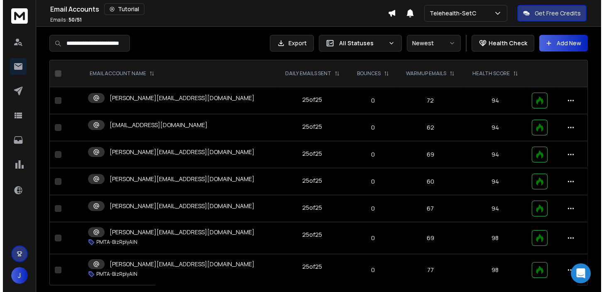
scroll to position [0, 5]
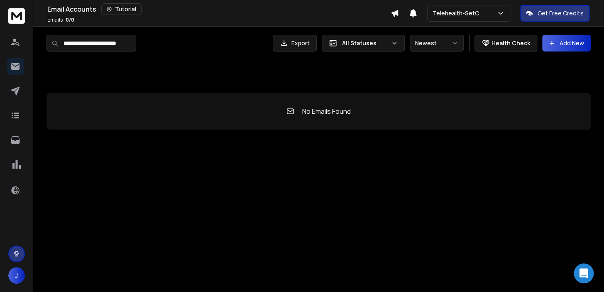
type input "**********"
click at [481, 13] on p "Telehealth-SetC" at bounding box center [457, 13] width 50 height 8
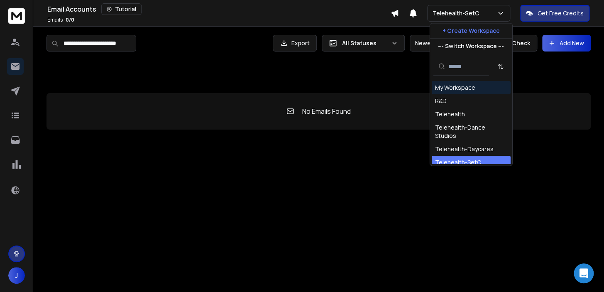
scroll to position [0, 0]
click at [448, 87] on div "My Workspace" at bounding box center [455, 87] width 40 height 8
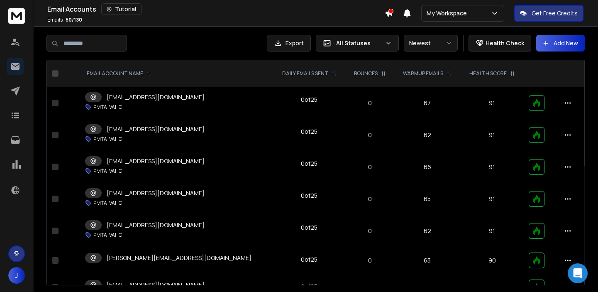
click at [90, 49] on input at bounding box center [86, 43] width 80 height 17
paste input "**********"
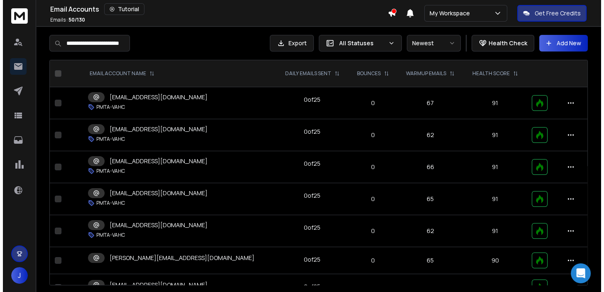
scroll to position [0, 5]
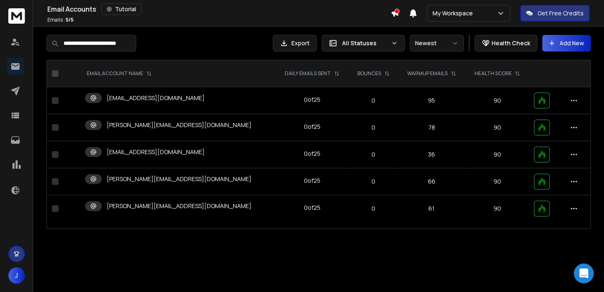
type input "**********"
click at [114, 99] on p "[EMAIL_ADDRESS][DOMAIN_NAME]" at bounding box center [156, 98] width 98 height 8
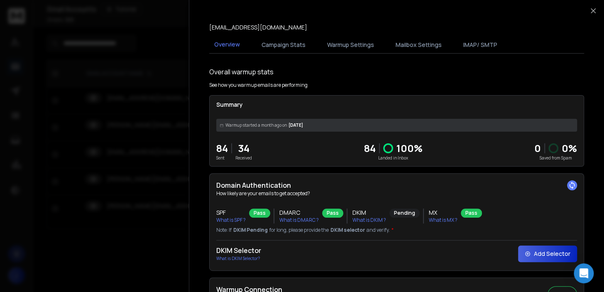
click at [275, 44] on button "Campaign Stats" at bounding box center [283, 45] width 54 height 18
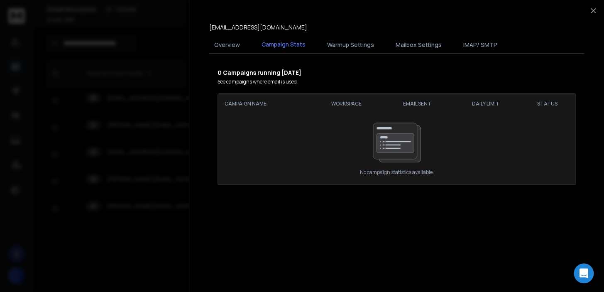
click at [229, 41] on button "Overview" at bounding box center [227, 45] width 36 height 18
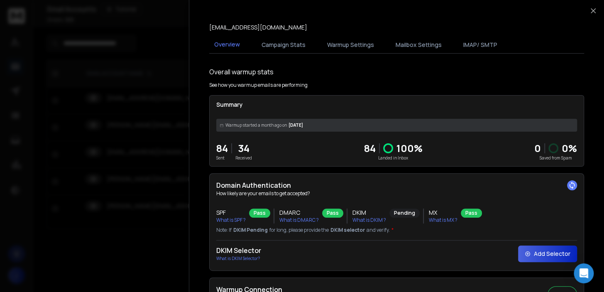
click at [151, 51] on div at bounding box center [302, 146] width 604 height 292
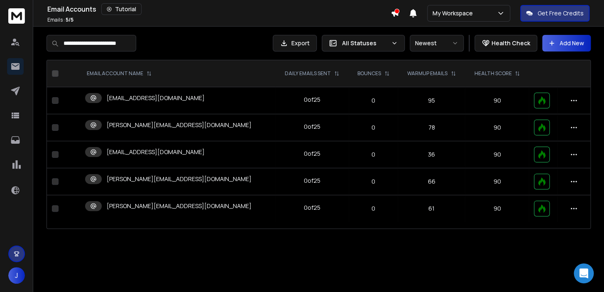
click at [142, 101] on p "[EMAIL_ADDRESS][DOMAIN_NAME]" at bounding box center [156, 98] width 98 height 8
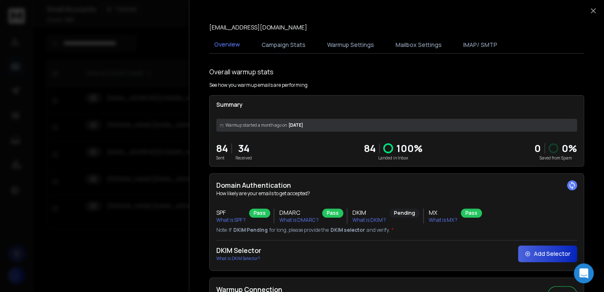
click at [142, 101] on div at bounding box center [302, 146] width 604 height 292
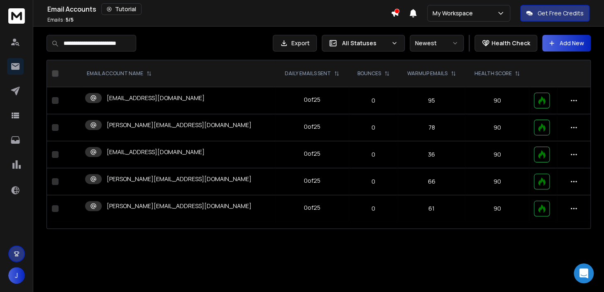
click at [52, 100] on button "button" at bounding box center [55, 100] width 7 height 7
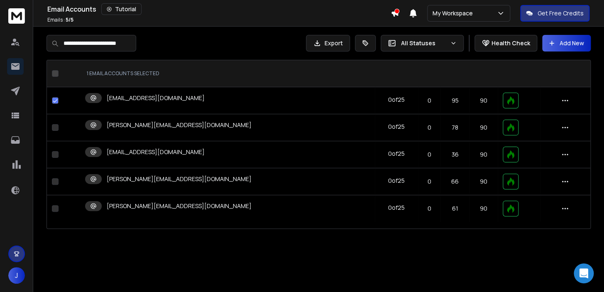
click at [566, 102] on button at bounding box center [565, 100] width 40 height 14
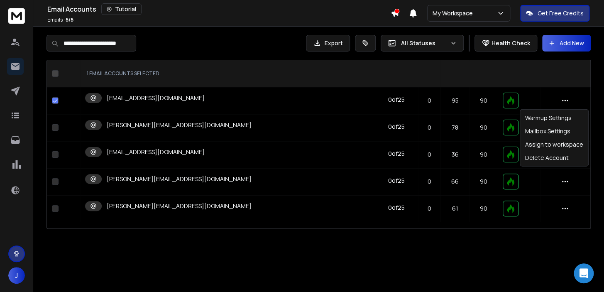
click at [548, 67] on th at bounding box center [565, 73] width 50 height 27
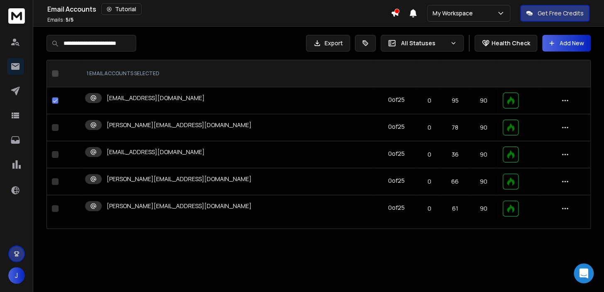
click at [54, 100] on button "button" at bounding box center [55, 100] width 7 height 7
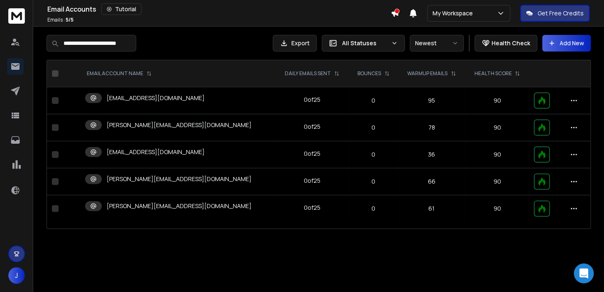
click at [581, 278] on icon "Open Intercom Messenger" at bounding box center [583, 273] width 10 height 10
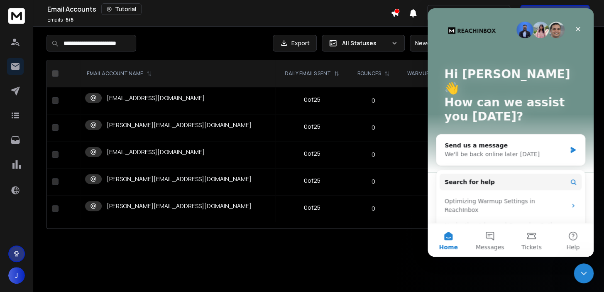
click at [475, 178] on span "Search for help" at bounding box center [469, 182] width 50 height 9
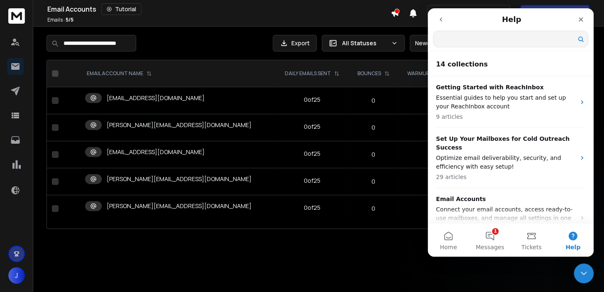
click at [446, 37] on input "Search for help" at bounding box center [510, 39] width 154 height 16
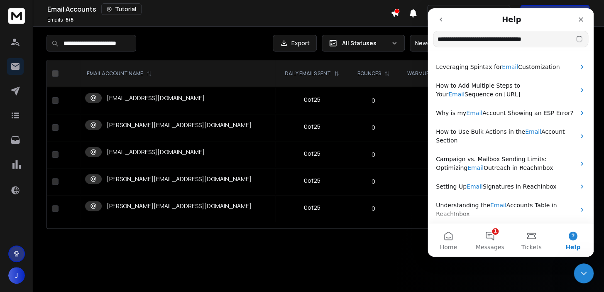
type input "**********"
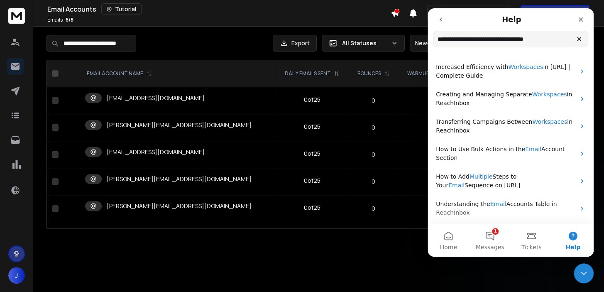
click at [512, 66] on span "Workspaces" at bounding box center [525, 66] width 35 height 7
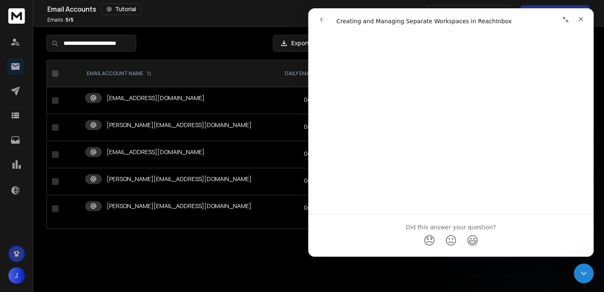
scroll to position [1401, 0]
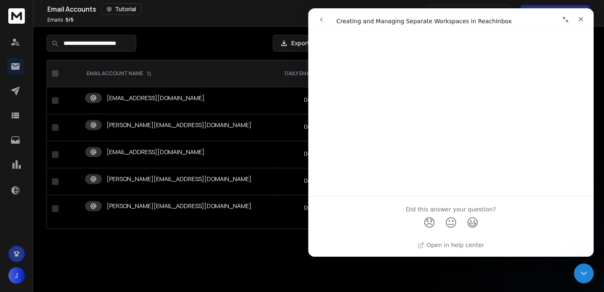
click at [581, 19] on icon "Close" at bounding box center [580, 19] width 5 height 5
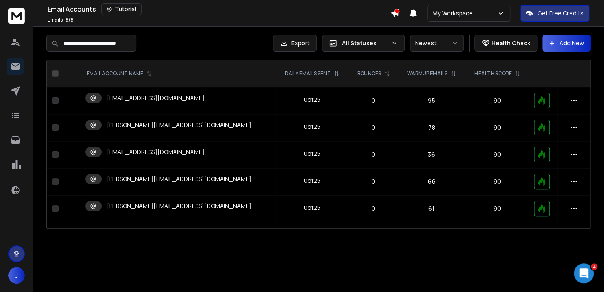
scroll to position [0, 0]
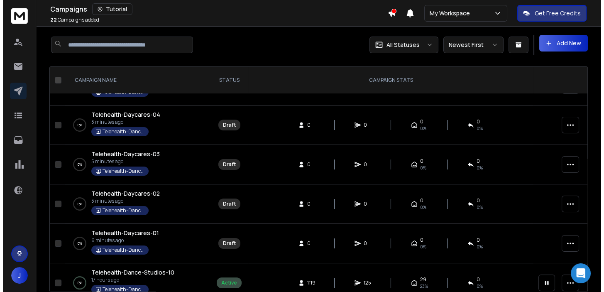
scroll to position [274, 0]
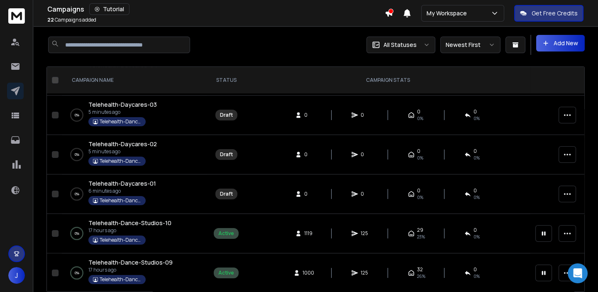
click at [120, 197] on p "Telehealth-Dance Studios" at bounding box center [120, 200] width 41 height 7
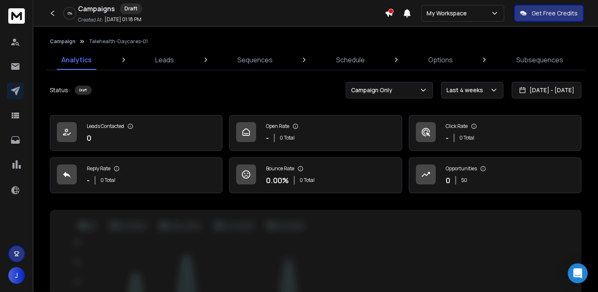
click at [166, 61] on p "Leads" at bounding box center [164, 60] width 19 height 10
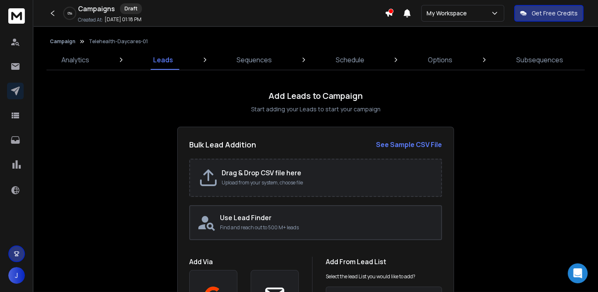
click at [234, 186] on p "Upload from your system, choose file" at bounding box center [327, 182] width 211 height 7
type input "**********"
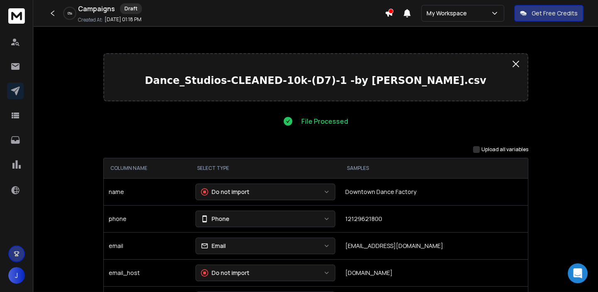
click at [298, 197] on button "Do not import" at bounding box center [265, 191] width 140 height 17
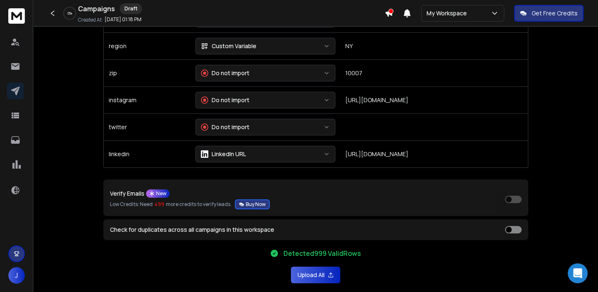
scroll to position [338, 0]
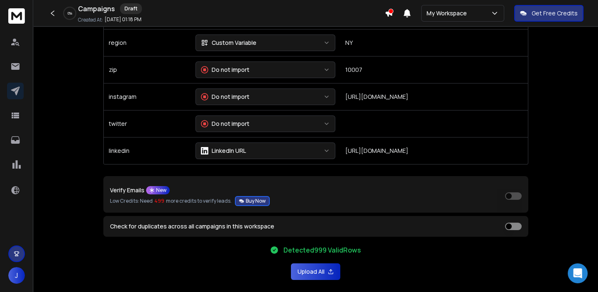
click at [515, 227] on button "Check for duplicates across all campaigns in this workspace" at bounding box center [513, 225] width 17 height 7
click at [321, 271] on button "Upload All" at bounding box center [315, 271] width 49 height 17
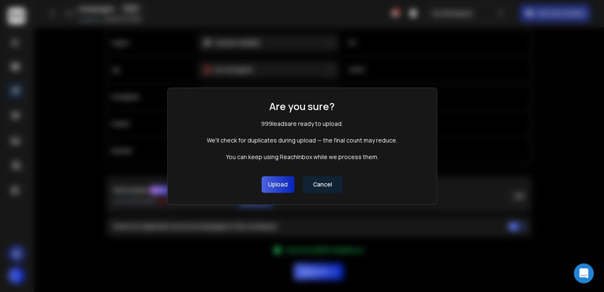
click at [279, 186] on button "Upload" at bounding box center [277, 184] width 33 height 17
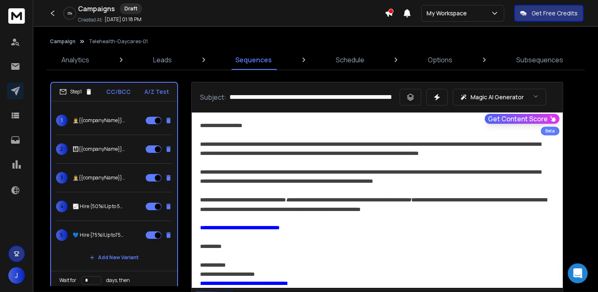
click at [336, 64] on p "Schedule" at bounding box center [350, 60] width 29 height 10
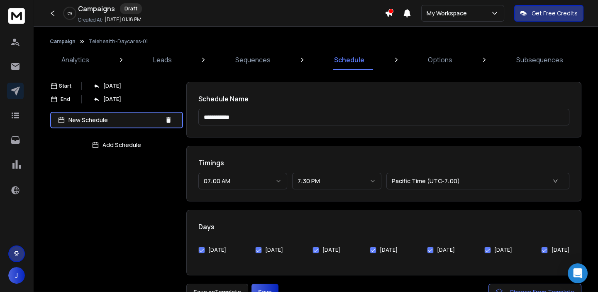
click at [435, 63] on p "Options" at bounding box center [440, 60] width 24 height 10
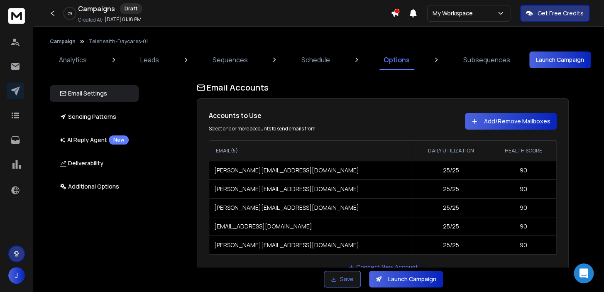
click at [493, 120] on button "Add/Remove Mailboxes" at bounding box center [511, 121] width 92 height 17
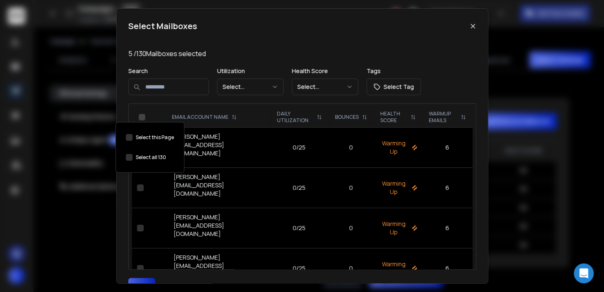
click at [141, 118] on button "Select this Page" at bounding box center [142, 117] width 7 height 7
click at [175, 88] on input at bounding box center [168, 86] width 80 height 17
paste input "**********"
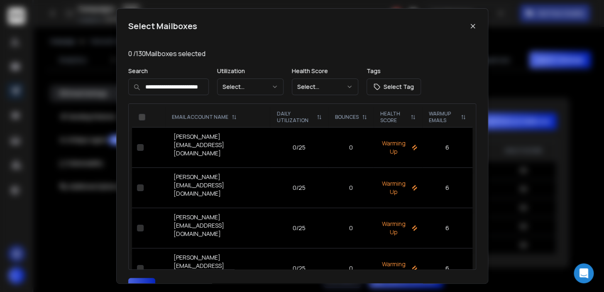
scroll to position [0, 5]
type input "**********"
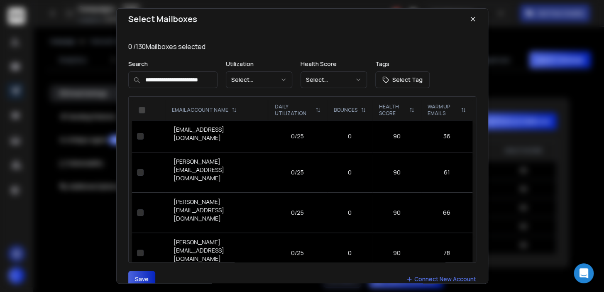
scroll to position [0, 0]
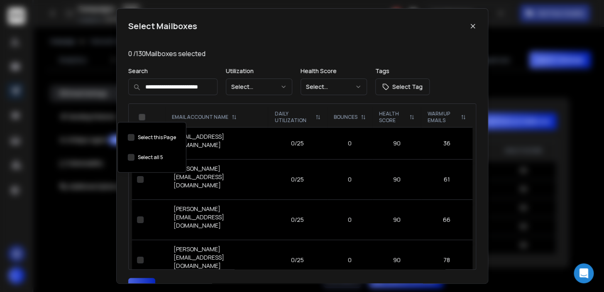
click at [144, 116] on button "Select this Page" at bounding box center [142, 117] width 7 height 7
click at [143, 159] on label "Select all 5" at bounding box center [150, 157] width 25 height 7
click at [131, 157] on button "Select this Page" at bounding box center [131, 157] width 7 height 7
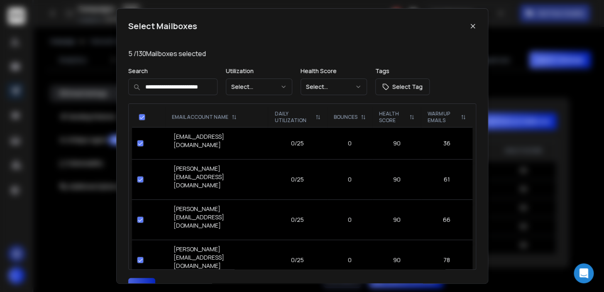
click at [133, 282] on button "Save" at bounding box center [141, 286] width 27 height 17
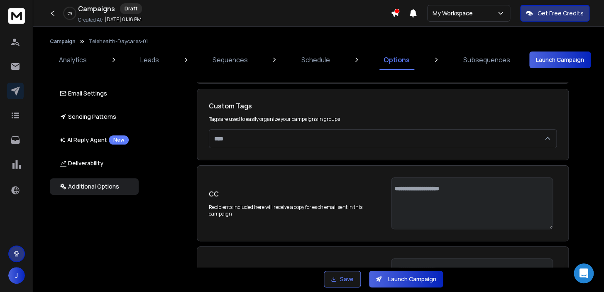
scroll to position [1701, 0]
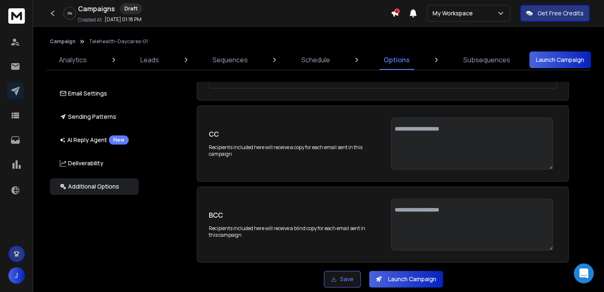
click at [348, 284] on button "Save" at bounding box center [342, 278] width 37 height 17
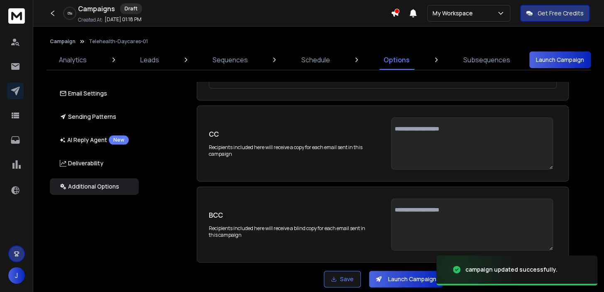
click at [400, 283] on button "Launch Campaign" at bounding box center [406, 278] width 74 height 17
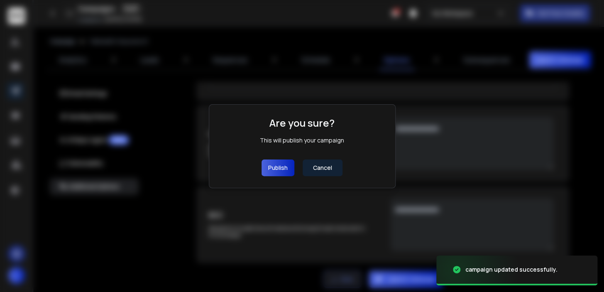
click at [277, 167] on button "Publish" at bounding box center [277, 167] width 33 height 17
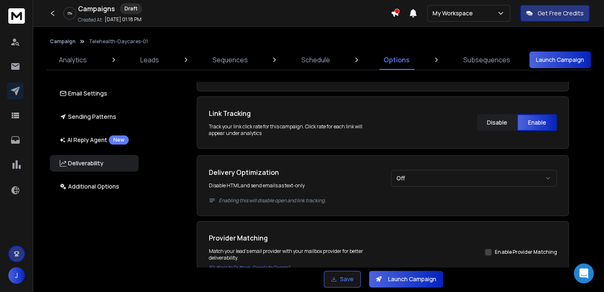
scroll to position [837, 0]
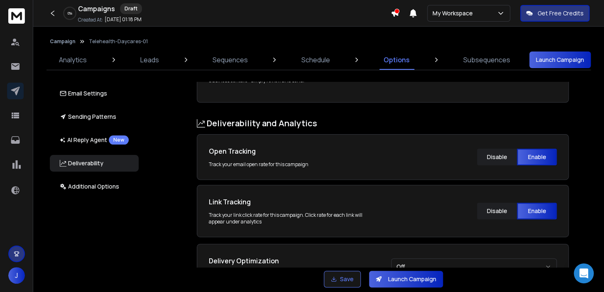
click at [329, 279] on button "Save" at bounding box center [342, 278] width 37 height 17
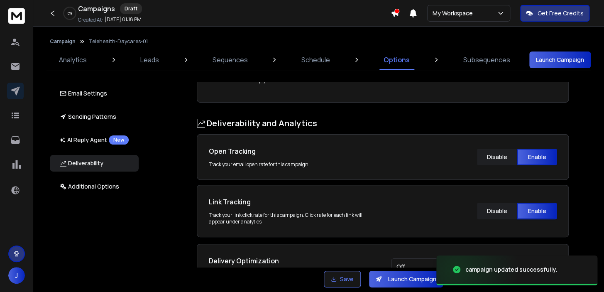
click at [152, 60] on p "Leads" at bounding box center [149, 60] width 19 height 10
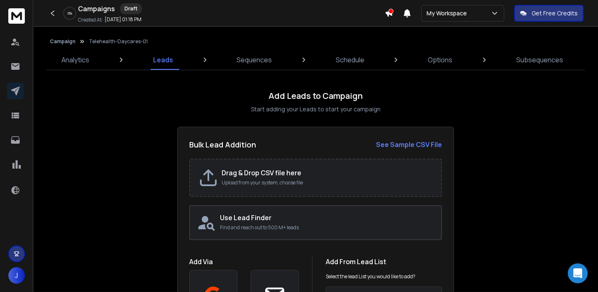
click at [258, 178] on h2 "Drag & Drop CSV file here" at bounding box center [327, 173] width 211 height 10
type input "**********"
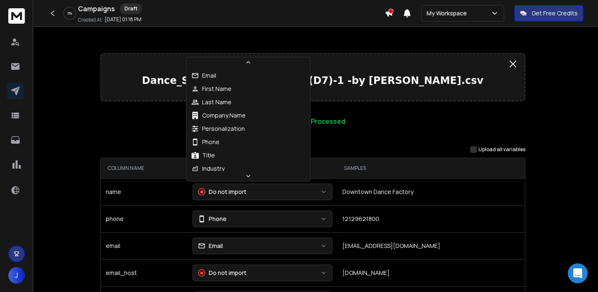
click at [297, 189] on button "Do not import" at bounding box center [262, 191] width 140 height 17
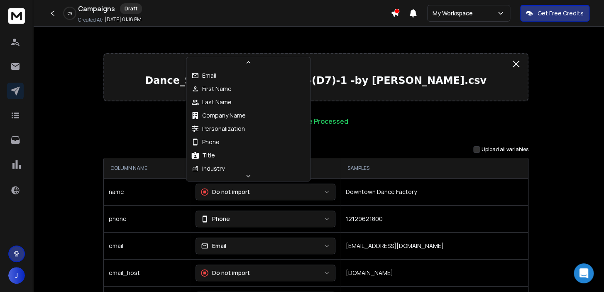
scroll to position [83, 0]
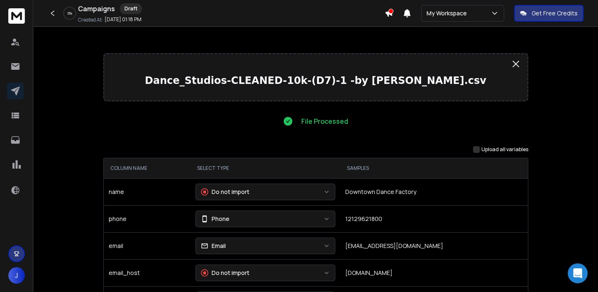
click at [514, 61] on icon at bounding box center [516, 64] width 10 height 10
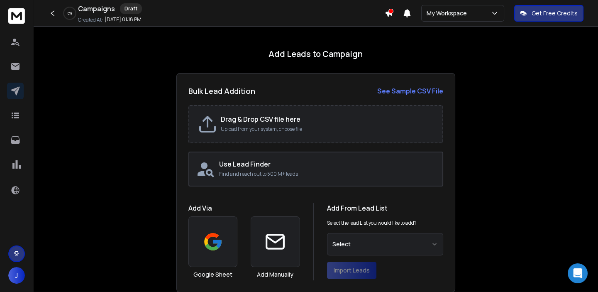
click at [236, 129] on div "Drag & Drop CSV file here Upload from your system, choose file" at bounding box center [327, 124] width 213 height 20
click at [240, 132] on p "Upload from your system, choose file" at bounding box center [327, 129] width 213 height 7
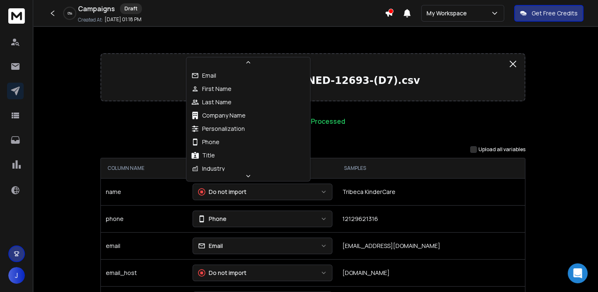
click at [287, 195] on button "Do not import" at bounding box center [262, 191] width 140 height 17
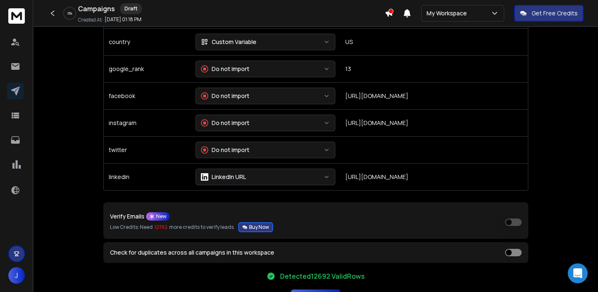
scroll to position [431, 0]
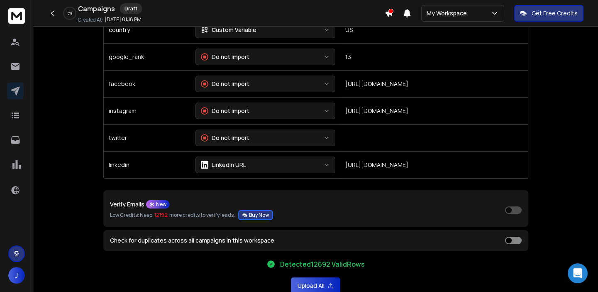
click at [517, 243] on div "Check for duplicates across all campaigns in this workspace" at bounding box center [315, 240] width 425 height 21
click at [516, 240] on button "Check for duplicates across all campaigns in this workspace" at bounding box center [513, 239] width 17 height 7
click at [316, 284] on button "Upload All" at bounding box center [315, 285] width 49 height 17
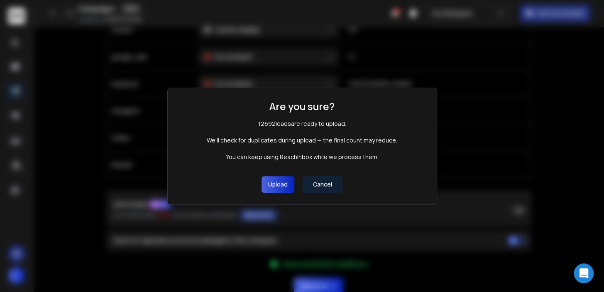
click at [317, 184] on button "Cancel" at bounding box center [322, 184] width 40 height 17
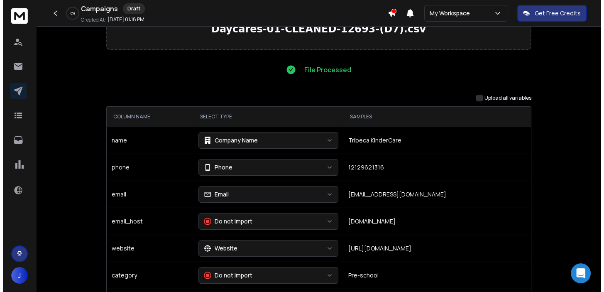
scroll to position [0, 0]
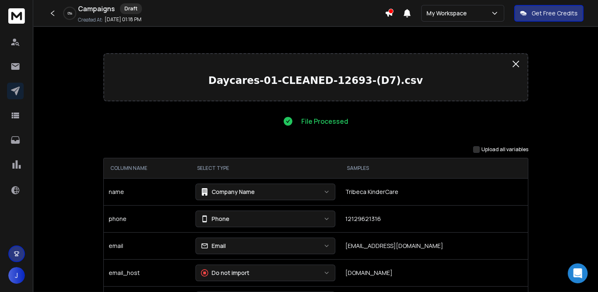
click at [516, 63] on icon at bounding box center [515, 64] width 7 height 7
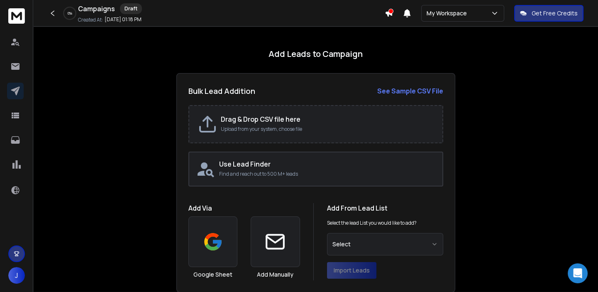
click at [112, 49] on div "Add Leads to Campaign" at bounding box center [315, 54] width 425 height 12
click at [240, 124] on h2 "Drag & Drop CSV file here" at bounding box center [327, 119] width 213 height 10
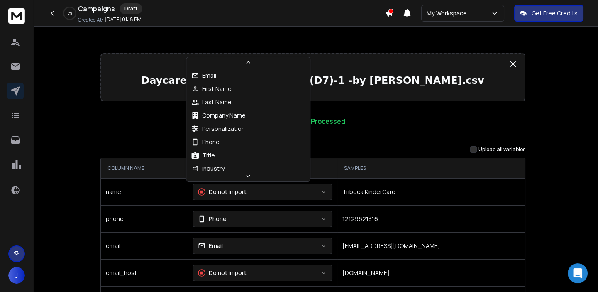
click at [320, 192] on icon "button" at bounding box center [323, 191] width 7 height 7
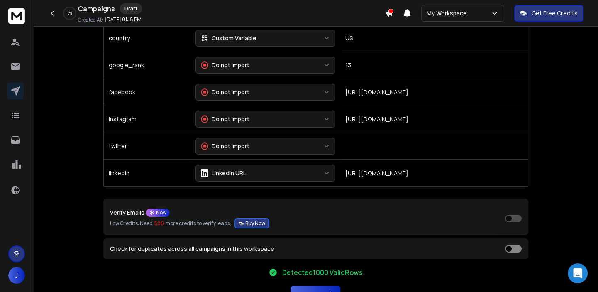
scroll to position [446, 0]
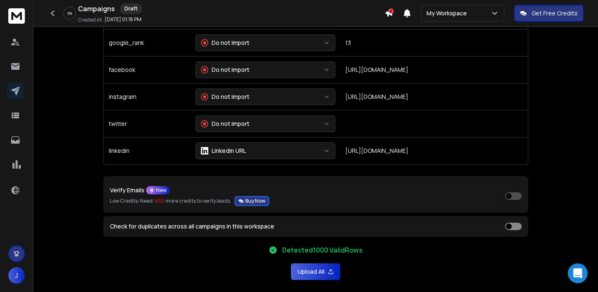
click at [514, 226] on button "Check for duplicates across all campaigns in this workspace" at bounding box center [513, 225] width 17 height 7
click at [310, 274] on button "Upload All" at bounding box center [315, 271] width 49 height 17
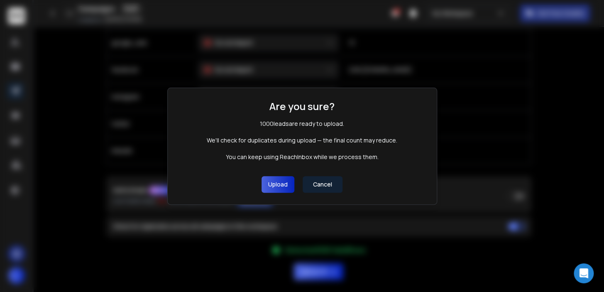
click at [280, 186] on button "Upload" at bounding box center [277, 184] width 33 height 17
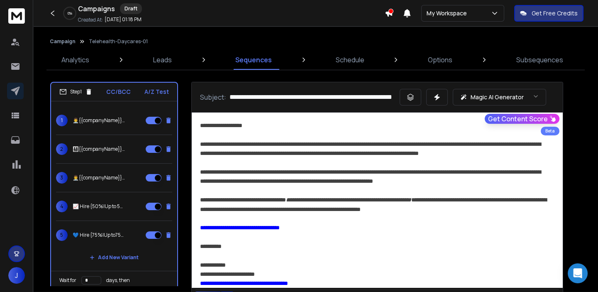
click at [347, 60] on p "Schedule" at bounding box center [350, 60] width 29 height 10
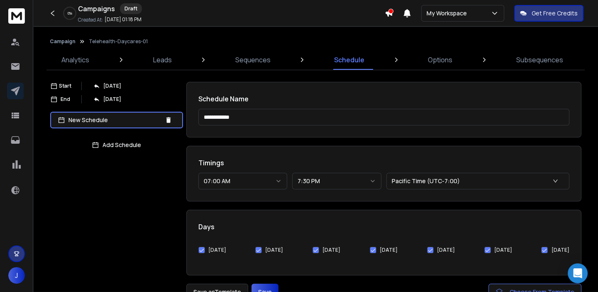
click at [450, 61] on p "Options" at bounding box center [440, 60] width 24 height 10
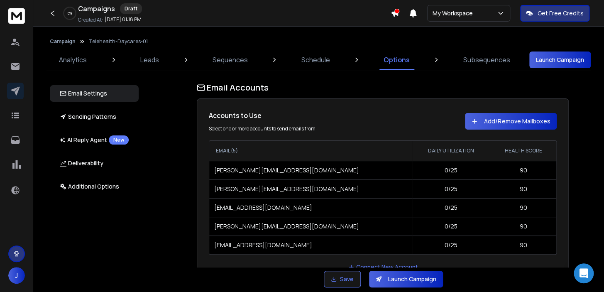
click at [504, 122] on button "Add/Remove Mailboxes" at bounding box center [511, 121] width 92 height 17
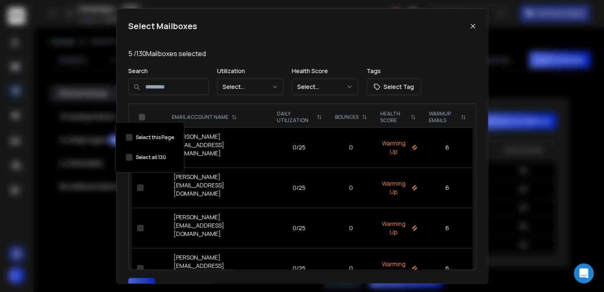
click at [141, 116] on button "Select this Page" at bounding box center [142, 117] width 7 height 7
click at [180, 88] on input at bounding box center [168, 86] width 80 height 17
paste input "**********"
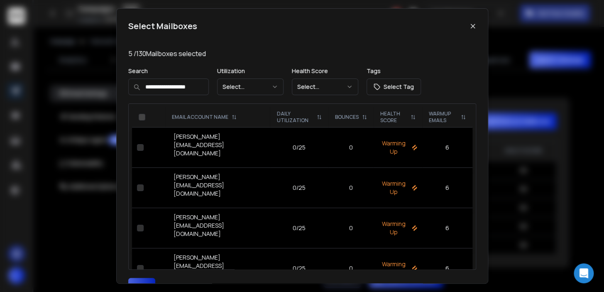
type input "**********"
click at [142, 120] on th at bounding box center [148, 117] width 33 height 20
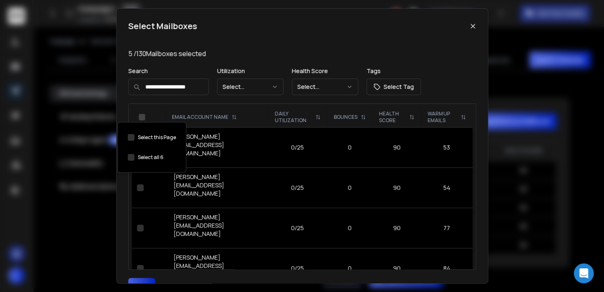
click at [141, 116] on button "Select this Page" at bounding box center [142, 117] width 7 height 7
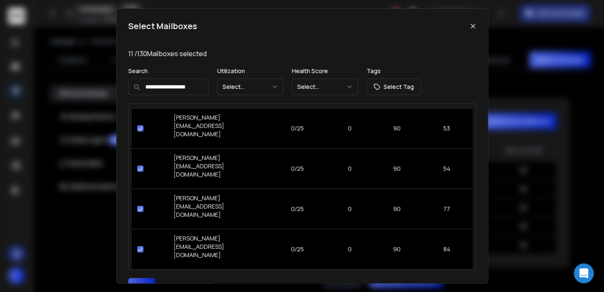
scroll to position [22, 0]
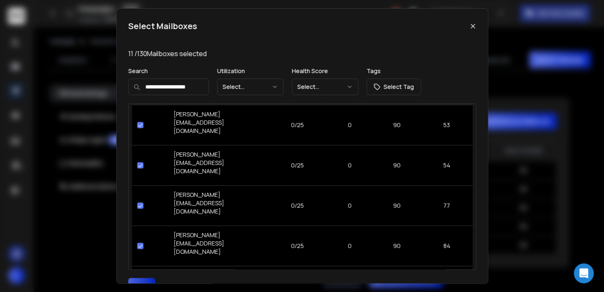
click at [146, 278] on button "Save" at bounding box center [141, 286] width 27 height 17
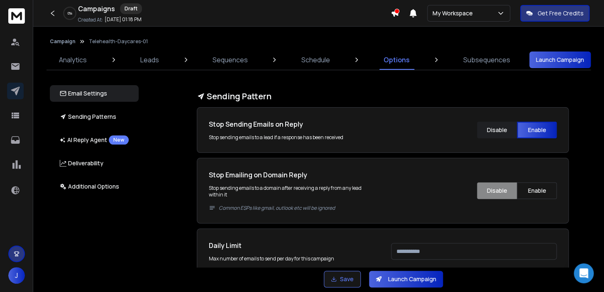
scroll to position [236, 0]
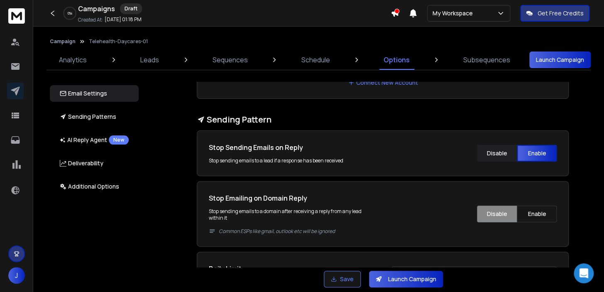
click at [340, 277] on button "Save" at bounding box center [342, 278] width 37 height 17
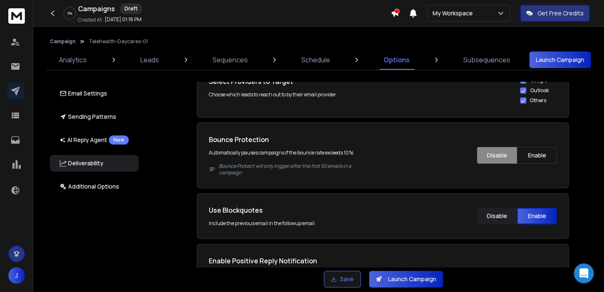
scroll to position [1453, 0]
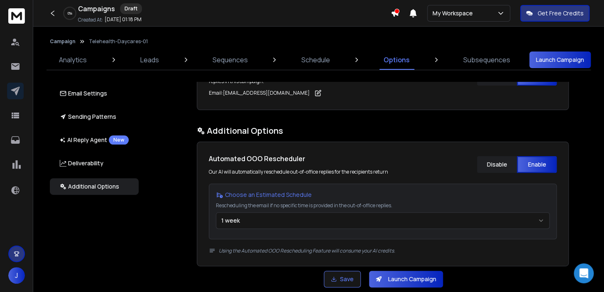
click at [388, 282] on button "Launch Campaign" at bounding box center [406, 278] width 74 height 17
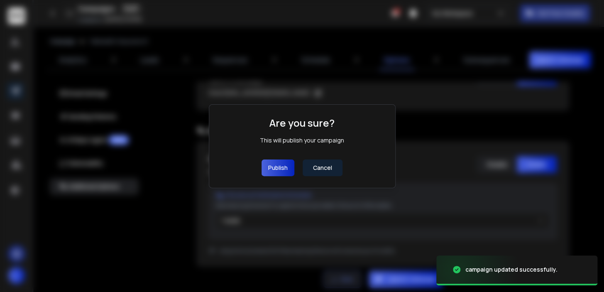
click at [286, 171] on button "Publish" at bounding box center [277, 167] width 33 height 17
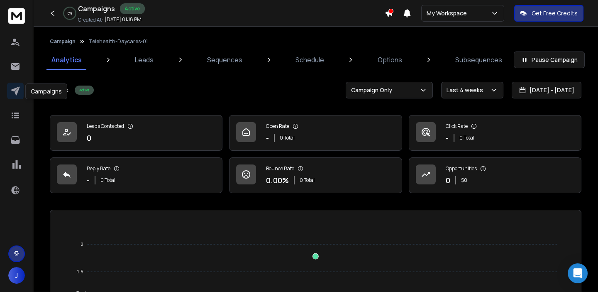
click at [12, 92] on icon at bounding box center [15, 91] width 10 height 10
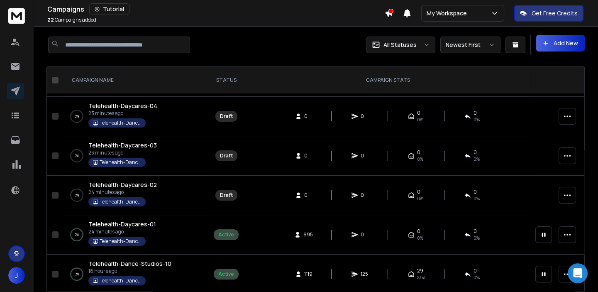
scroll to position [236, 0]
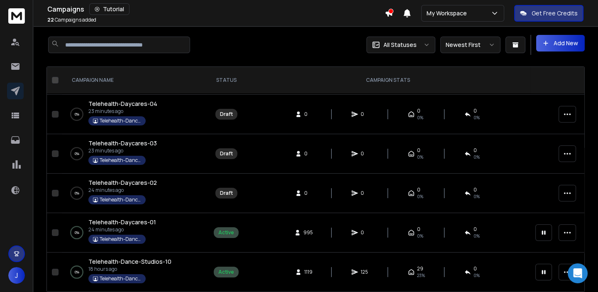
click at [564, 189] on icon "button" at bounding box center [567, 193] width 8 height 8
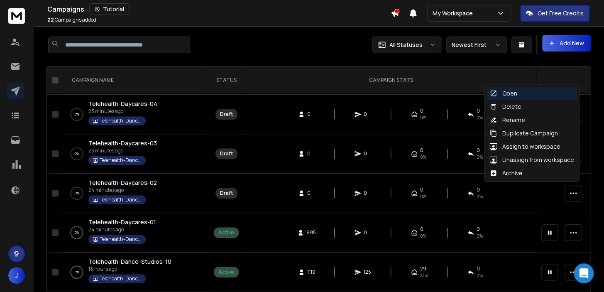
click at [510, 91] on div "Open" at bounding box center [502, 93] width 27 height 8
